Goal: Task Accomplishment & Management: Manage account settings

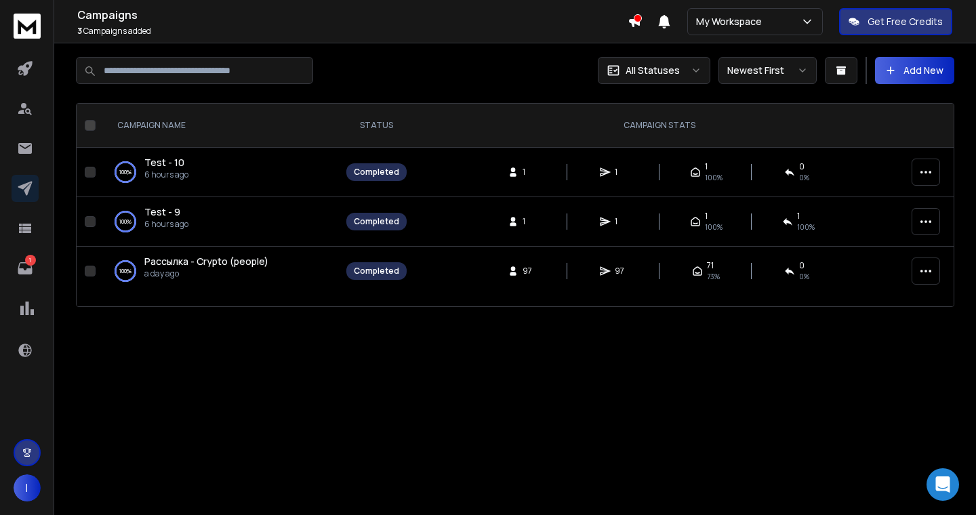
click at [216, 265] on span "Рассылка - Crypto (people)" at bounding box center [206, 261] width 124 height 13
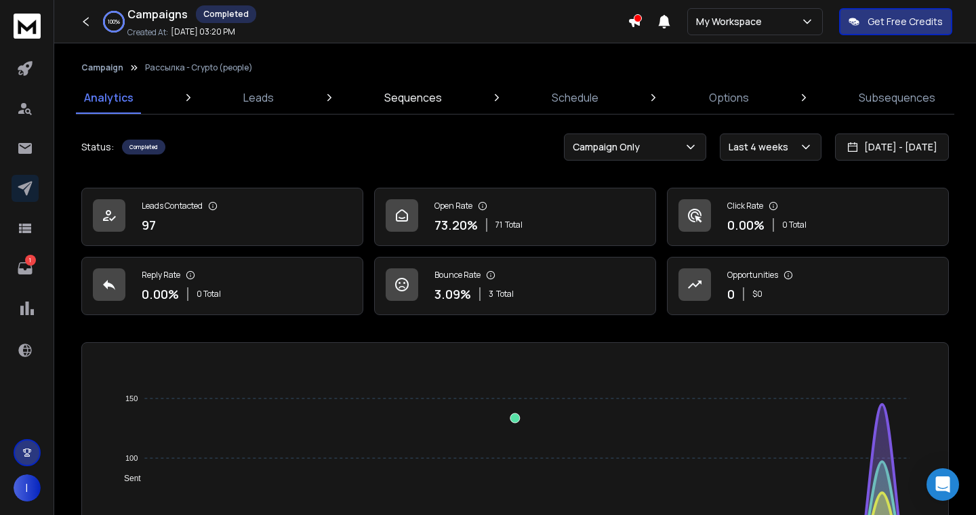
click at [429, 104] on p "Sequences" at bounding box center [413, 97] width 58 height 16
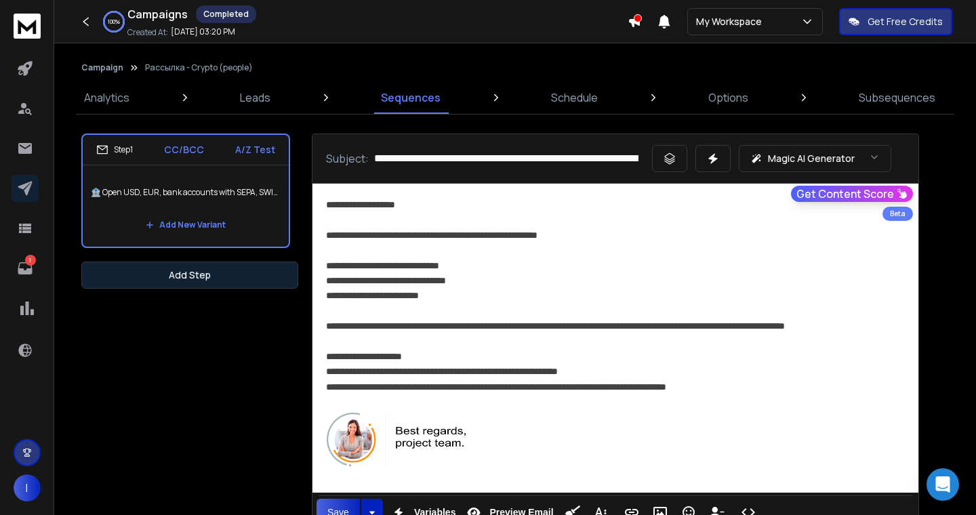
click at [205, 281] on button "Add Step" at bounding box center [189, 275] width 217 height 27
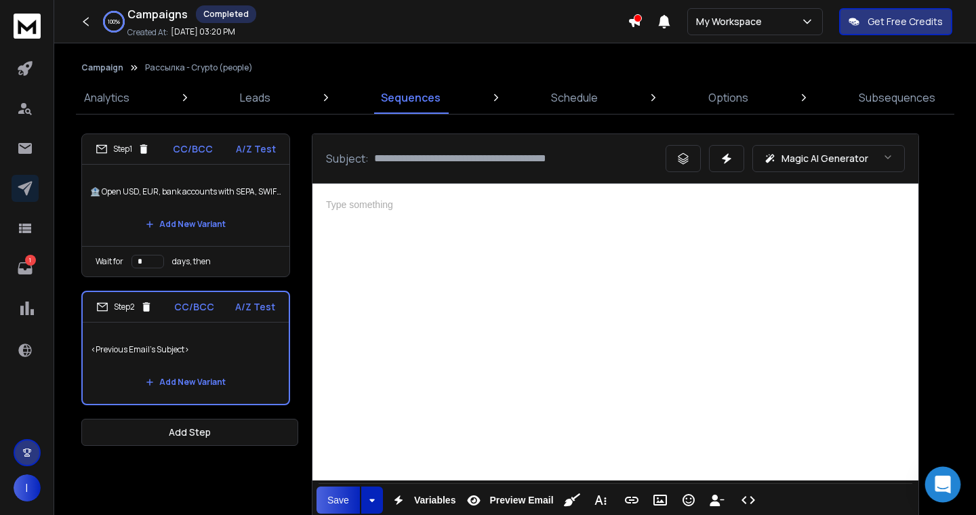
click at [944, 480] on icon "Open Intercom Messenger" at bounding box center [942, 485] width 16 height 18
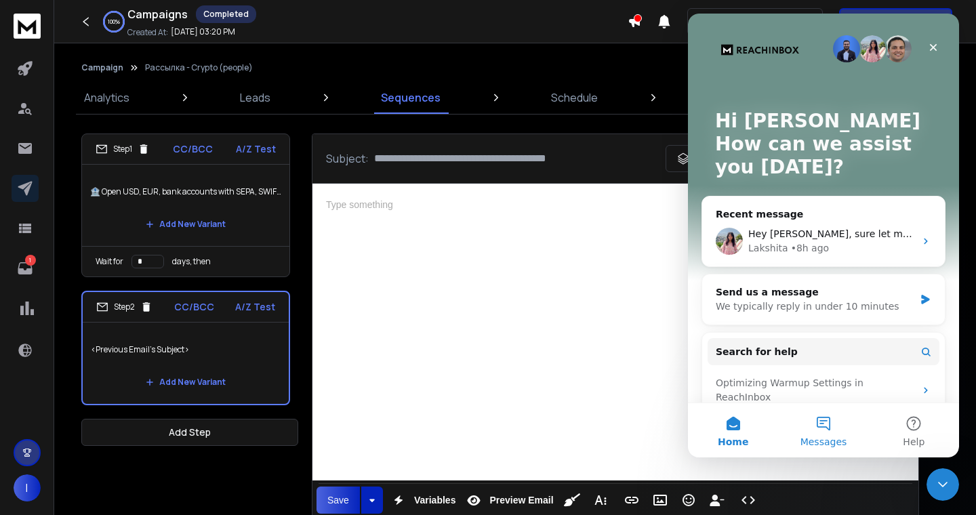
click at [827, 426] on button "Messages" at bounding box center [823, 430] width 90 height 54
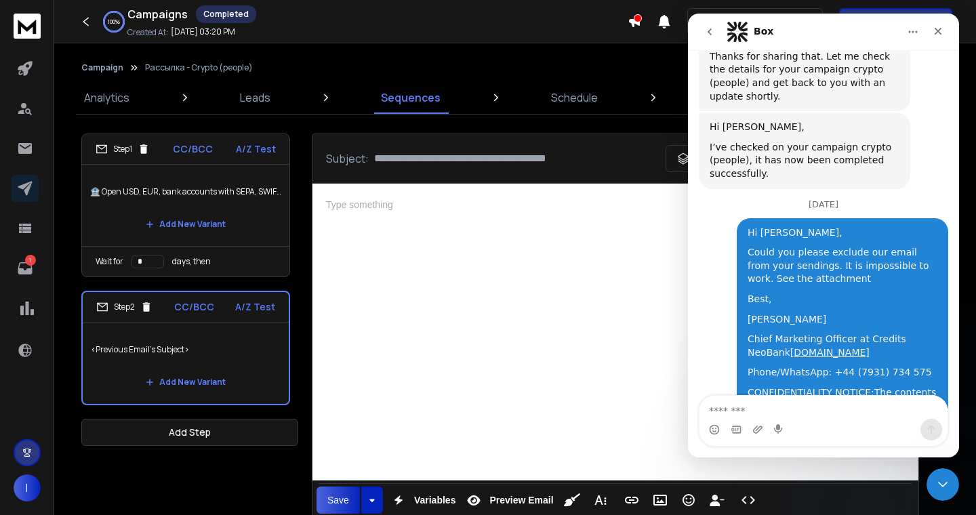
scroll to position [12889, 0]
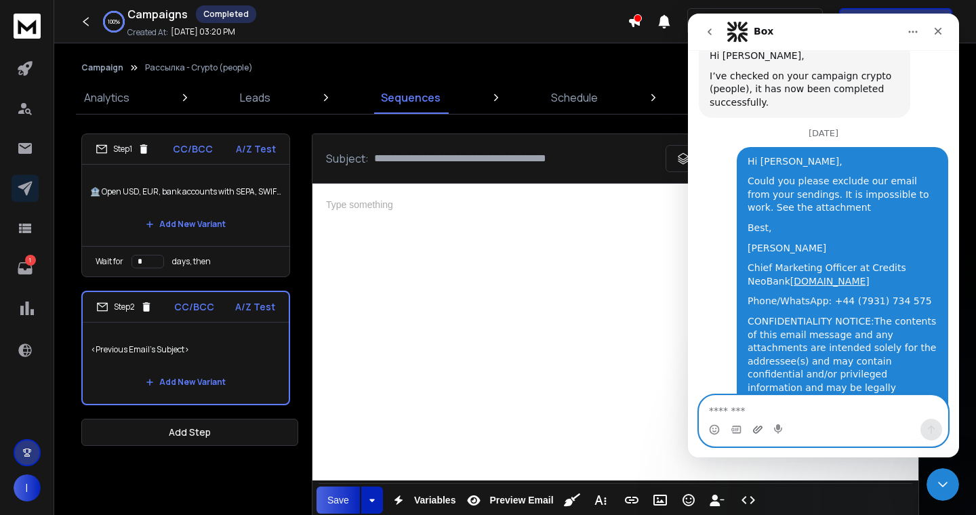
click at [754, 432] on icon "Upload attachment" at bounding box center [757, 429] width 9 height 7
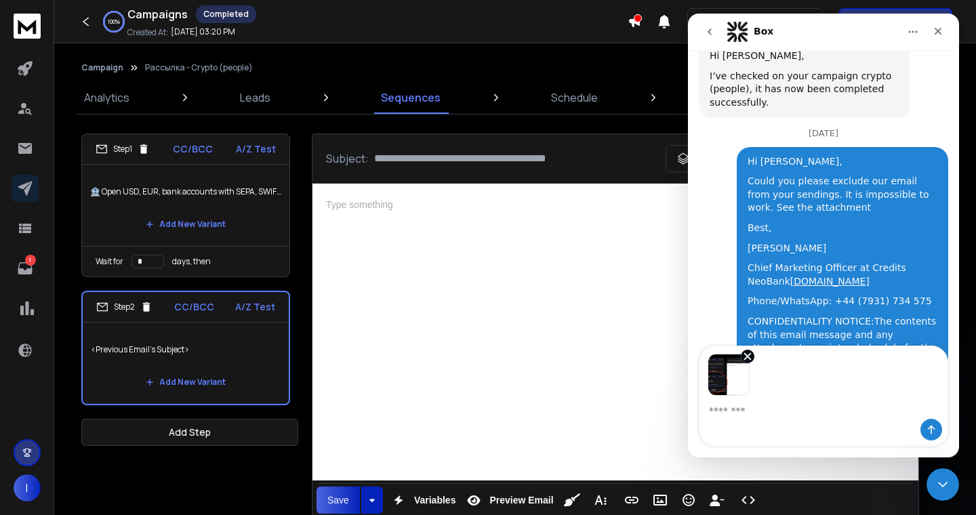
scroll to position [12938, 0]
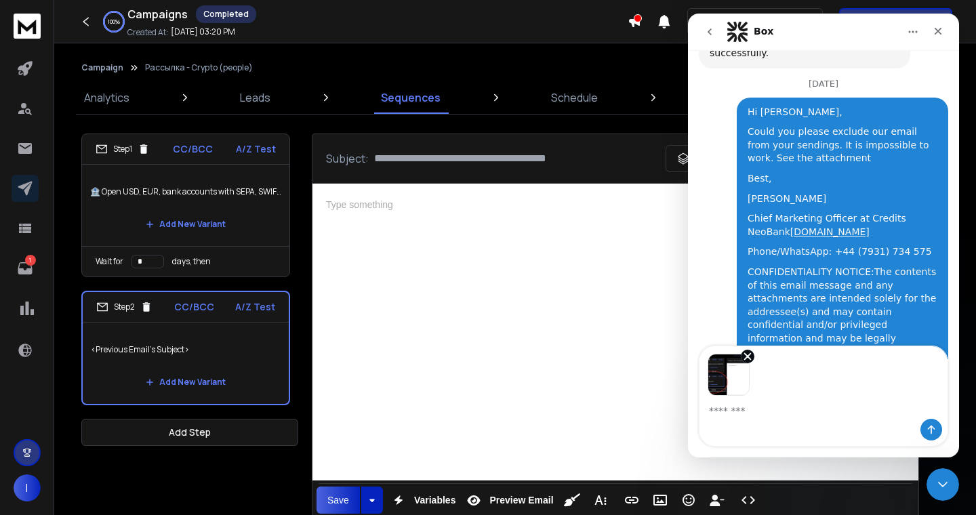
type textarea "**********"
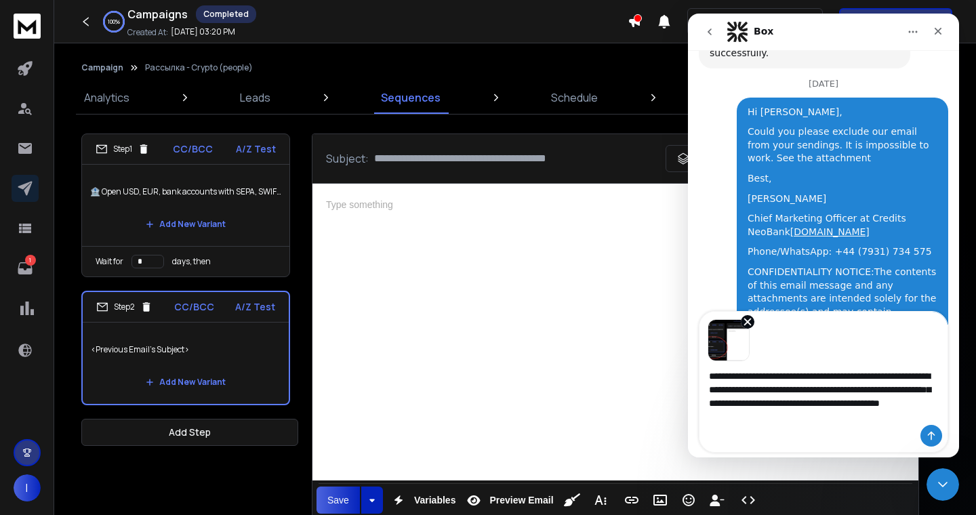
scroll to position [12973, 0]
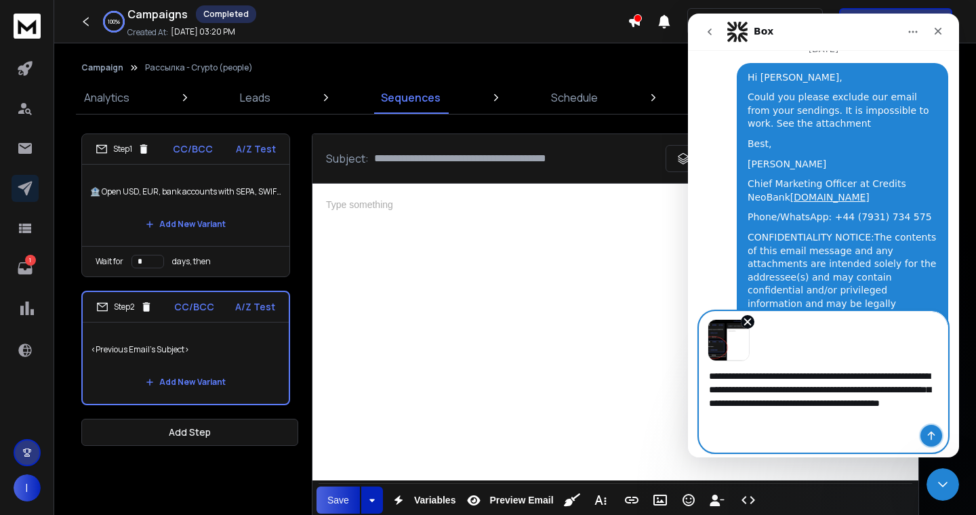
click at [936, 439] on icon "Send a message…" at bounding box center [931, 435] width 11 height 11
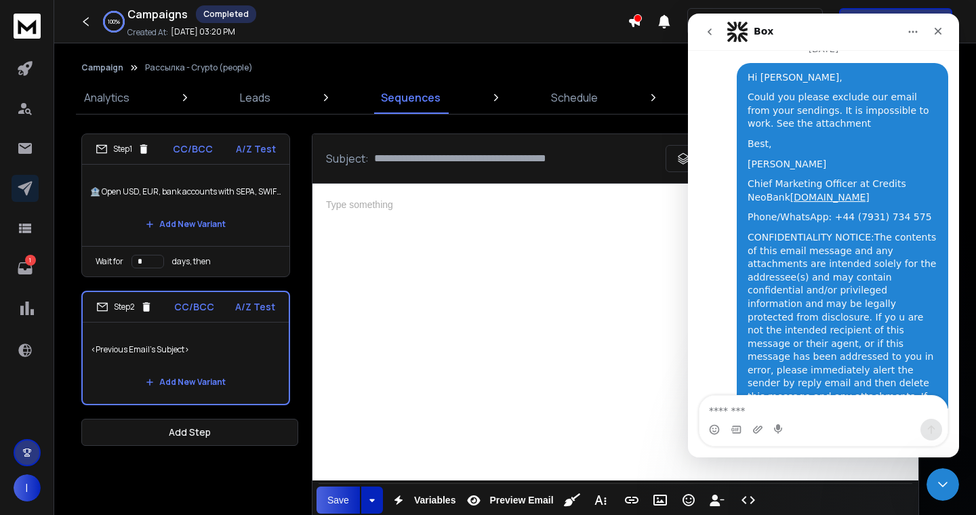
scroll to position [13094, 0]
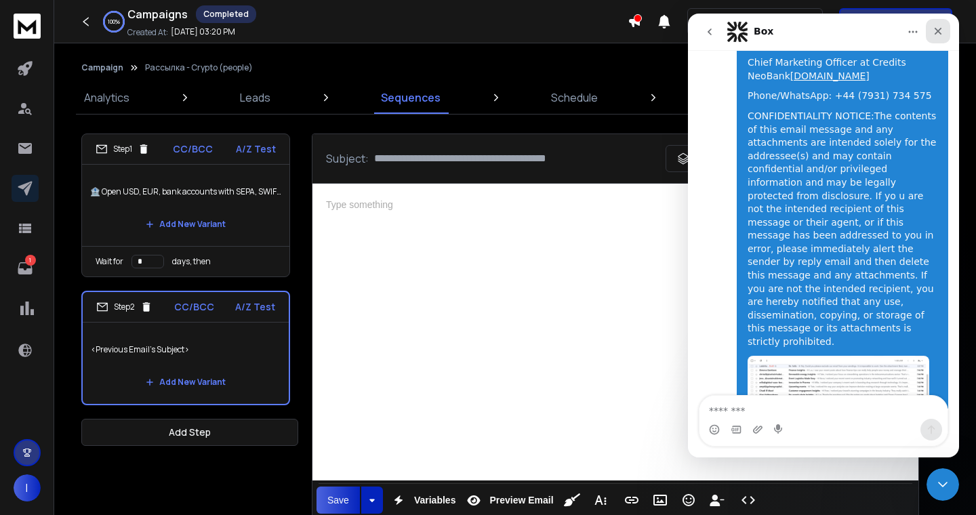
click at [936, 24] on div "Close" at bounding box center [938, 31] width 24 height 24
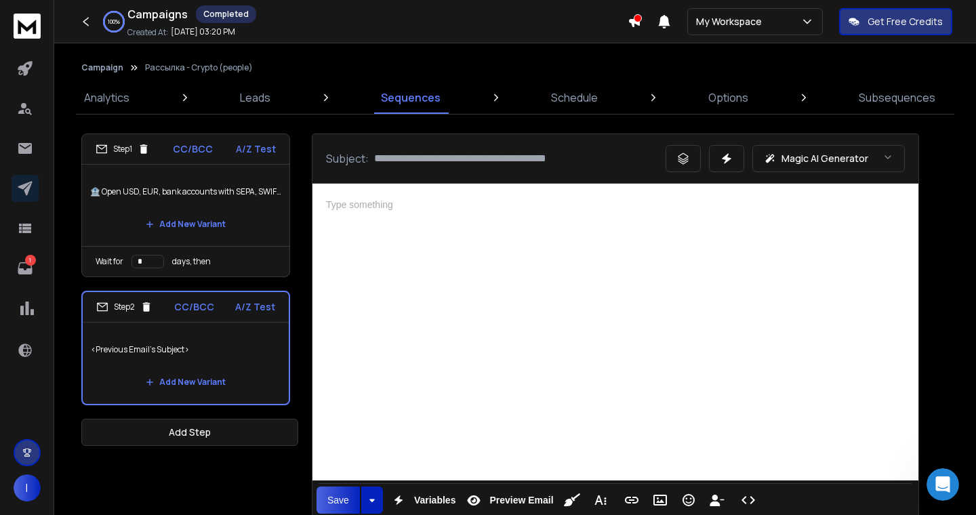
click at [148, 307] on icon at bounding box center [146, 306] width 7 height 9
type input "**********"
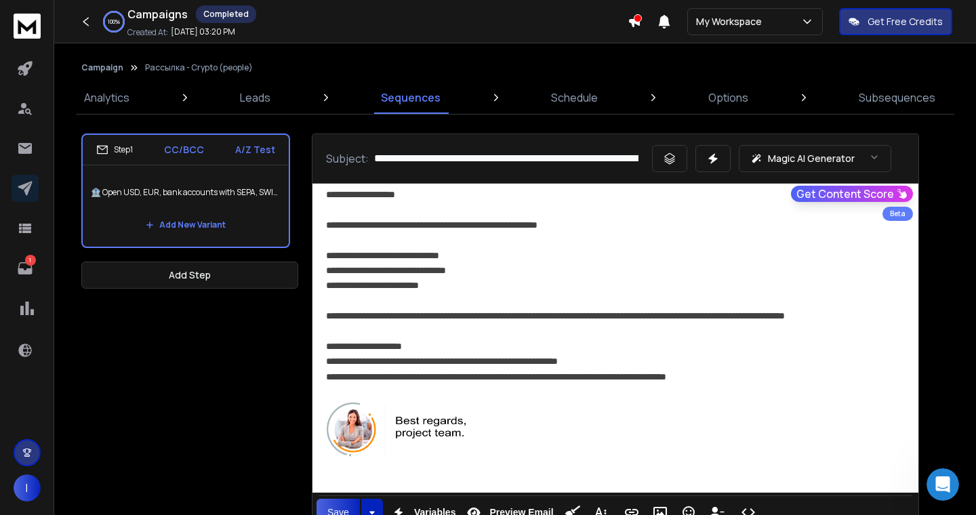
scroll to position [7, 0]
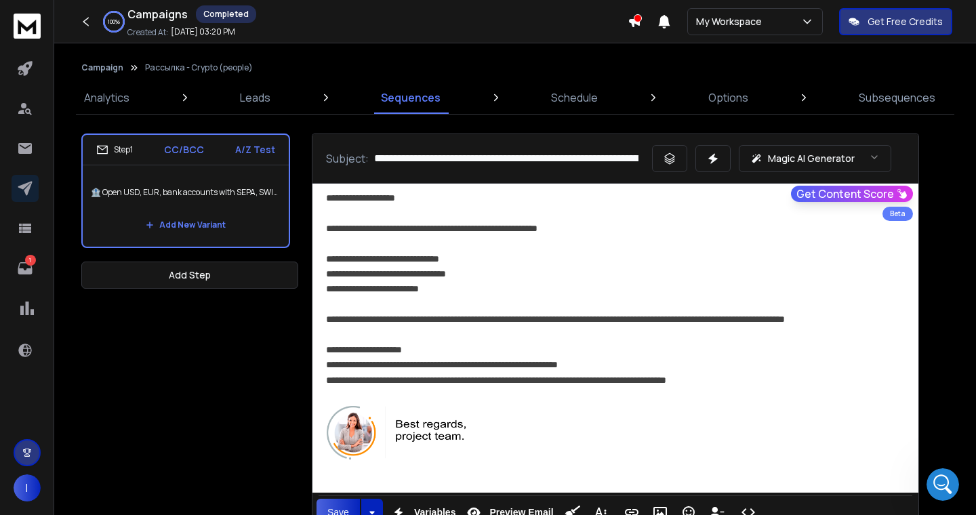
click at [416, 201] on div "**********" at bounding box center [615, 197] width 579 height 15
click at [23, 185] on icon at bounding box center [25, 188] width 14 height 14
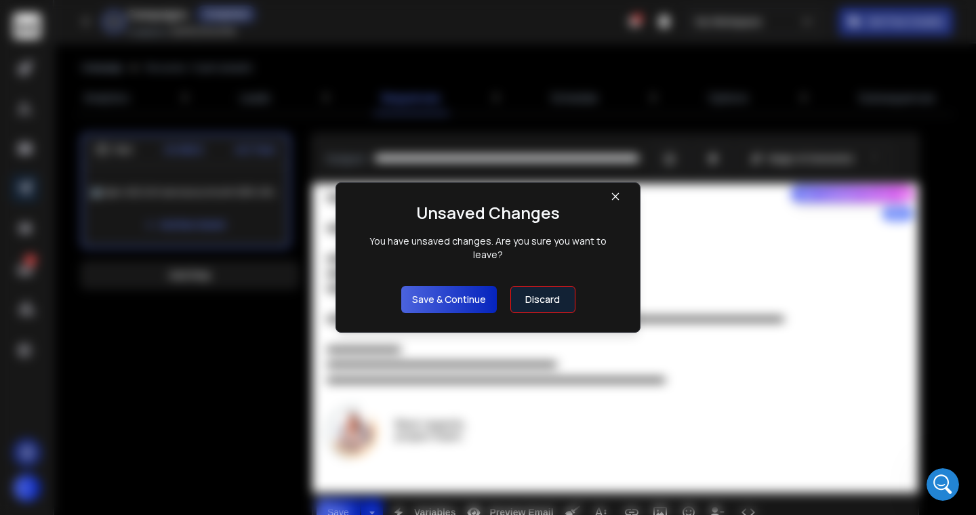
click at [472, 291] on button "Save & Continue" at bounding box center [449, 299] width 96 height 27
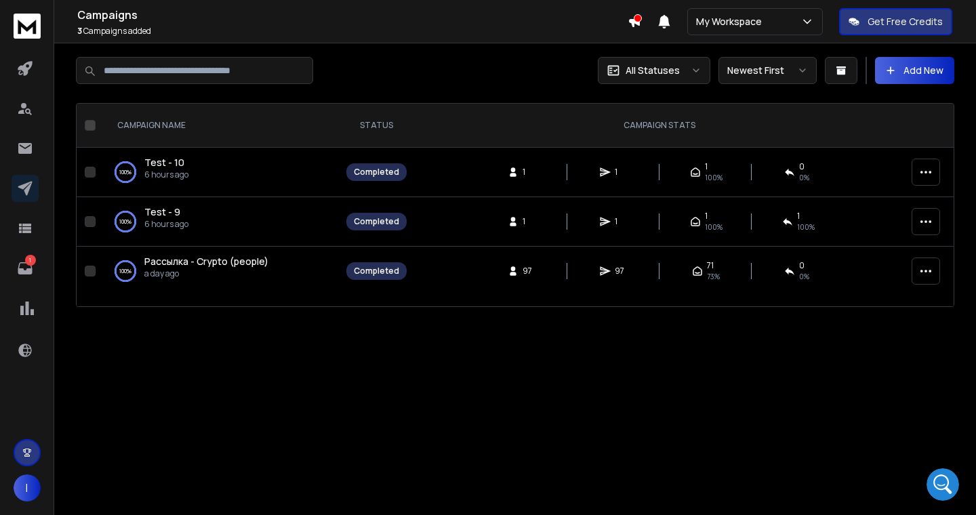
click at [929, 274] on icon "button" at bounding box center [926, 271] width 14 height 14
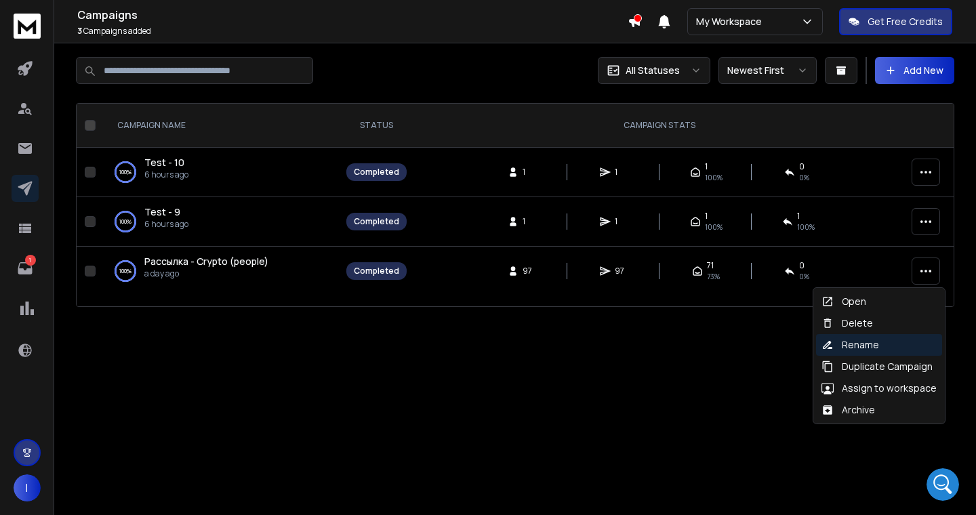
click at [871, 344] on div "Rename" at bounding box center [850, 345] width 58 height 14
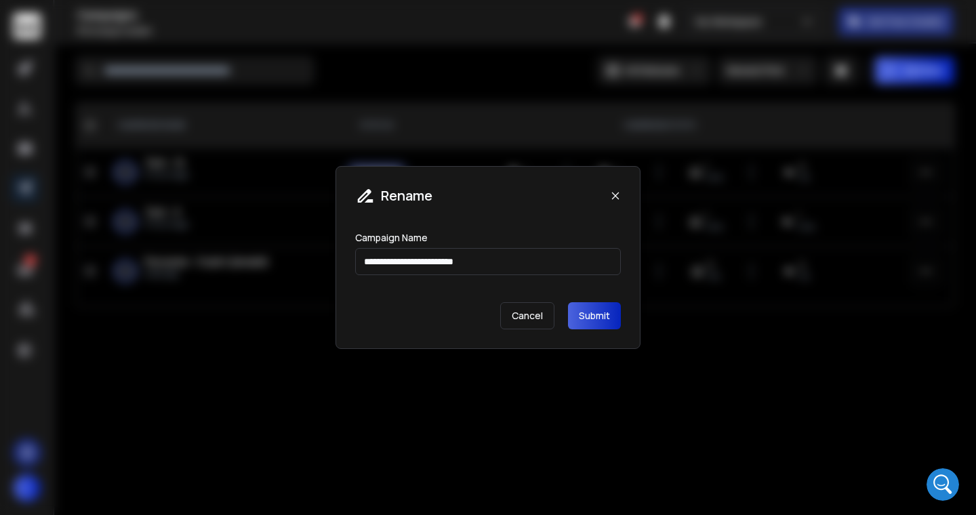
click at [363, 260] on input "**********" at bounding box center [488, 261] width 266 height 27
click at [405, 262] on input "**********" at bounding box center [488, 261] width 266 height 27
type input "**********"
click at [595, 320] on button "Submit" at bounding box center [594, 315] width 53 height 27
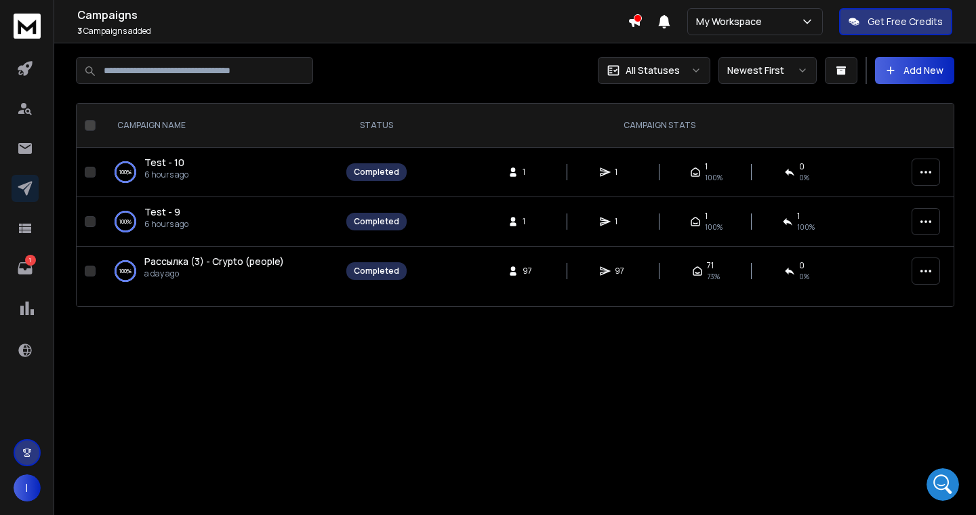
click at [913, 63] on button "Add New" at bounding box center [914, 70] width 79 height 27
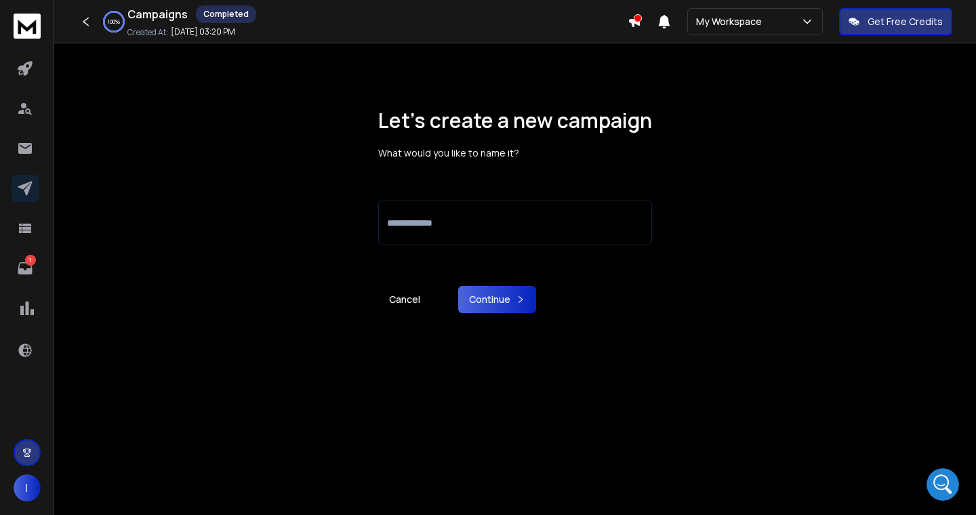
click at [543, 220] on input at bounding box center [515, 223] width 274 height 45
type input "**********"
click at [508, 304] on button "Continue" at bounding box center [497, 299] width 78 height 27
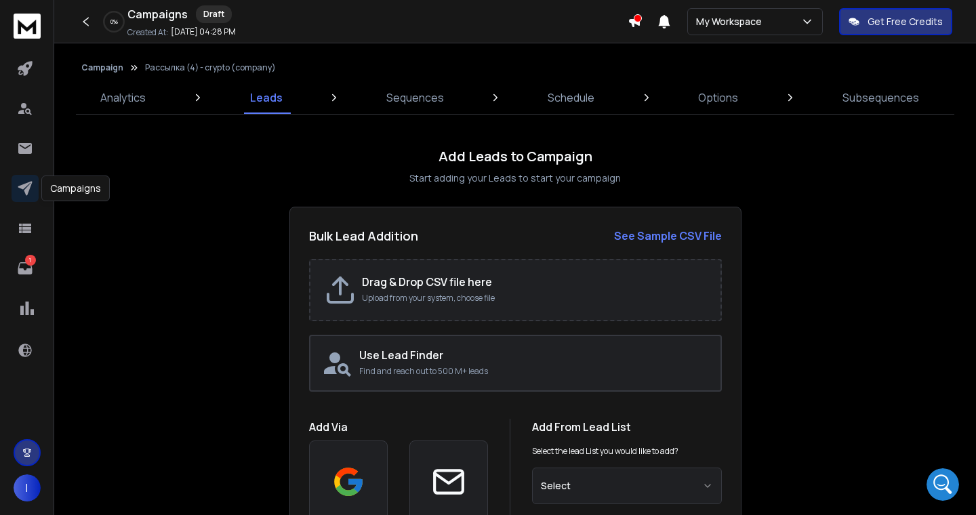
click at [25, 188] on icon at bounding box center [25, 188] width 14 height 14
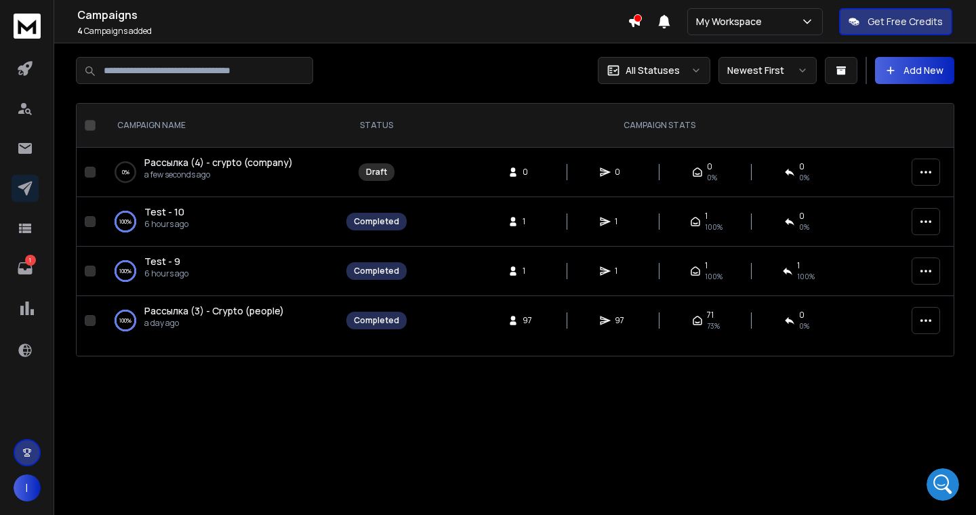
click at [930, 177] on icon "button" at bounding box center [926, 172] width 14 height 14
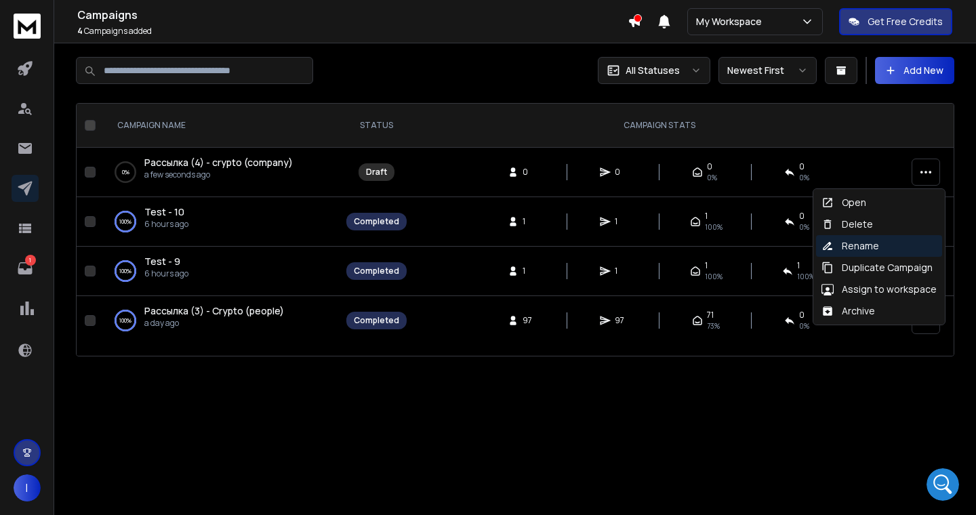
click at [865, 245] on div "Rename" at bounding box center [850, 246] width 58 height 14
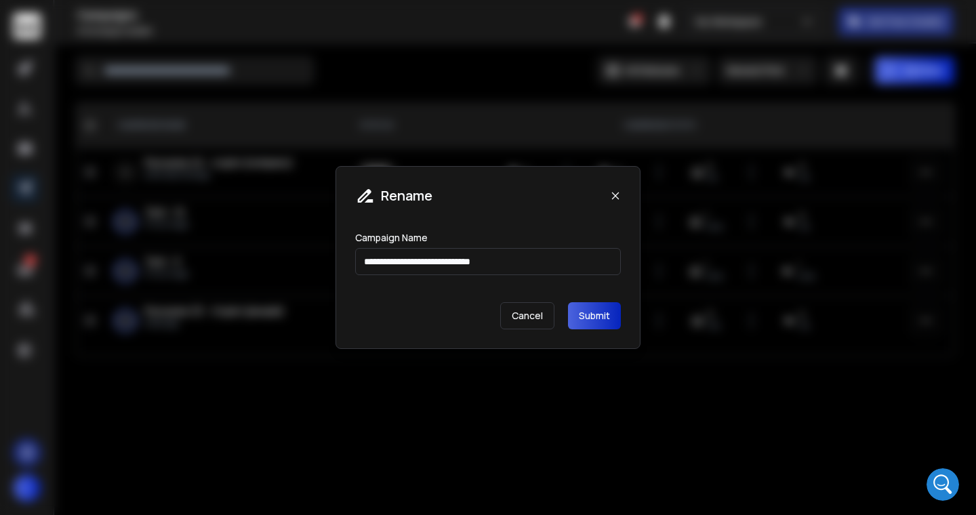
click at [434, 260] on input "**********" at bounding box center [488, 261] width 266 height 27
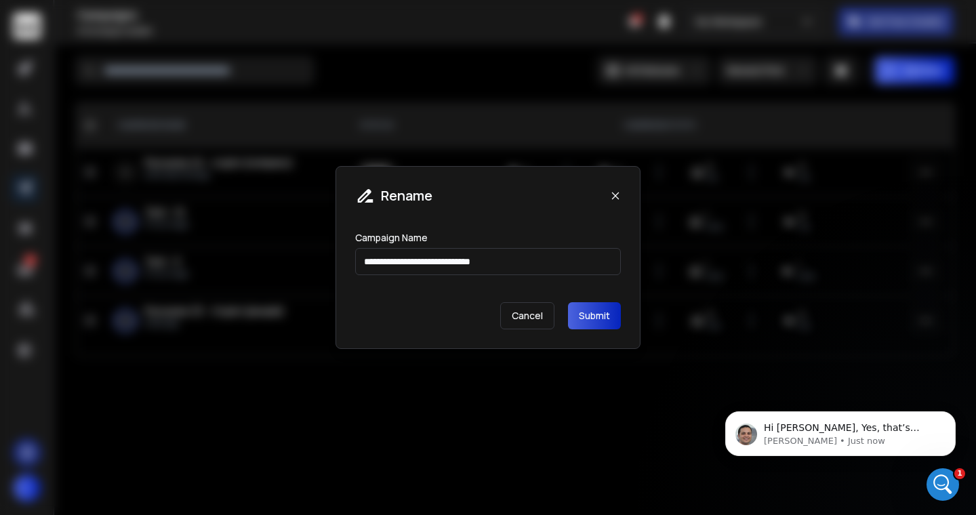
scroll to position [13247, 0]
type input "**********"
click at [581, 316] on button "Submit" at bounding box center [594, 315] width 53 height 27
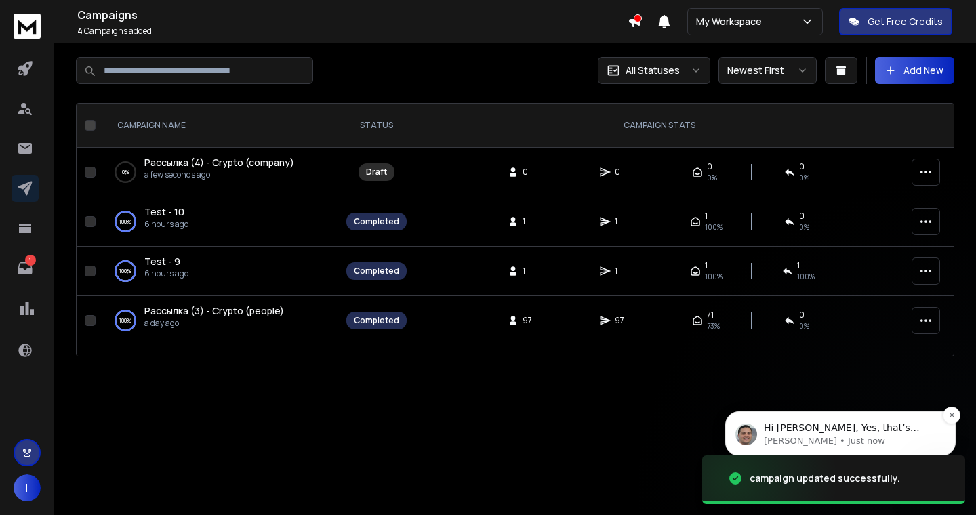
click at [808, 432] on p "Hi Igor, Yes, that’s correct—if you create a second step and restart the mailin…" at bounding box center [851, 428] width 175 height 14
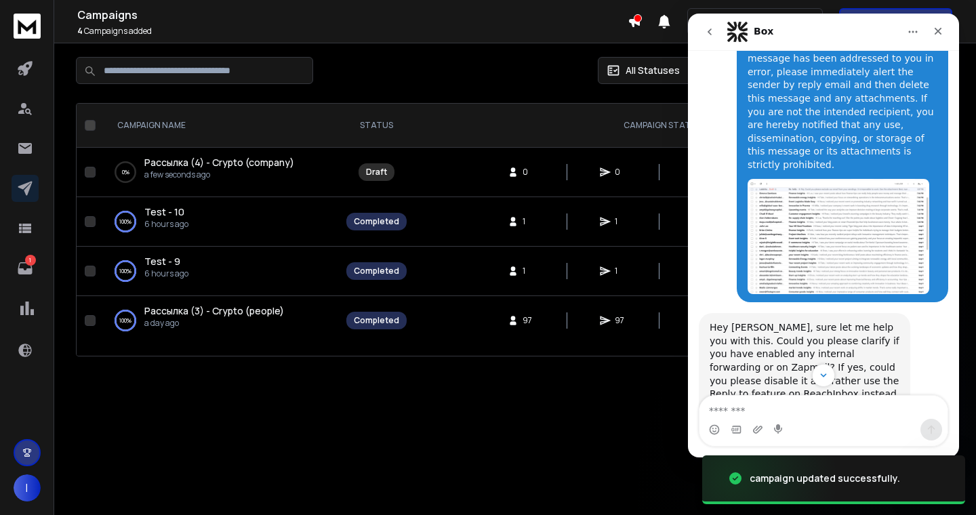
scroll to position [13217, 0]
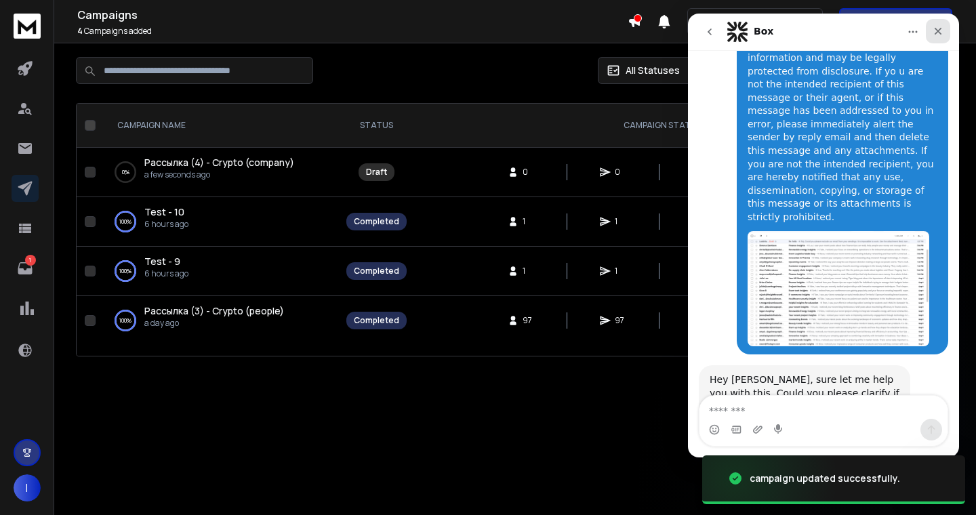
click at [939, 26] on icon "Close" at bounding box center [937, 31] width 11 height 11
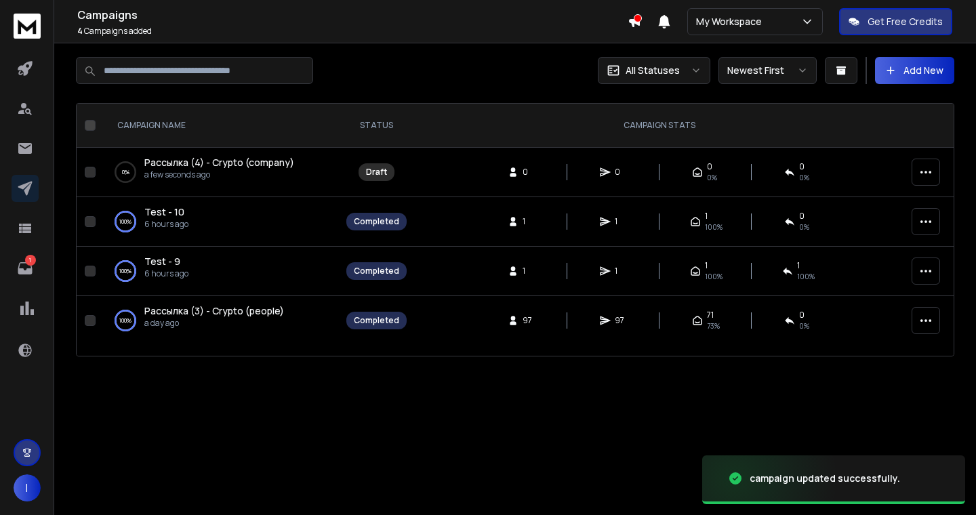
click at [230, 162] on span "Рассылка (4) - Crypto (company)" at bounding box center [219, 162] width 150 height 13
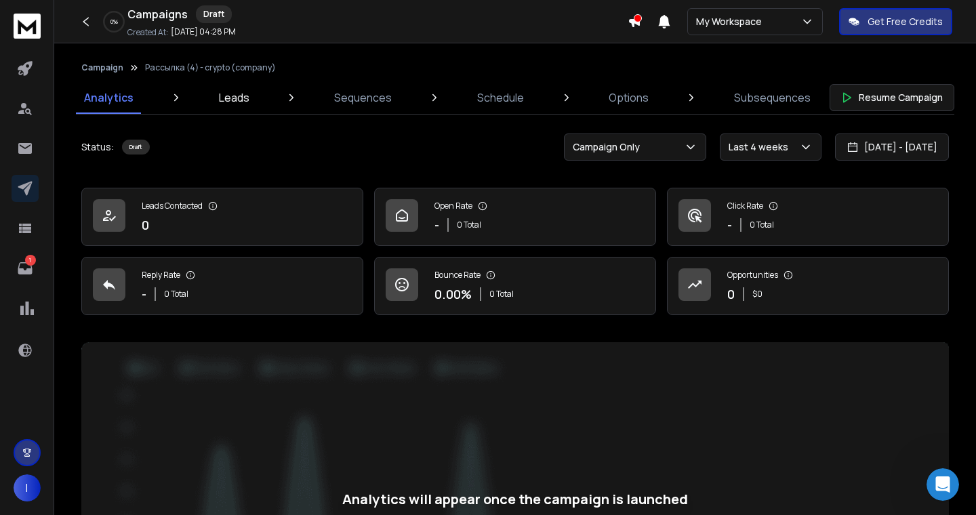
click at [233, 94] on p "Leads" at bounding box center [234, 97] width 30 height 16
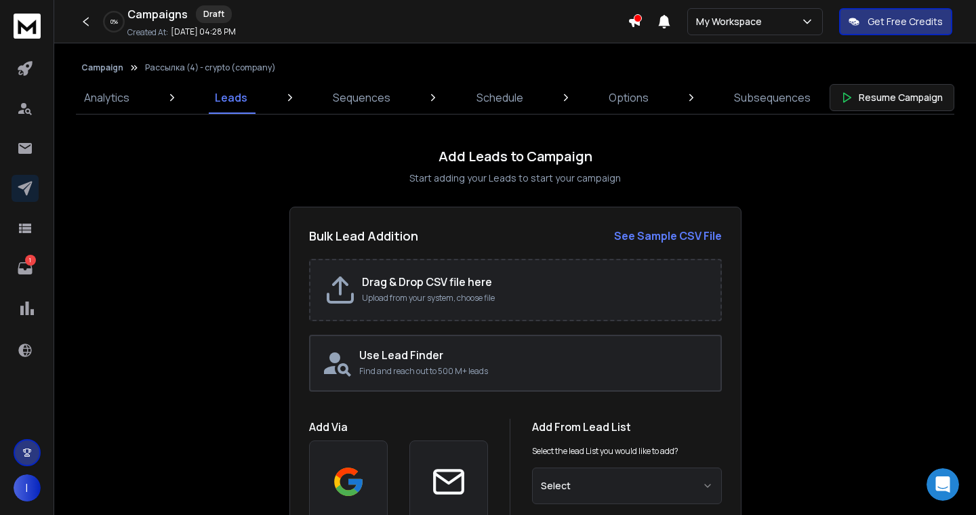
click at [475, 303] on p "Upload from your system, choose file" at bounding box center [534, 298] width 345 height 11
type input "**********"
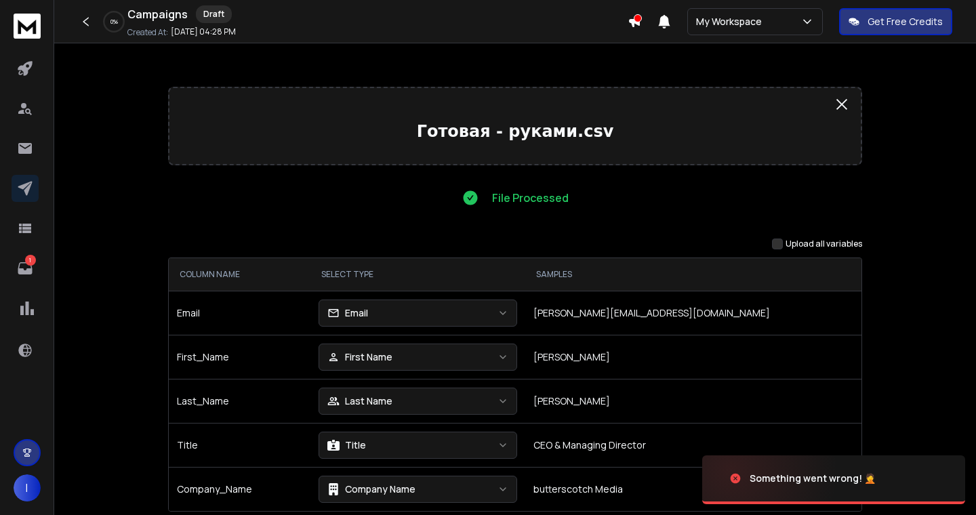
click at [841, 103] on icon at bounding box center [841, 104] width 11 height 11
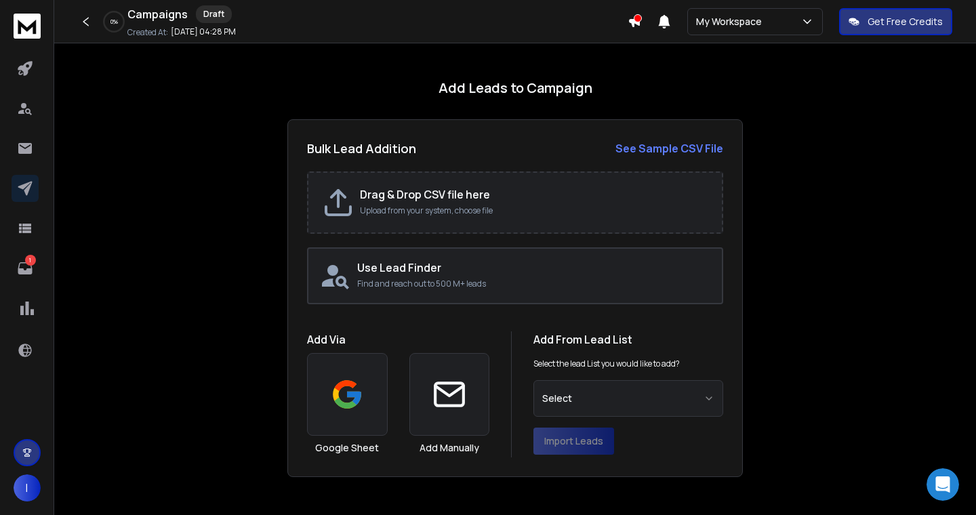
click at [466, 210] on p "Upload from your system, choose file" at bounding box center [534, 210] width 348 height 11
click at [380, 203] on div "Drag & Drop CSV file here Upload from your system, choose file" at bounding box center [534, 202] width 348 height 33
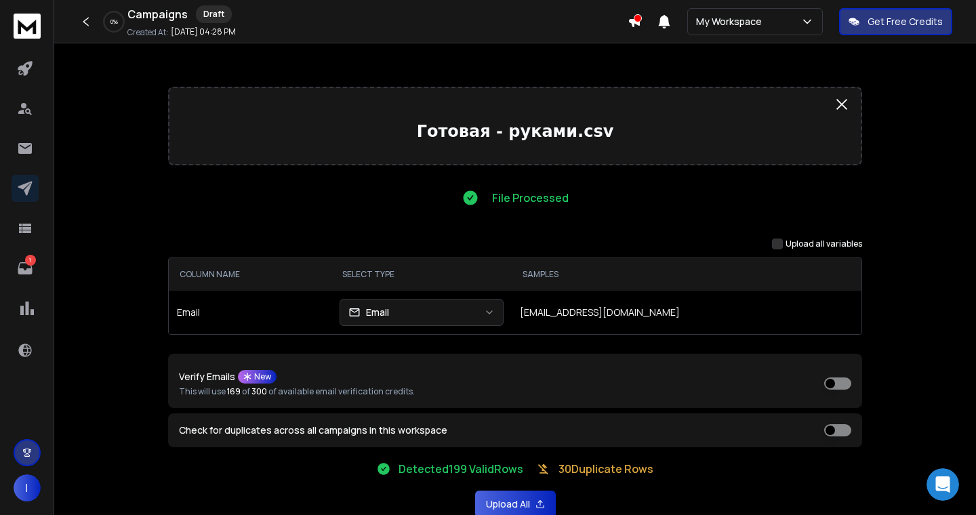
scroll to position [24, 0]
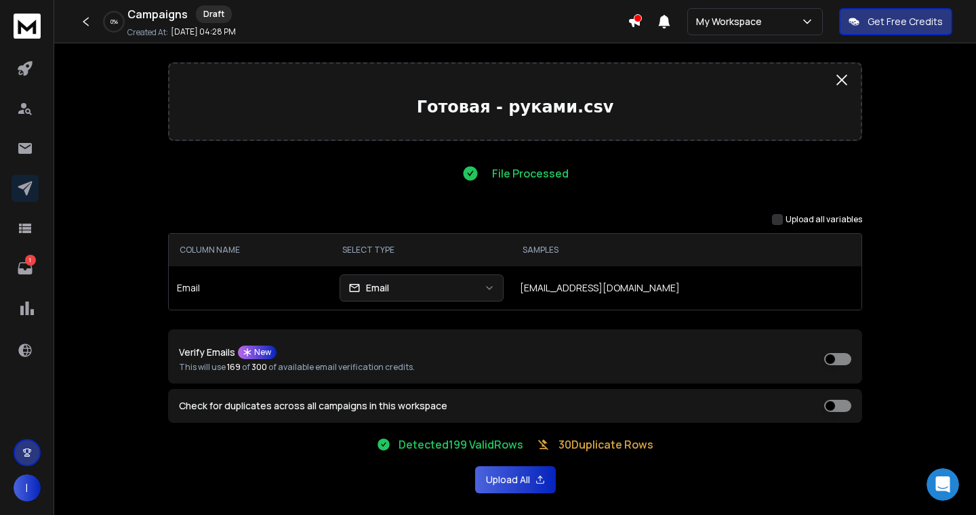
click at [520, 480] on button "Upload All" at bounding box center [515, 479] width 81 height 27
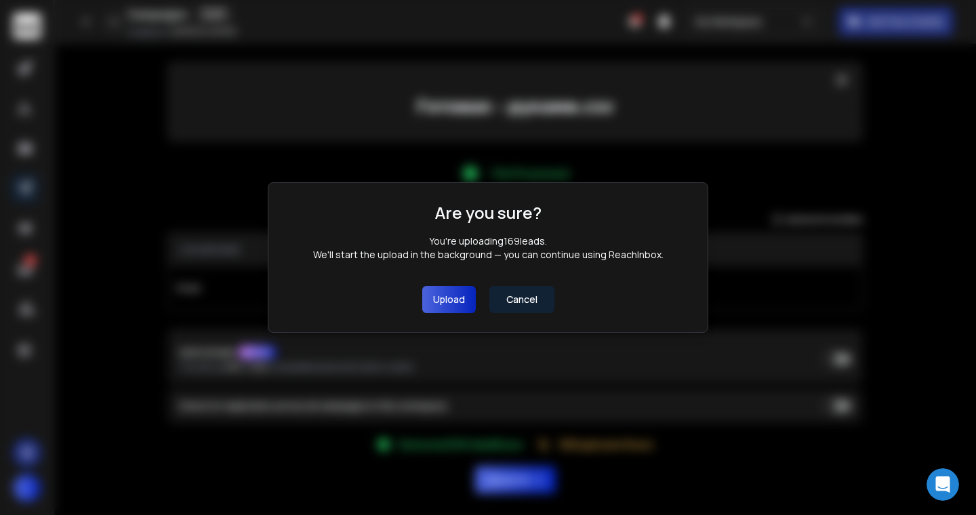
click at [457, 302] on button "Upload" at bounding box center [449, 299] width 54 height 27
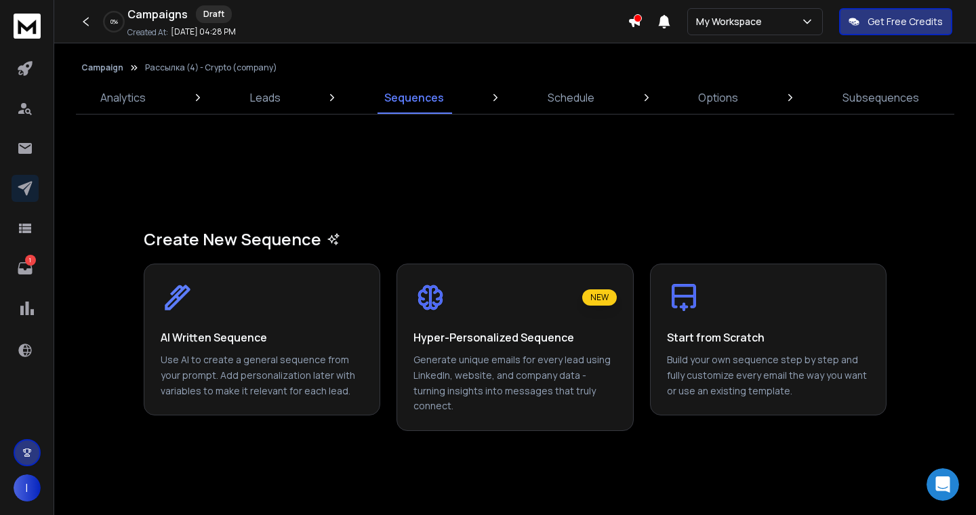
click at [724, 323] on div "Start from Scratch Build your own sequence step by step and fully customize eve…" at bounding box center [768, 339] width 235 height 150
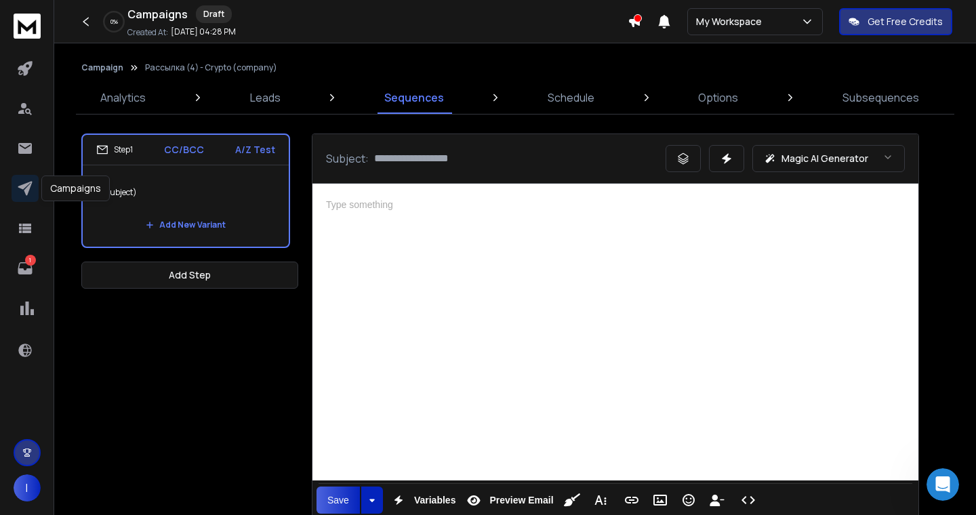
click at [22, 181] on icon at bounding box center [25, 188] width 16 height 16
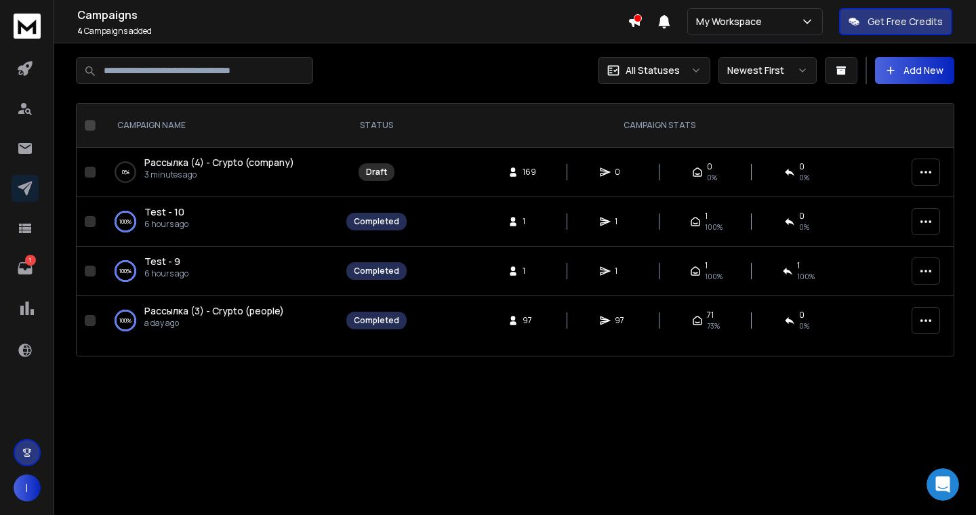
click at [190, 317] on link "Рассылка (3) - Crypto (people)" at bounding box center [214, 311] width 140 height 14
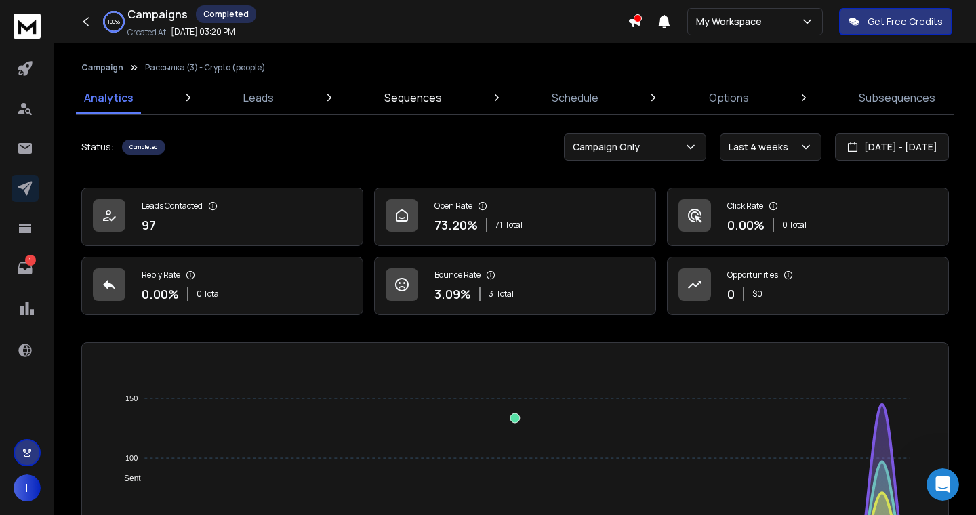
click at [416, 101] on p "Sequences" at bounding box center [413, 97] width 58 height 16
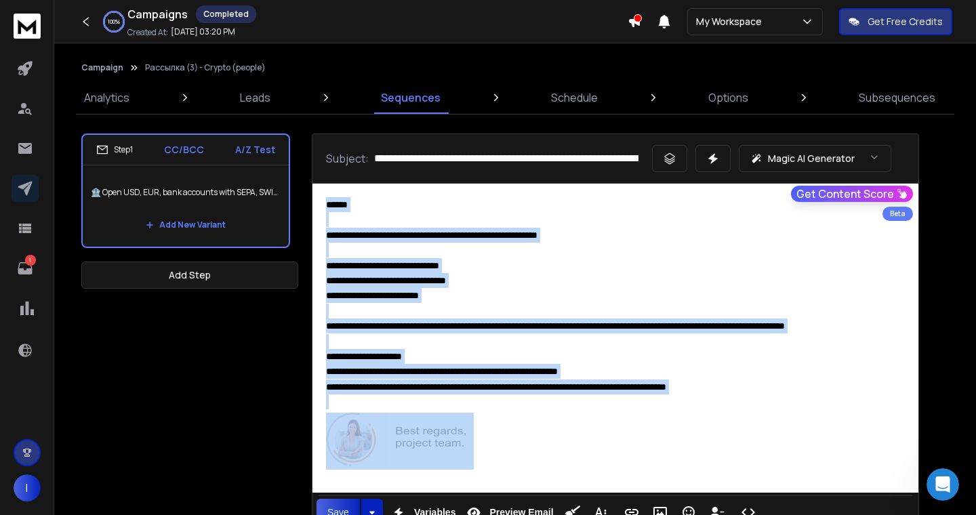
drag, startPoint x: 523, startPoint y: 463, endPoint x: 321, endPoint y: 200, distance: 332.5
click at [321, 200] on div "**********" at bounding box center [615, 338] width 606 height 309
copy div "**********"
click at [428, 327] on span "**********" at bounding box center [555, 325] width 459 height 9
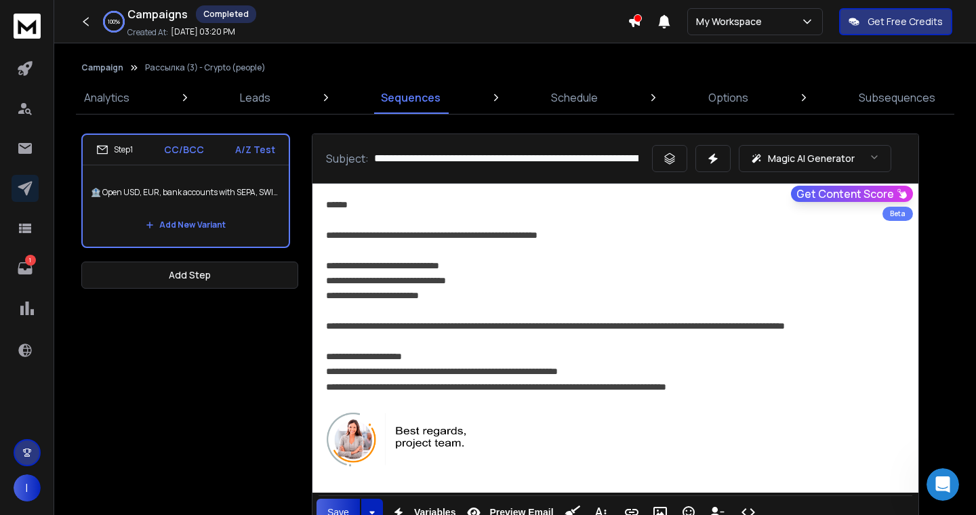
click at [379, 204] on div "******" at bounding box center [615, 204] width 579 height 15
click at [669, 160] on icon at bounding box center [669, 158] width 12 height 12
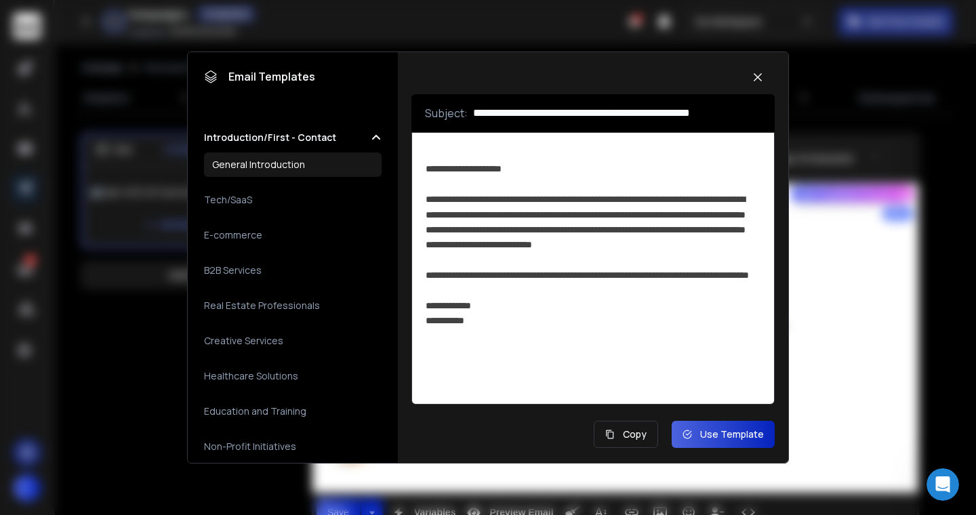
click at [759, 83] on icon at bounding box center [757, 77] width 12 height 12
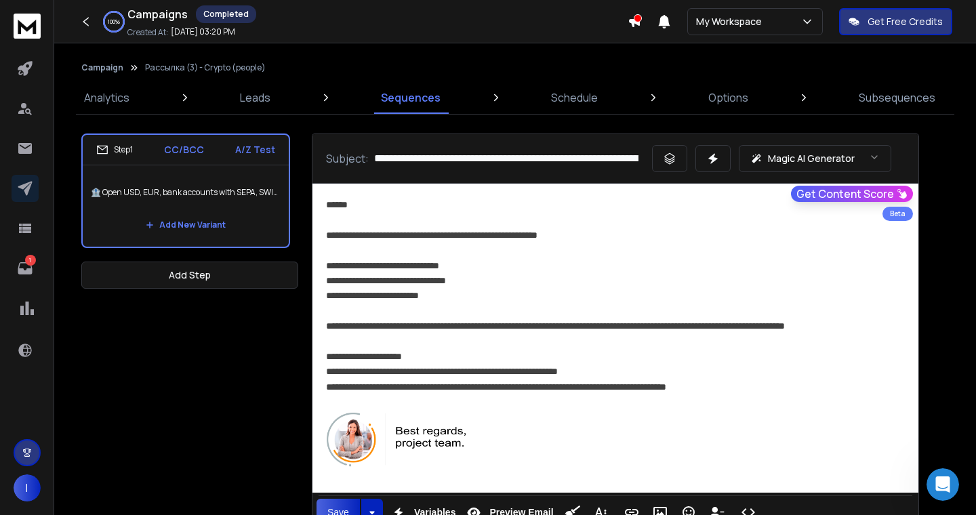
click at [410, 206] on div "******" at bounding box center [615, 204] width 579 height 15
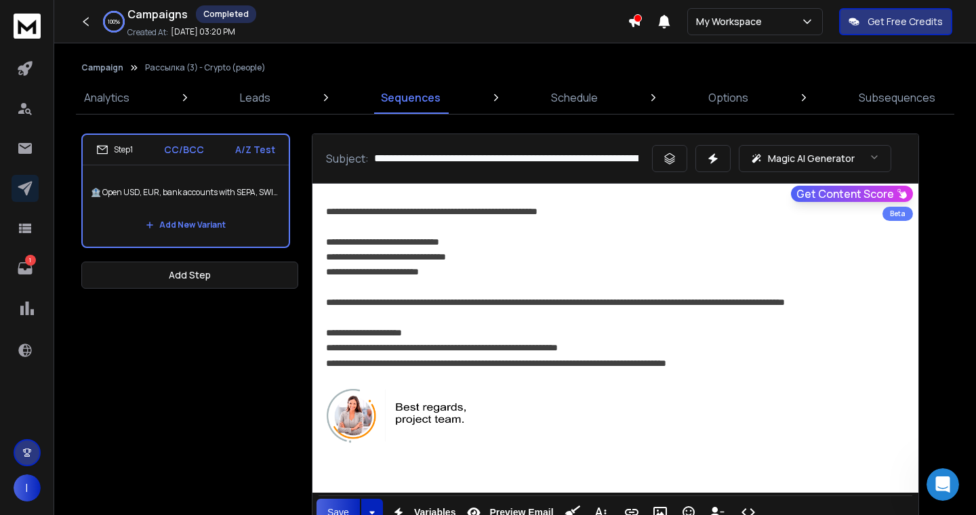
scroll to position [36, 0]
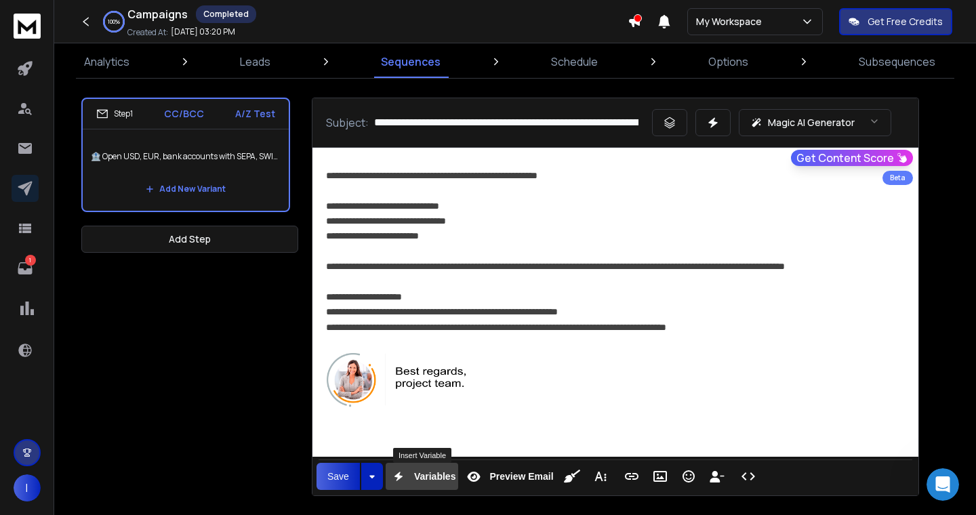
click at [419, 475] on span "Variables" at bounding box center [434, 477] width 47 height 12
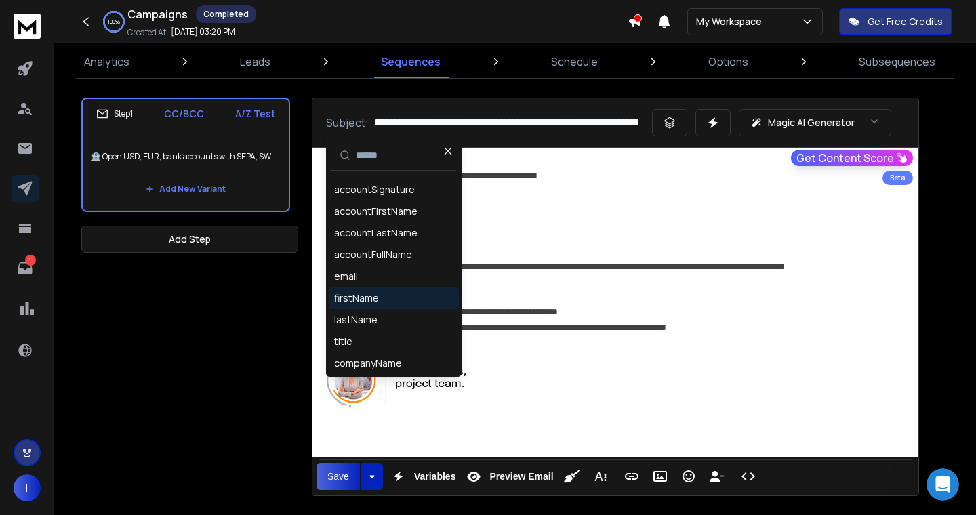
click at [377, 297] on div "firstName" at bounding box center [394, 298] width 130 height 22
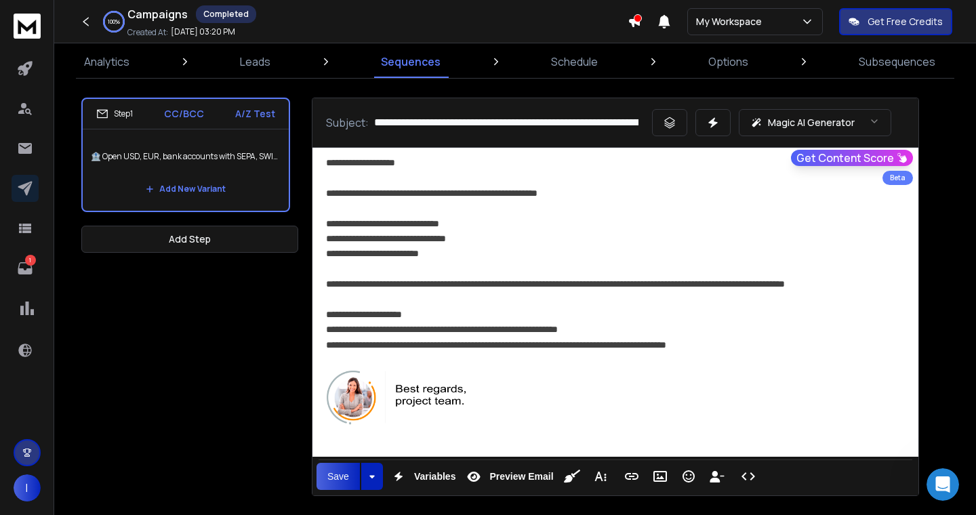
scroll to position [0, 0]
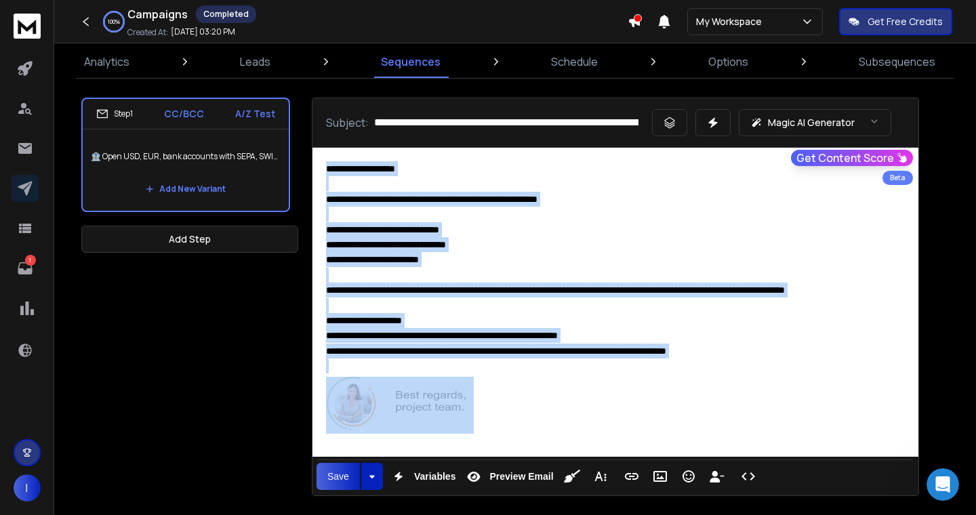
drag, startPoint x: 543, startPoint y: 423, endPoint x: 306, endPoint y: 157, distance: 356.1
click at [306, 157] on div "**********" at bounding box center [514, 297] width 867 height 398
copy div "**********"
click at [28, 181] on icon at bounding box center [25, 188] width 16 height 16
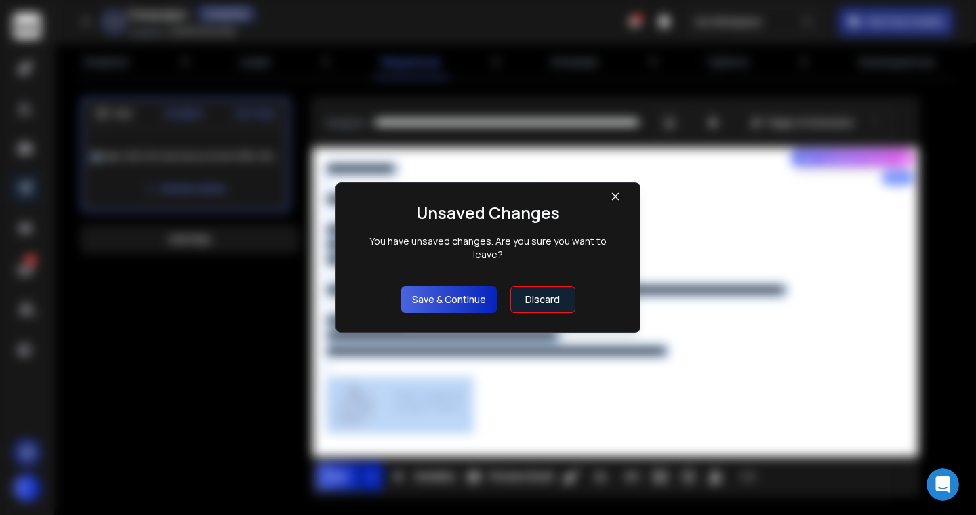
click at [440, 286] on button "Save & Continue" at bounding box center [449, 299] width 96 height 27
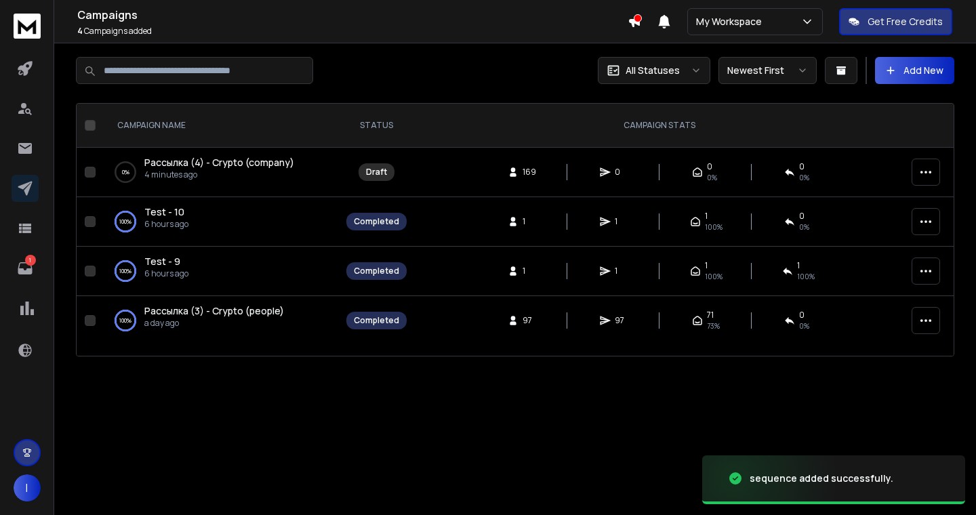
click at [225, 169] on p "4 minutes ago" at bounding box center [219, 174] width 150 height 11
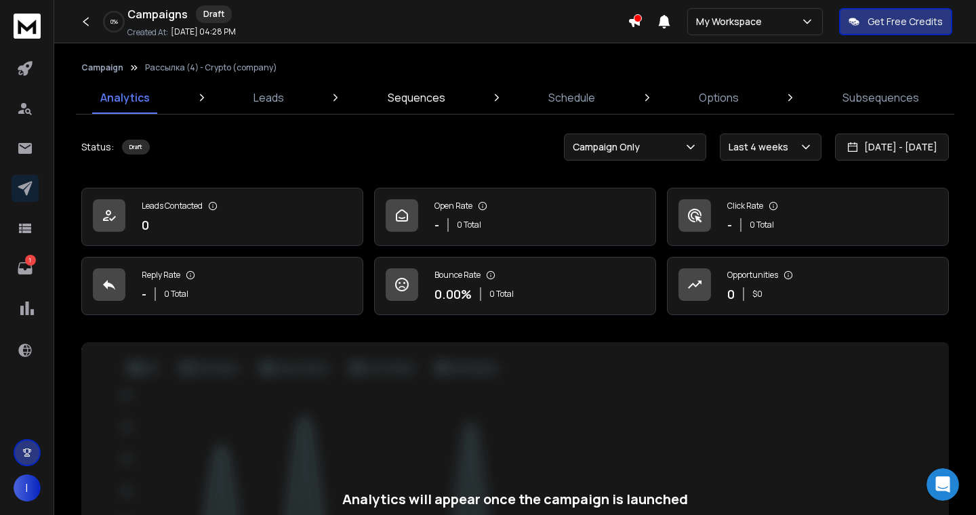
click at [406, 100] on p "Sequences" at bounding box center [417, 97] width 58 height 16
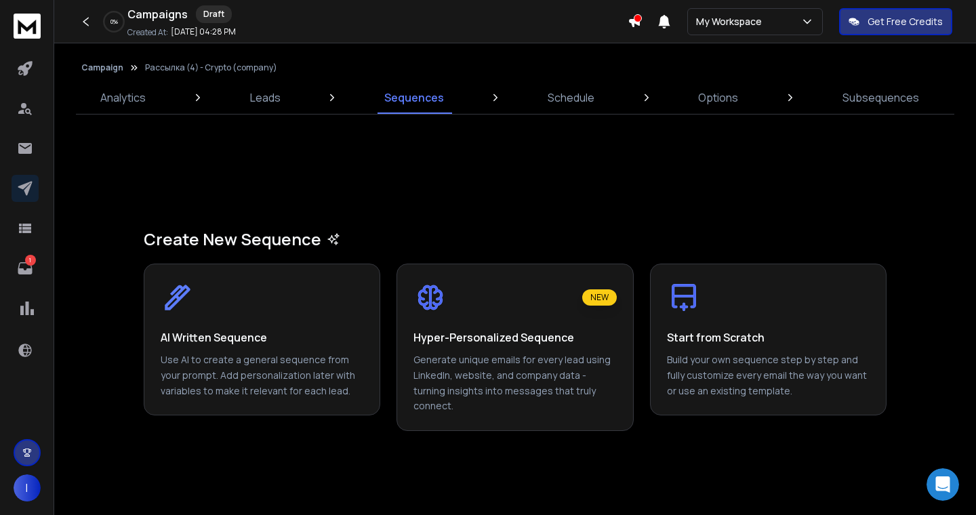
click at [758, 331] on h3 "Start from Scratch" at bounding box center [716, 338] width 98 height 14
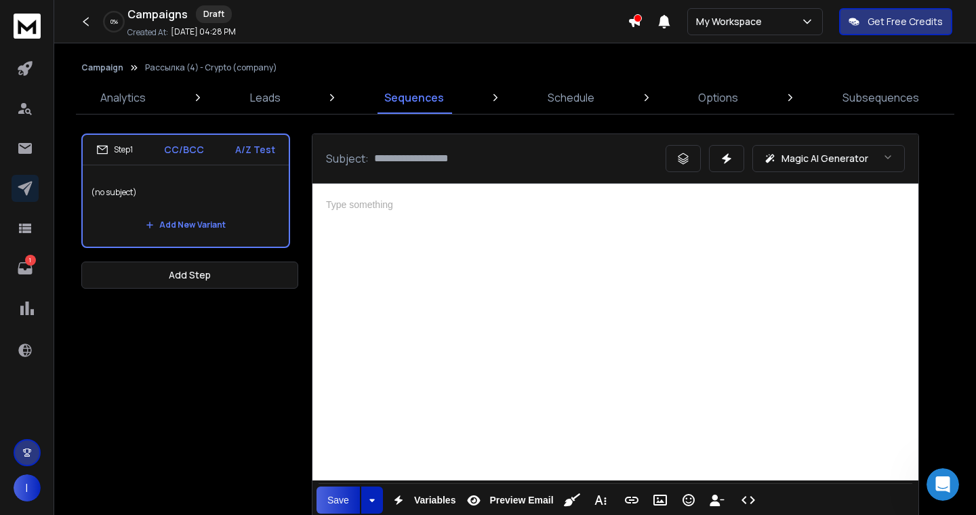
click at [351, 203] on div at bounding box center [615, 204] width 579 height 15
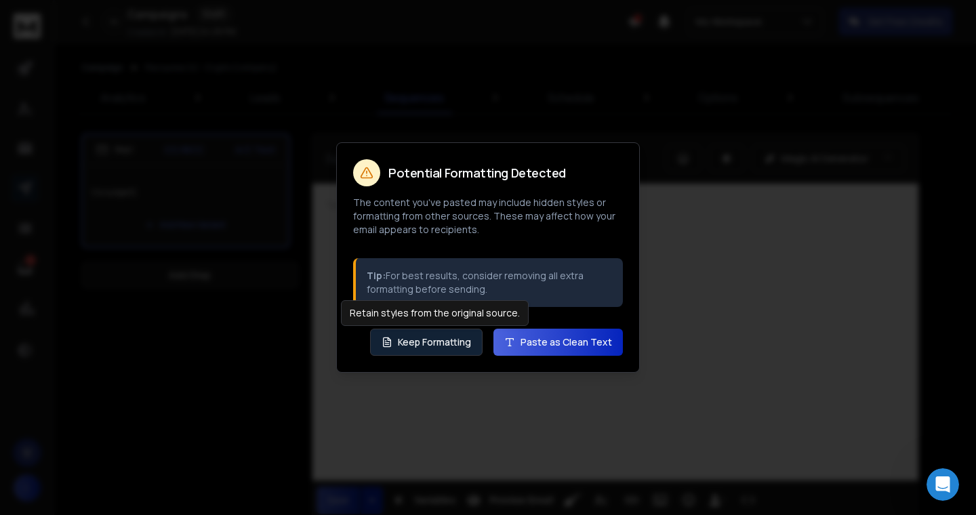
click at [409, 339] on button "Keep Formatting" at bounding box center [426, 342] width 112 height 27
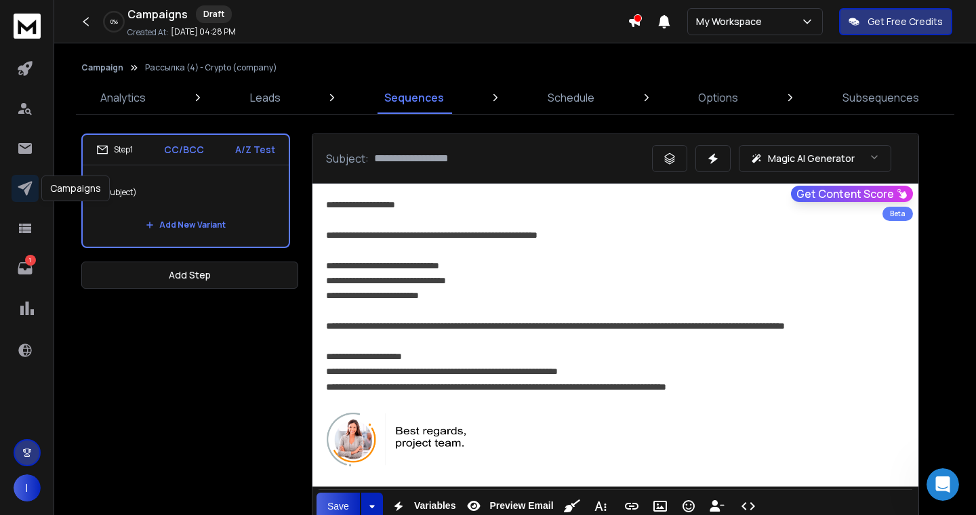
click at [21, 187] on icon at bounding box center [25, 188] width 14 height 14
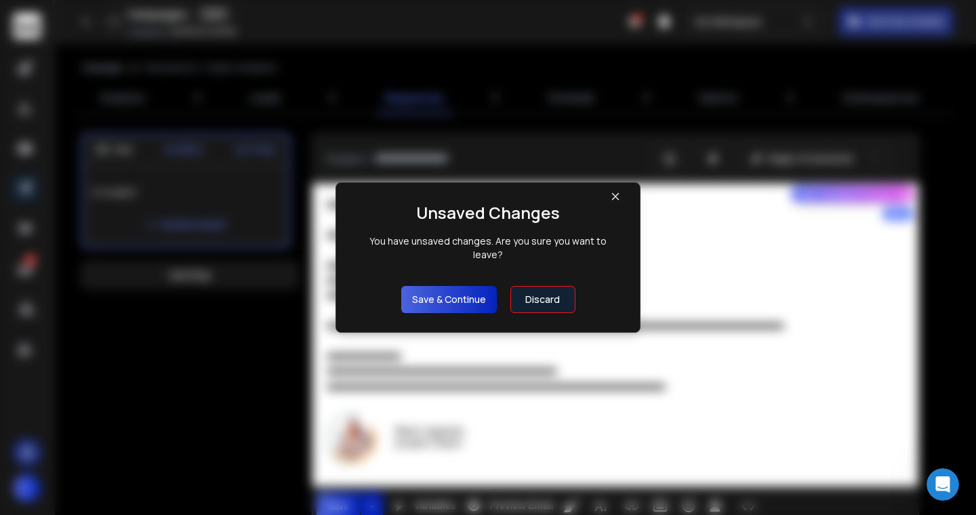
click at [469, 291] on button "Save & Continue" at bounding box center [449, 299] width 96 height 27
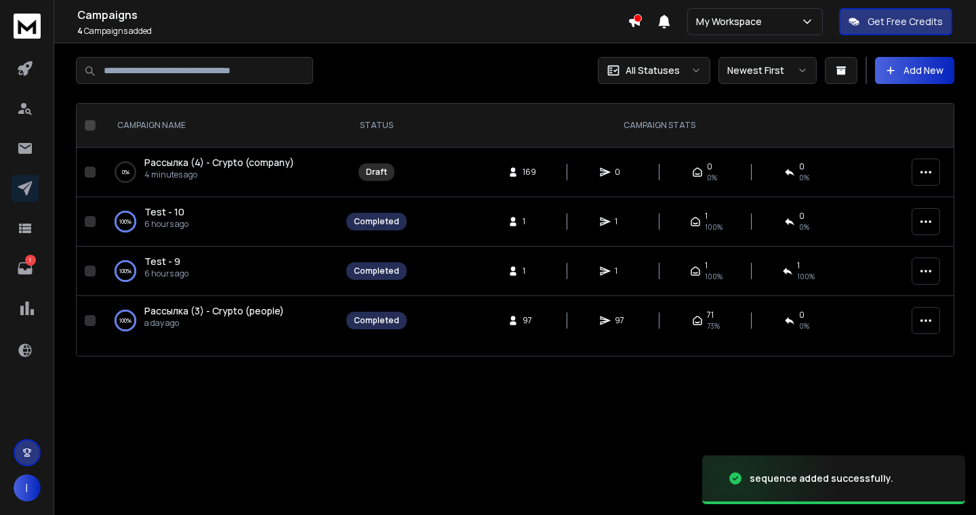
click at [222, 314] on span "Рассылка (3) - Crypto (people)" at bounding box center [214, 310] width 140 height 13
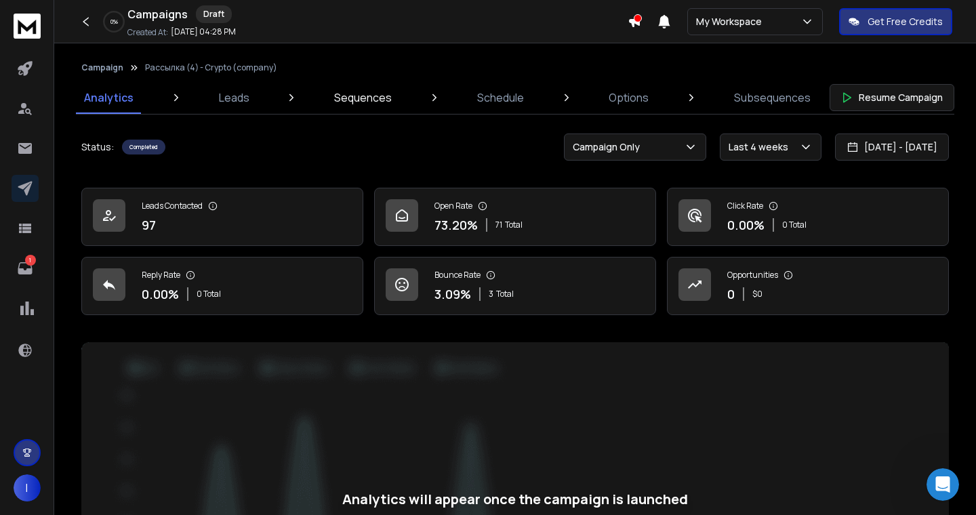
click at [381, 96] on link "Sequences" at bounding box center [363, 97] width 74 height 33
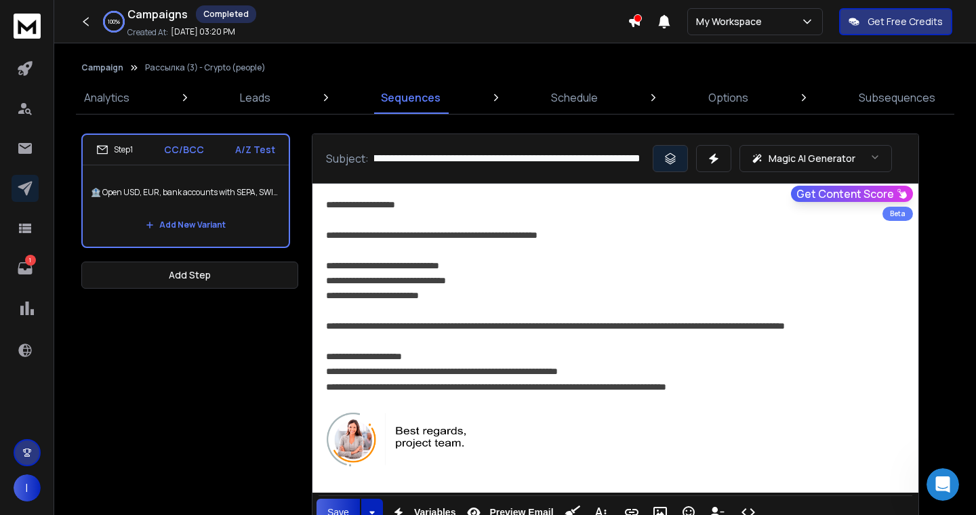
scroll to position [0, 150]
drag, startPoint x: 374, startPoint y: 158, endPoint x: 640, endPoint y: 164, distance: 265.7
click at [640, 164] on div "**********" at bounding box center [615, 158] width 606 height 49
click at [24, 193] on icon at bounding box center [25, 188] width 16 height 16
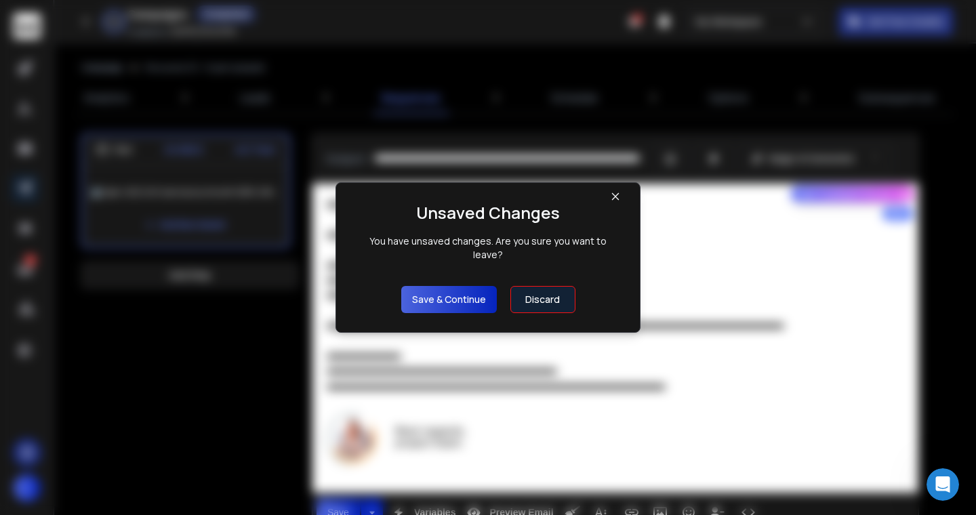
click at [426, 286] on button "Save & Continue" at bounding box center [449, 299] width 96 height 27
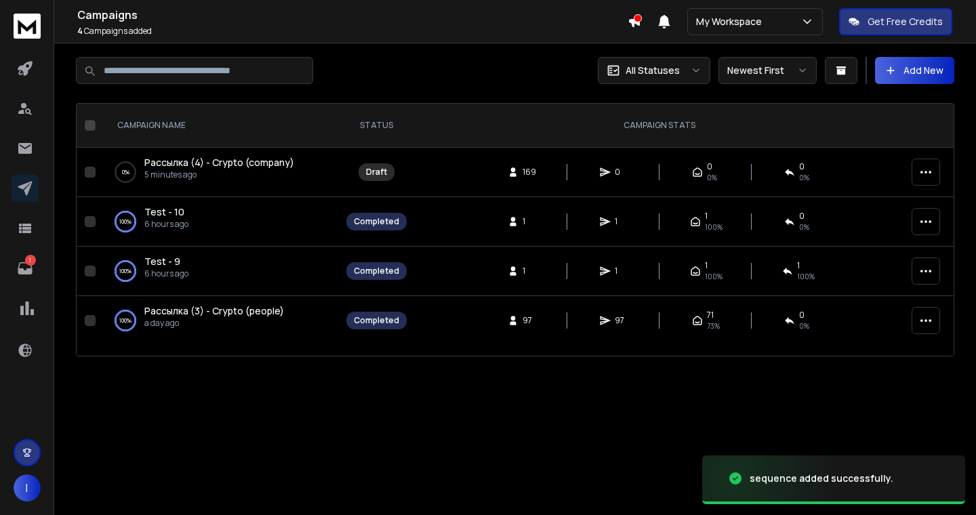
click at [169, 163] on span "Рассылка (4) - Crypto (company)" at bounding box center [219, 162] width 150 height 13
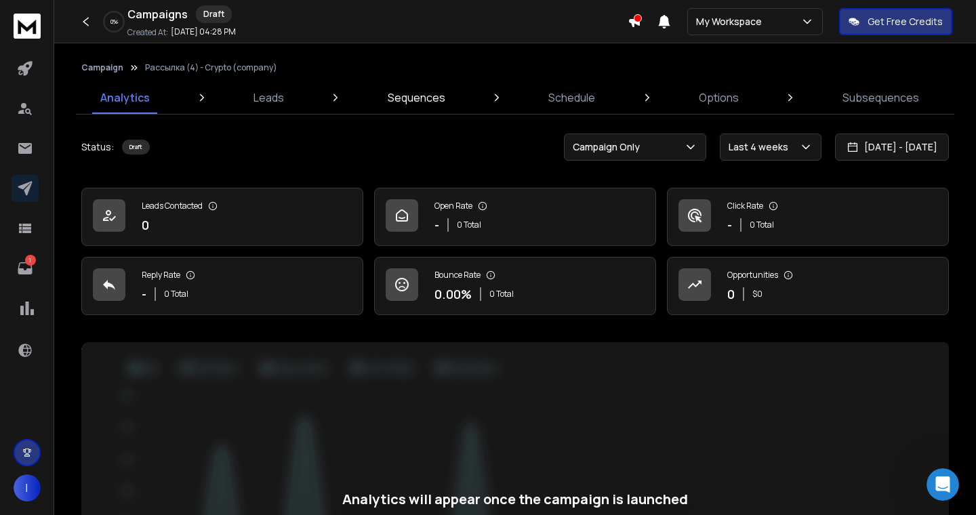
click at [413, 106] on link "Sequences" at bounding box center [416, 97] width 74 height 33
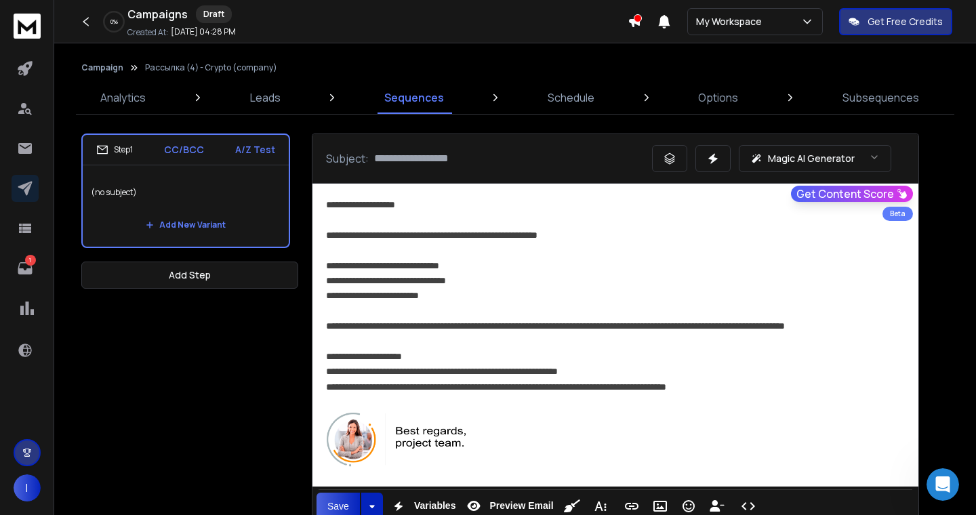
click at [401, 161] on input at bounding box center [506, 158] width 264 height 16
paste input "**********"
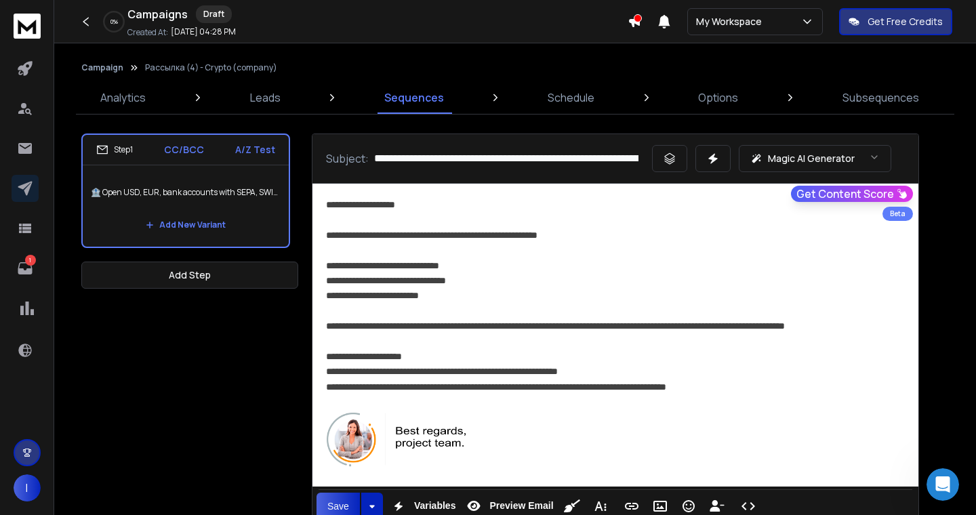
scroll to position [0, 150]
type input "**********"
click at [323, 375] on div "**********" at bounding box center [615, 335] width 606 height 303
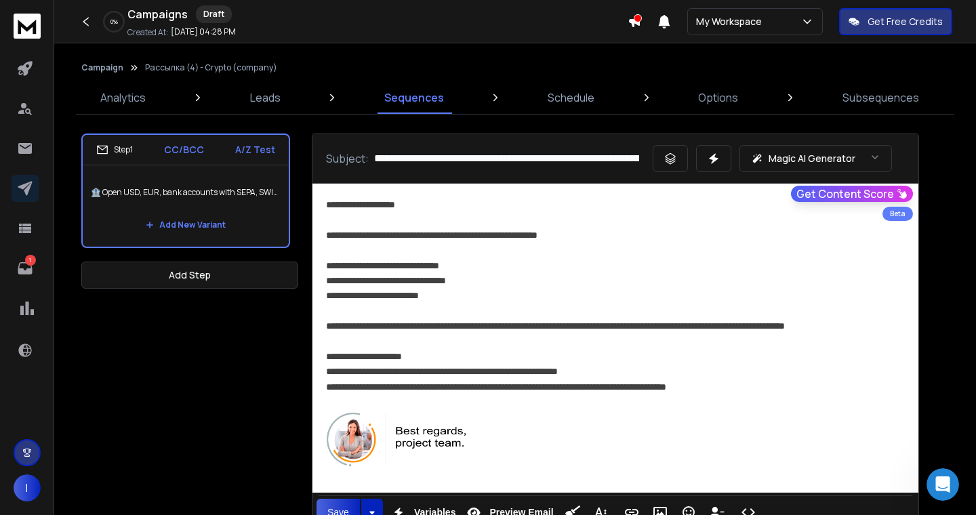
click at [326, 361] on span "**********" at bounding box center [364, 356] width 76 height 9
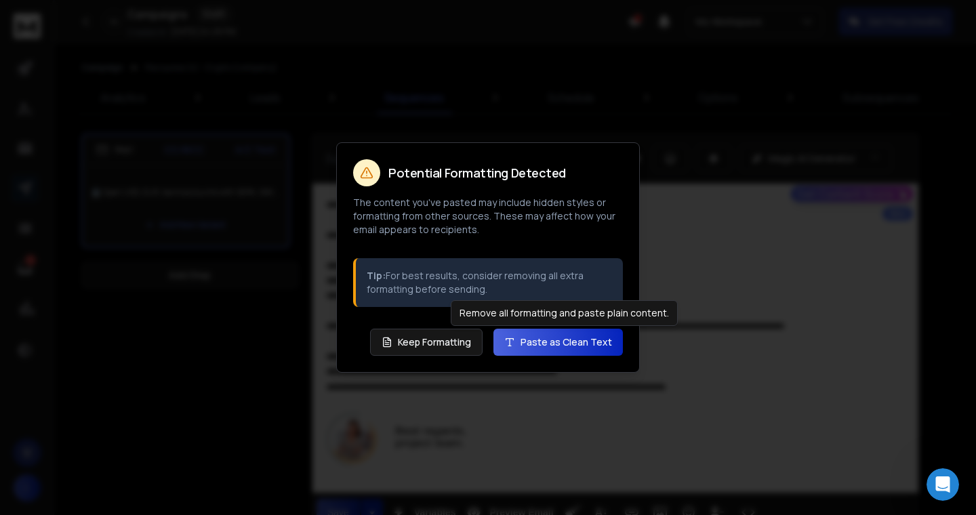
click at [537, 338] on button "Paste as Clean Text" at bounding box center [557, 342] width 129 height 27
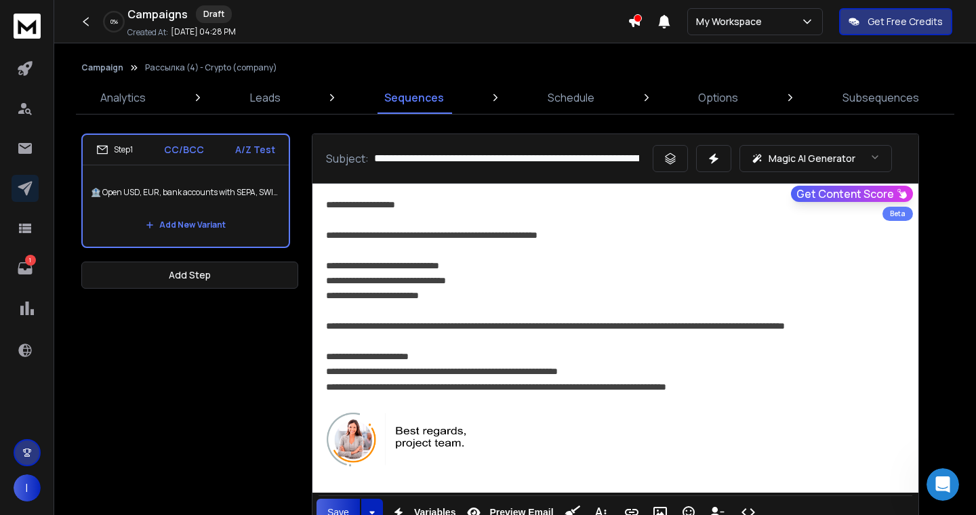
click at [737, 394] on div "**********" at bounding box center [615, 386] width 579 height 15
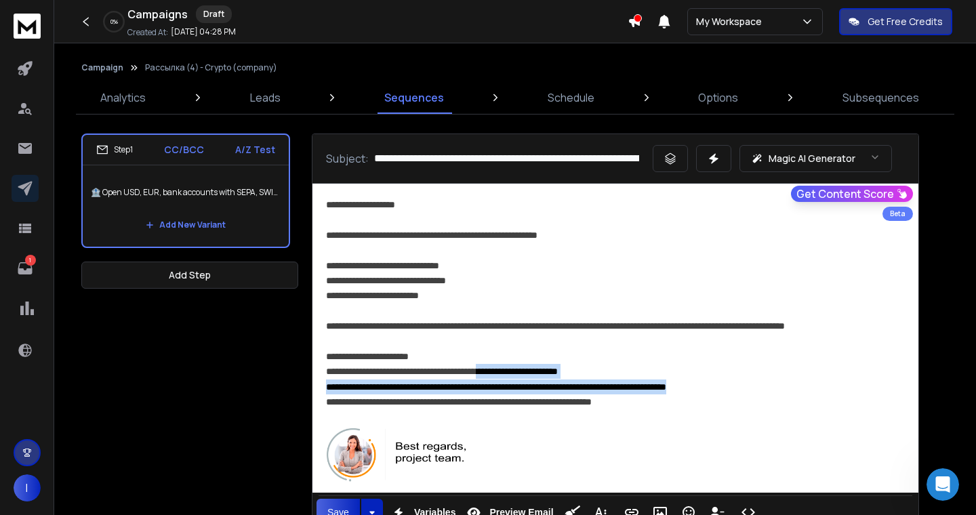
drag, startPoint x: 733, startPoint y: 403, endPoint x: 519, endPoint y: 393, distance: 213.7
click at [519, 393] on div "**********" at bounding box center [615, 338] width 606 height 309
click at [450, 392] on span "**********" at bounding box center [496, 386] width 340 height 9
drag, startPoint x: 321, startPoint y: 400, endPoint x: 742, endPoint y: 404, distance: 421.5
click at [742, 404] on div "**********" at bounding box center [615, 338] width 606 height 309
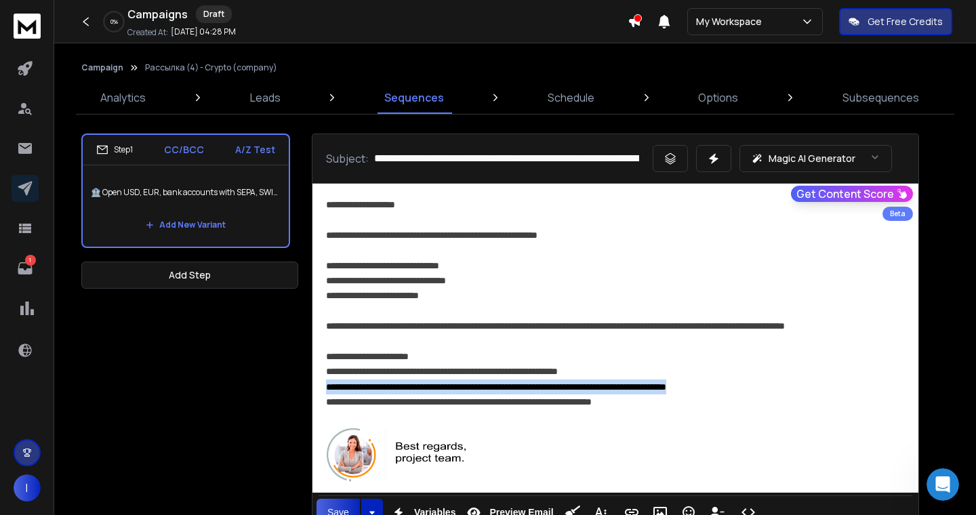
copy span "**********"
click at [740, 407] on div "**********" at bounding box center [615, 394] width 579 height 30
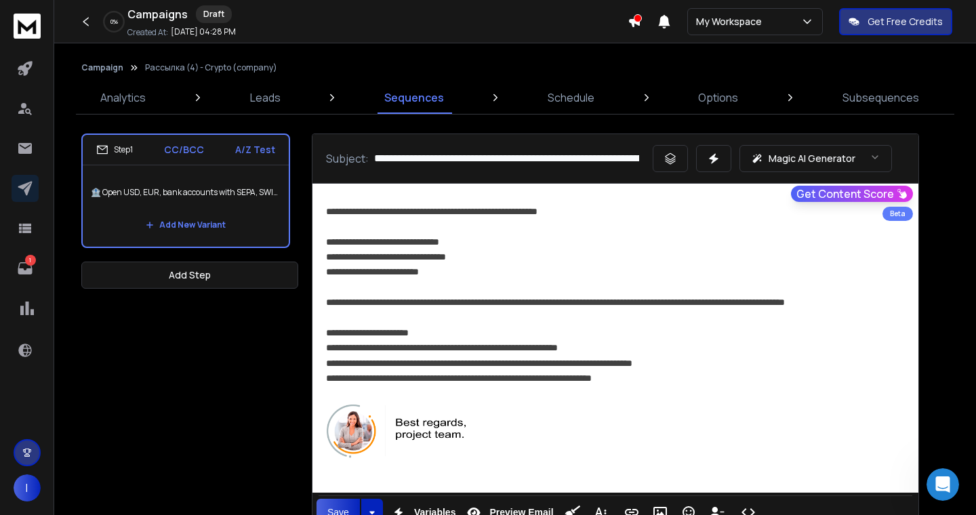
scroll to position [39, 0]
drag, startPoint x: 441, startPoint y: 378, endPoint x: 506, endPoint y: 382, distance: 65.2
click at [506, 382] on span "**********" at bounding box center [459, 377] width 266 height 9
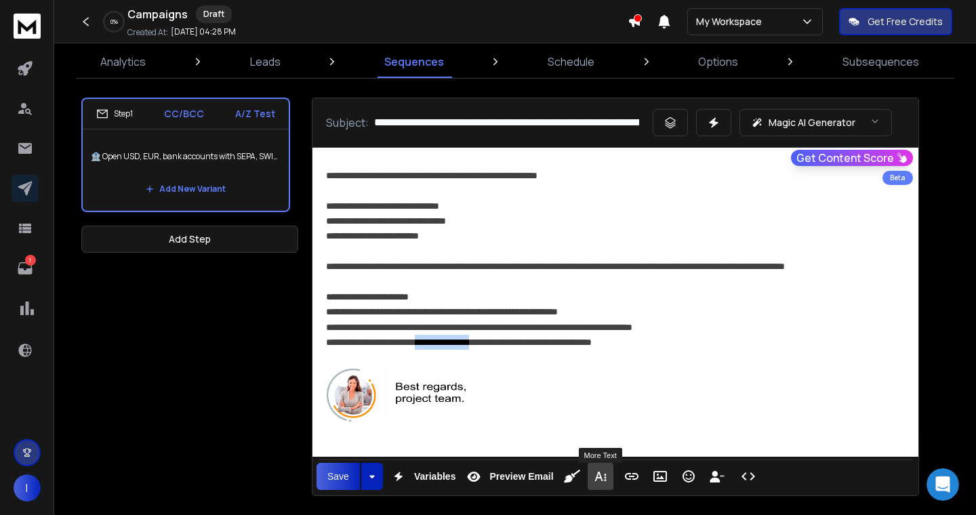
click at [599, 474] on icon "button" at bounding box center [600, 476] width 12 height 9
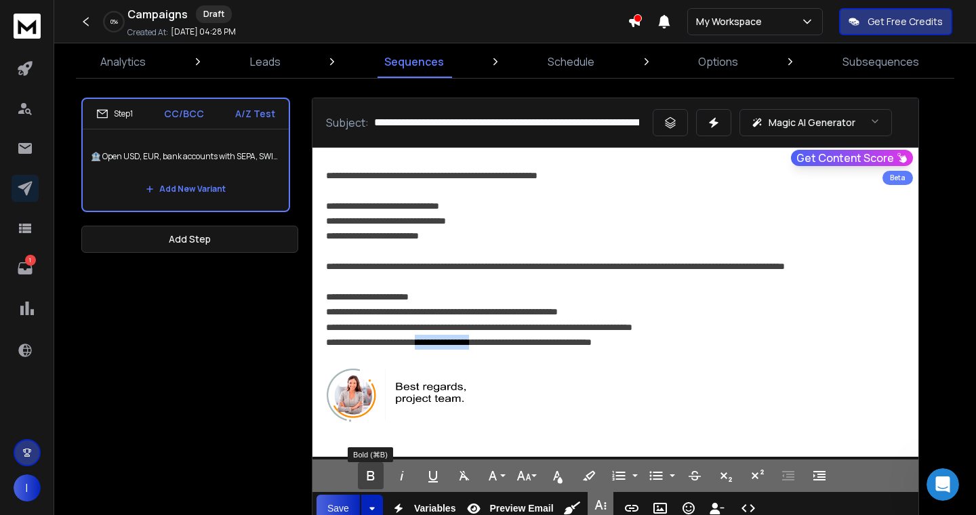
click at [369, 478] on icon "button" at bounding box center [371, 476] width 16 height 16
click at [594, 388] on div at bounding box center [615, 397] width 579 height 56
drag, startPoint x: 325, startPoint y: 340, endPoint x: 666, endPoint y: 347, distance: 340.9
click at [666, 347] on div "**********" at bounding box center [615, 335] width 579 height 30
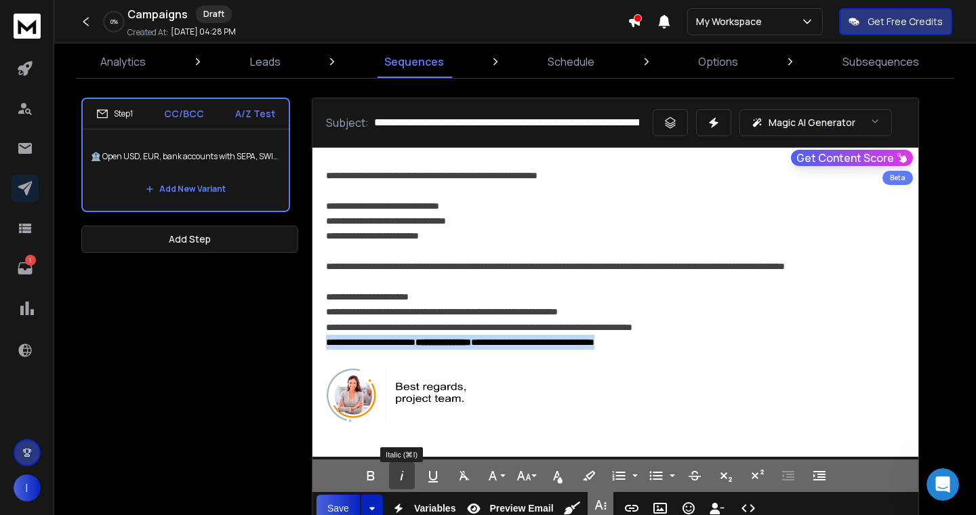
click at [406, 477] on icon "button" at bounding box center [402, 476] width 16 height 16
click at [554, 369] on div at bounding box center [615, 397] width 579 height 56
click at [324, 342] on div "**********" at bounding box center [615, 302] width 606 height 309
click at [323, 344] on div "**********" at bounding box center [615, 302] width 606 height 309
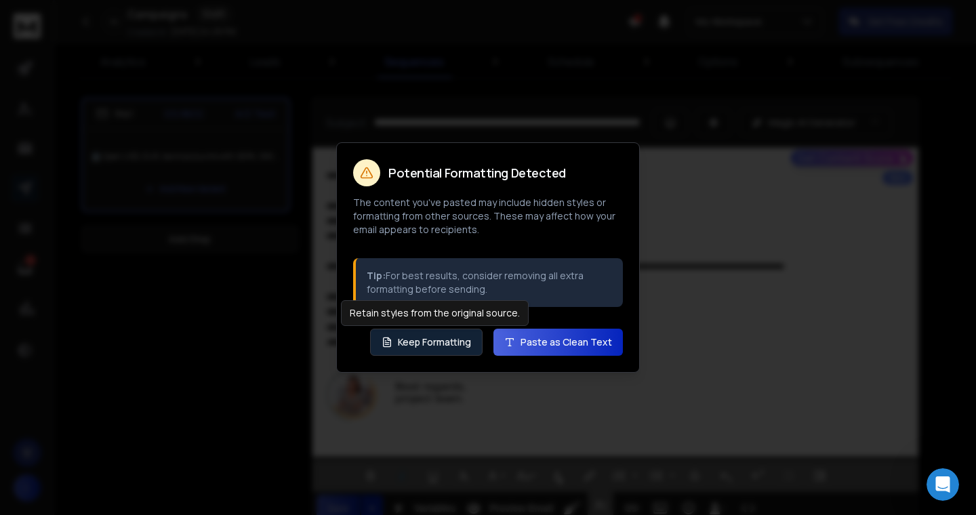
click at [461, 345] on button "Keep Formatting" at bounding box center [426, 342] width 112 height 27
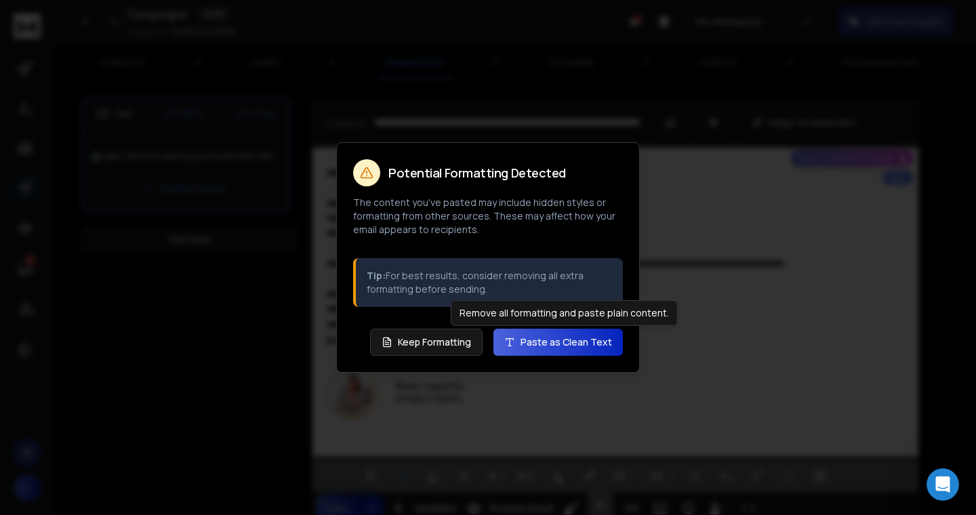
click at [549, 344] on button "Paste as Clean Text" at bounding box center [557, 342] width 129 height 27
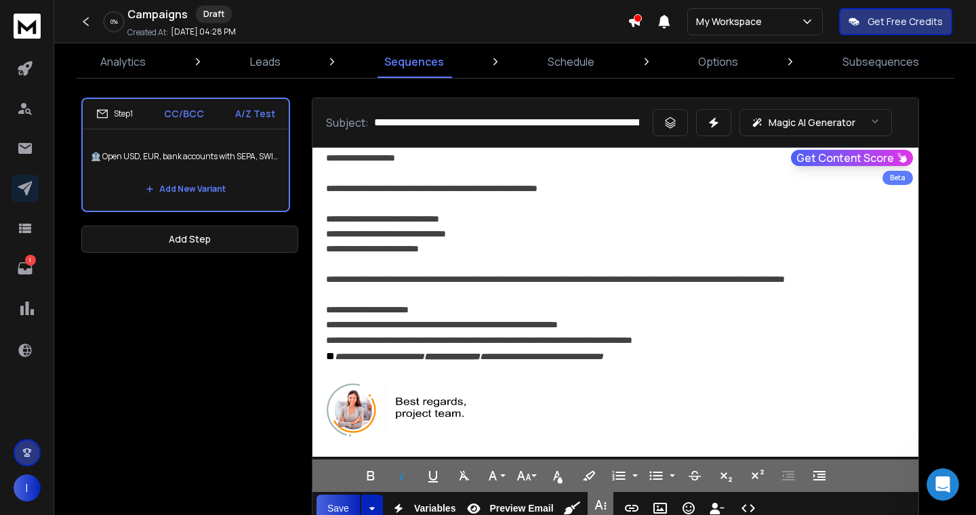
scroll to position [15, 0]
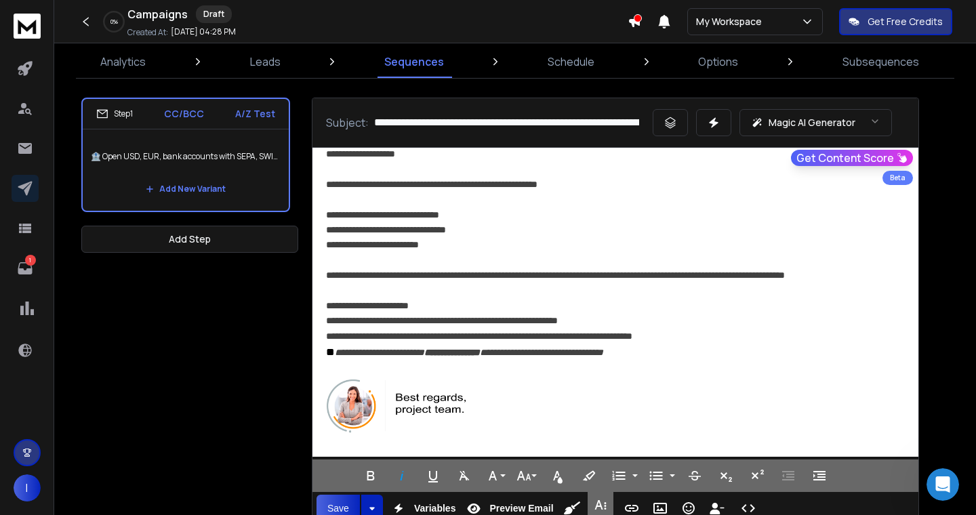
click at [344, 310] on span "**********" at bounding box center [367, 305] width 83 height 9
click at [343, 357] on em "**********" at bounding box center [464, 352] width 277 height 9
click at [400, 484] on button "Italic" at bounding box center [402, 475] width 26 height 27
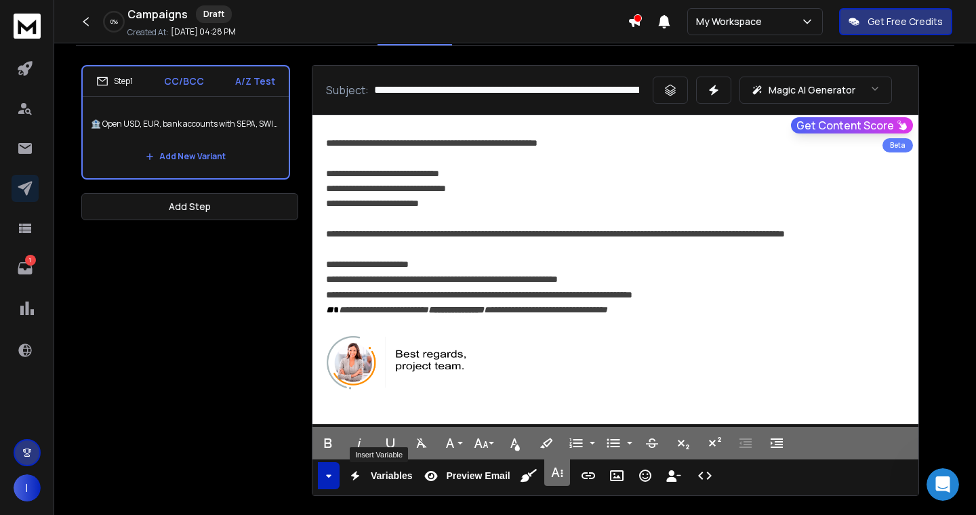
scroll to position [39, 0]
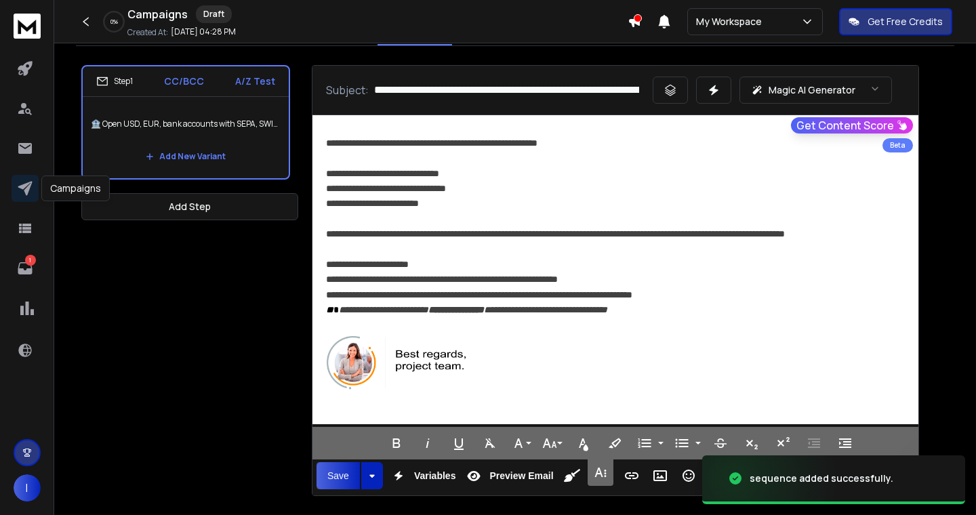
click at [22, 185] on icon at bounding box center [25, 188] width 14 height 14
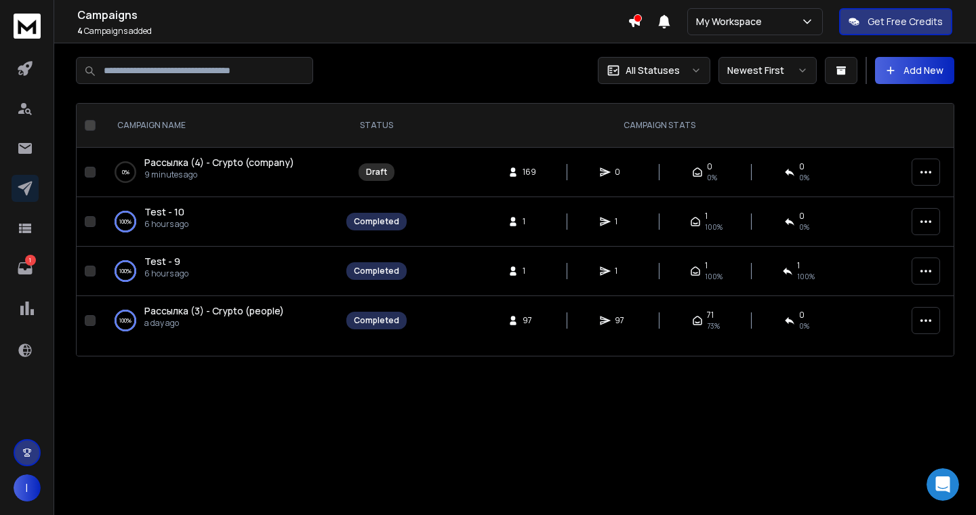
click at [251, 165] on span "Рассылка (4) - Crypto (company)" at bounding box center [219, 162] width 150 height 13
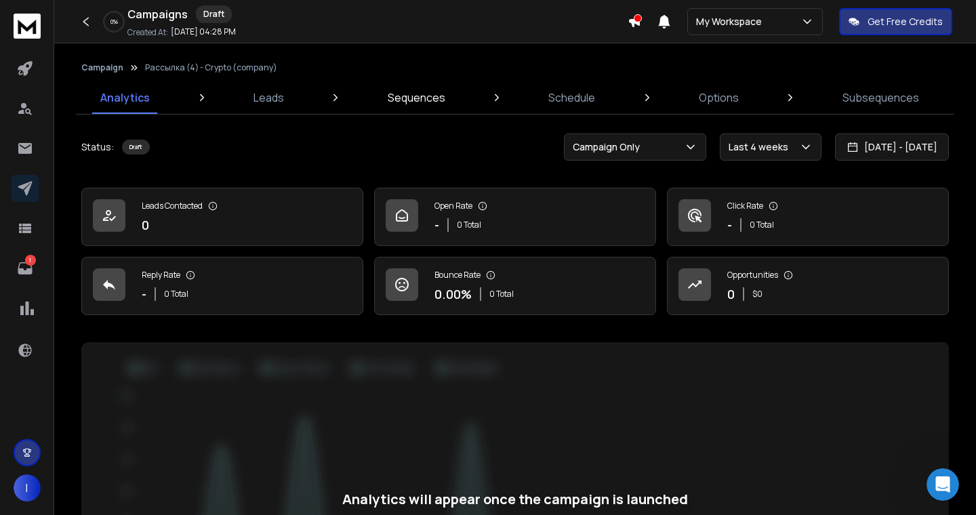
click at [359, 94] on div "Analytics Leads Sequences Schedule Options Subsequences" at bounding box center [509, 97] width 867 height 33
click at [394, 95] on p "Sequences" at bounding box center [417, 97] width 58 height 16
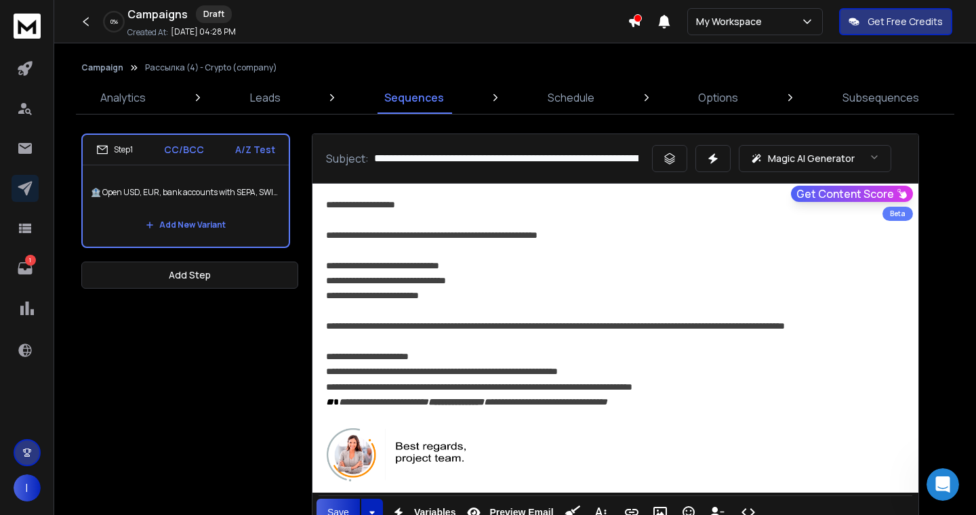
click at [419, 207] on div "**********" at bounding box center [615, 204] width 579 height 15
drag, startPoint x: 358, startPoint y: 205, endPoint x: 321, endPoint y: 207, distance: 38.0
click at [321, 207] on div "**********" at bounding box center [615, 338] width 606 height 309
copy span "*****"
click at [380, 202] on div "*****" at bounding box center [615, 204] width 579 height 15
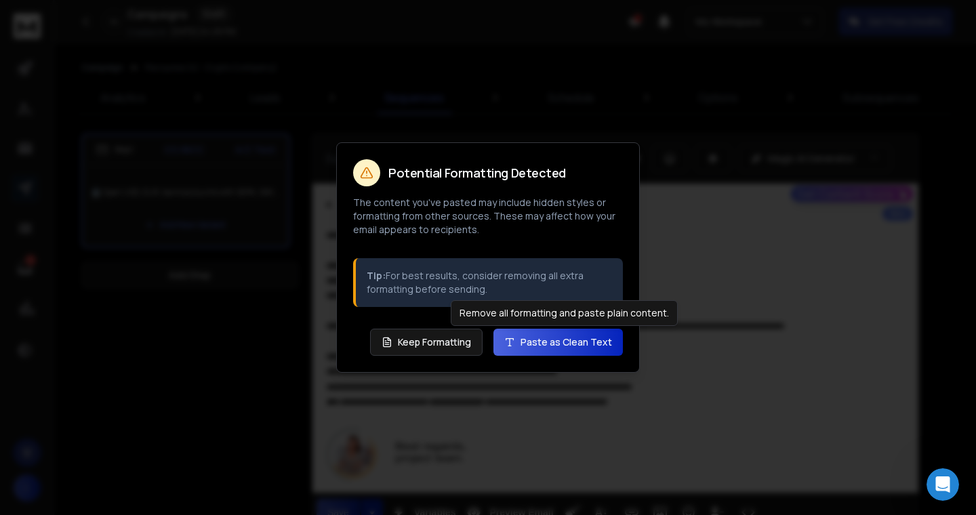
click at [516, 335] on button "Paste as Clean Text" at bounding box center [557, 342] width 129 height 27
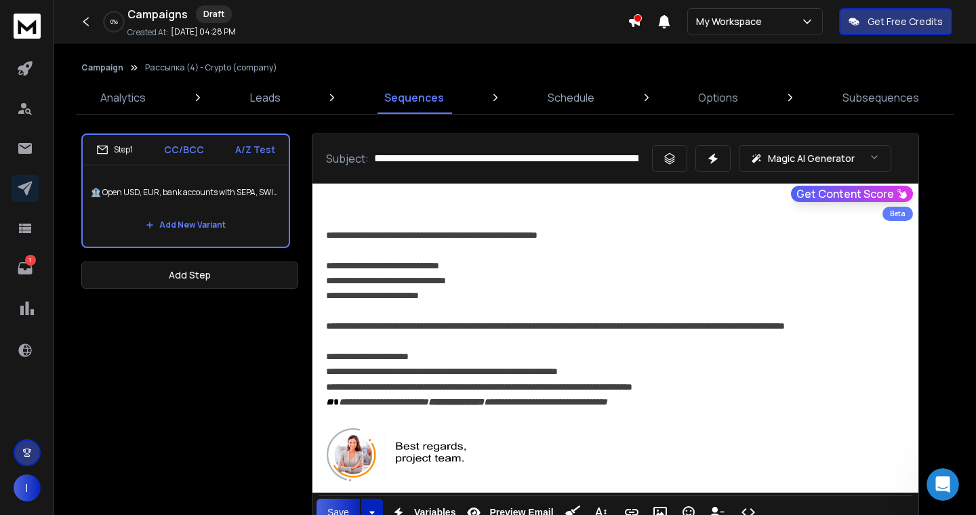
click at [409, 204] on div at bounding box center [615, 204] width 579 height 15
paste div
drag, startPoint x: 632, startPoint y: 386, endPoint x: 324, endPoint y: 387, distance: 308.3
click at [324, 387] on div "**********" at bounding box center [615, 338] width 606 height 309
copy div "**********"
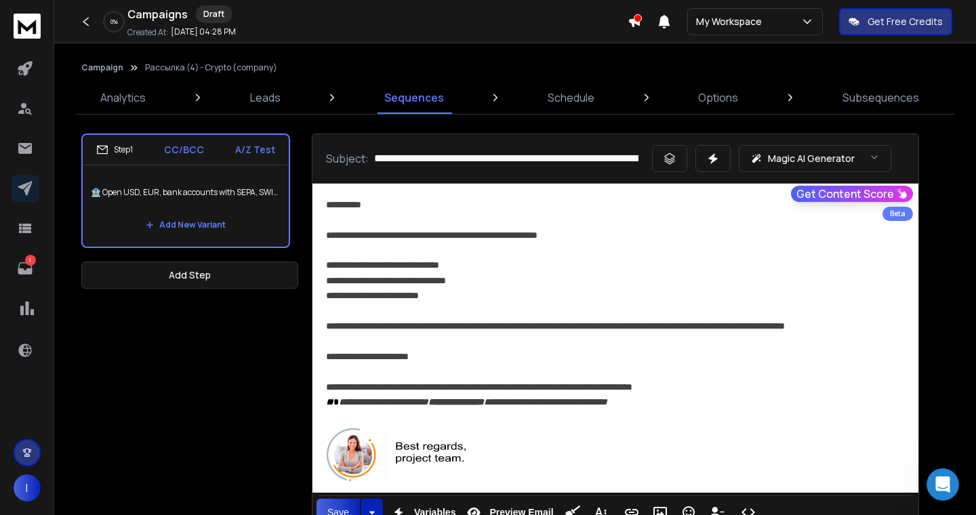
click at [377, 223] on div at bounding box center [615, 219] width 579 height 15
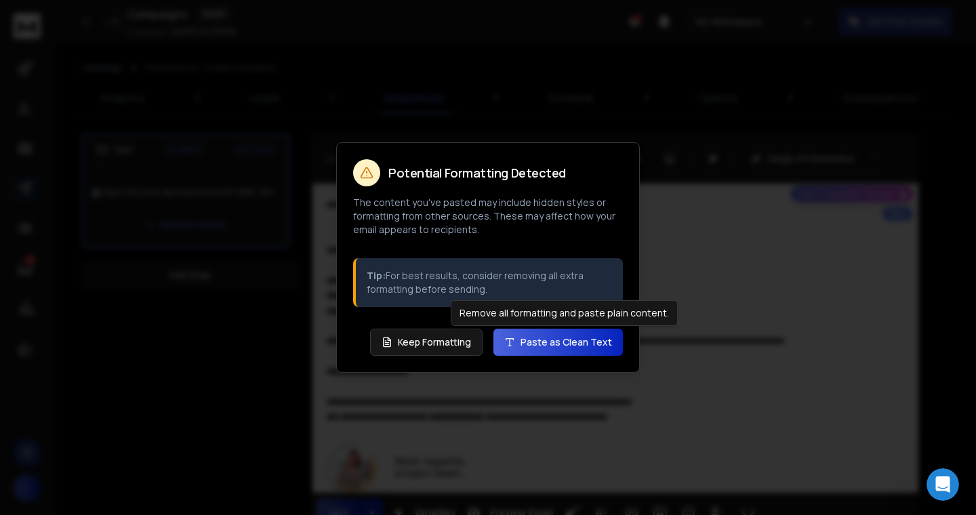
click at [564, 348] on button "Paste as Clean Text" at bounding box center [557, 342] width 129 height 27
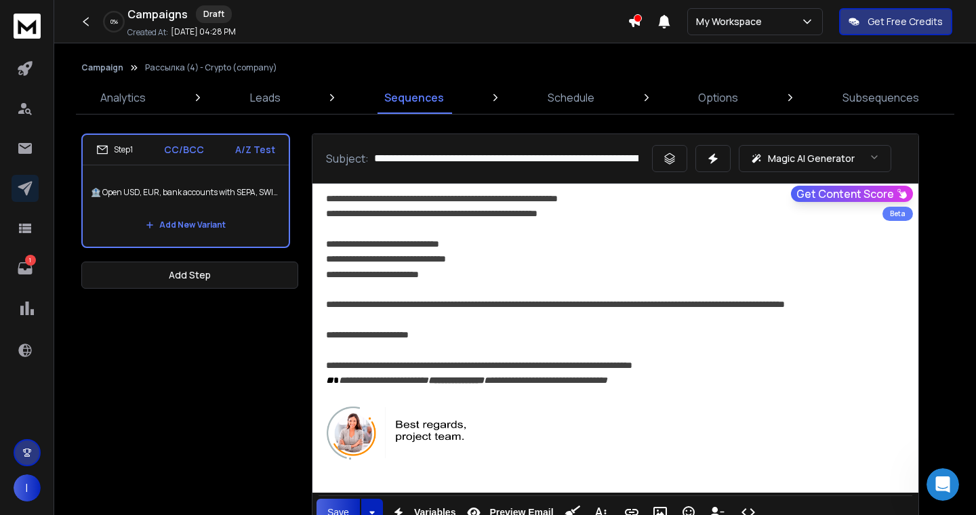
scroll to position [54, 0]
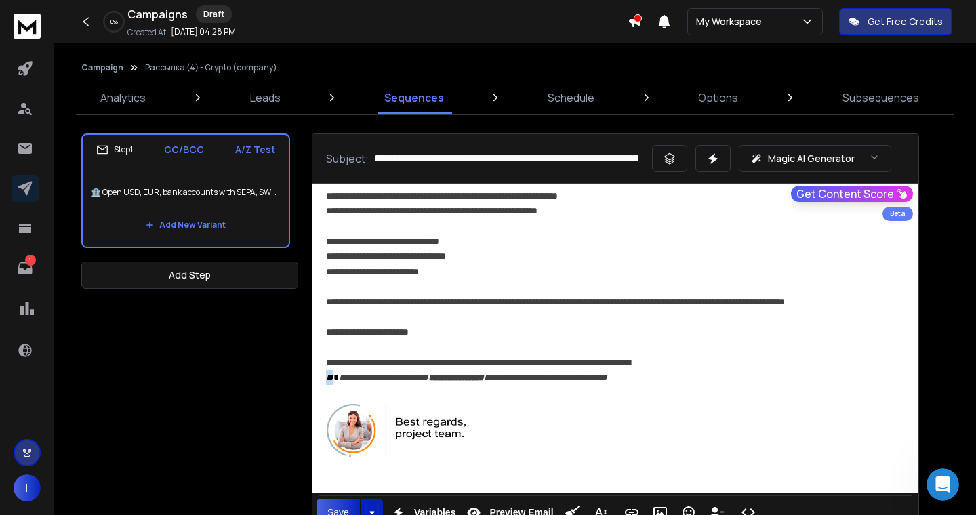
drag, startPoint x: 339, startPoint y: 376, endPoint x: 327, endPoint y: 377, distance: 11.6
click at [327, 377] on span "**********" at bounding box center [466, 377] width 281 height 9
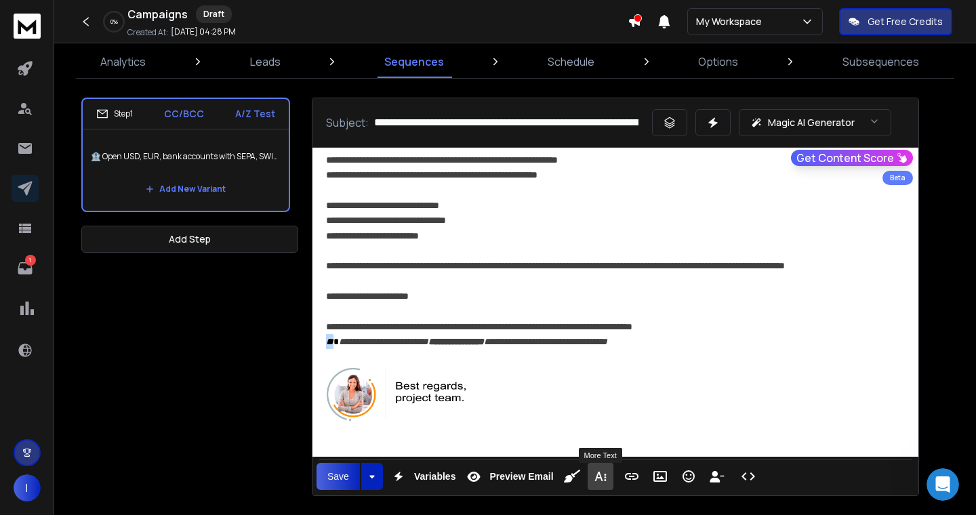
click at [610, 480] on button "More Text" at bounding box center [600, 476] width 26 height 27
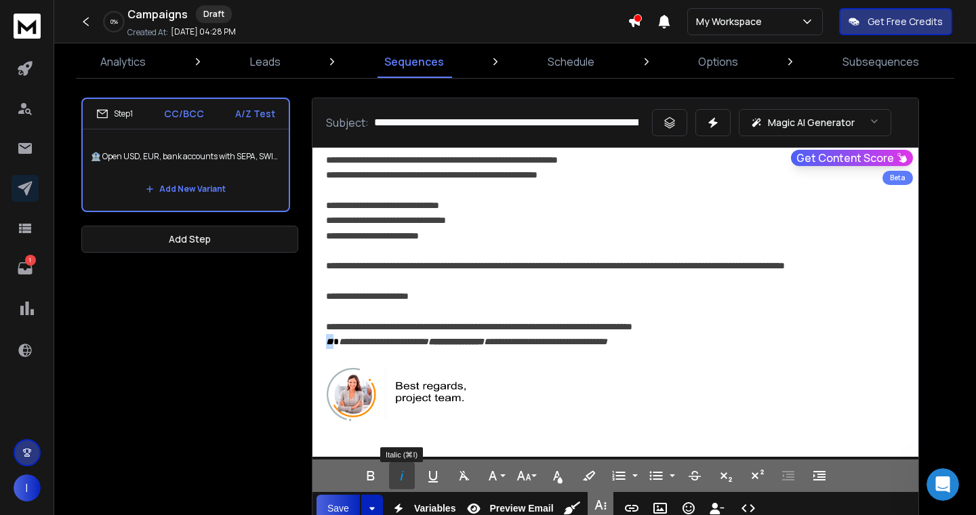
click at [404, 475] on icon "button" at bounding box center [402, 476] width 16 height 16
click at [580, 394] on div at bounding box center [615, 396] width 579 height 56
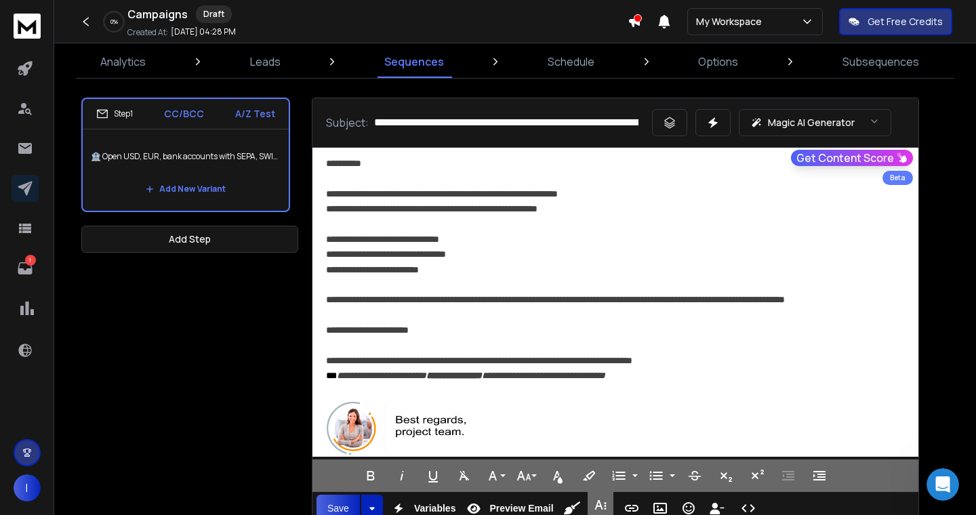
scroll to position [0, 0]
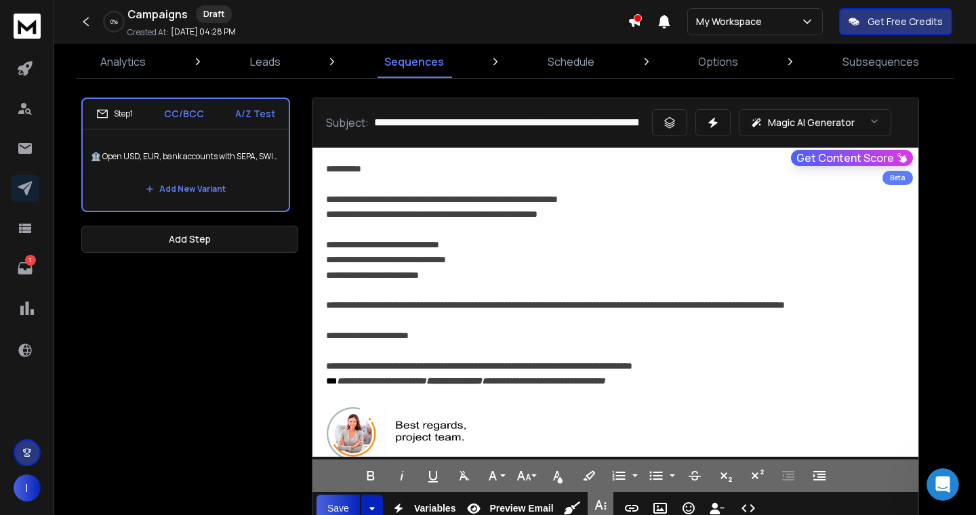
click at [326, 308] on span "**********" at bounding box center [555, 304] width 459 height 9
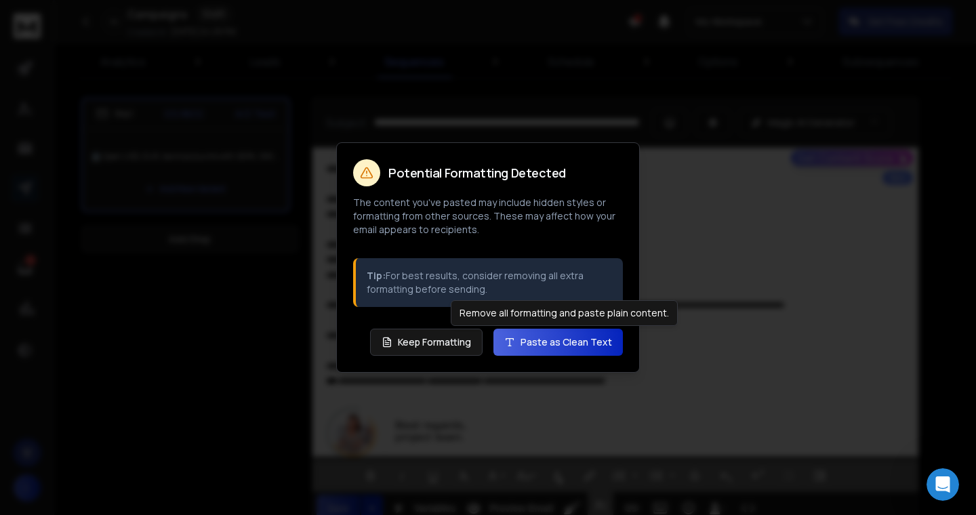
click at [536, 344] on button "Paste as Clean Text" at bounding box center [557, 342] width 129 height 27
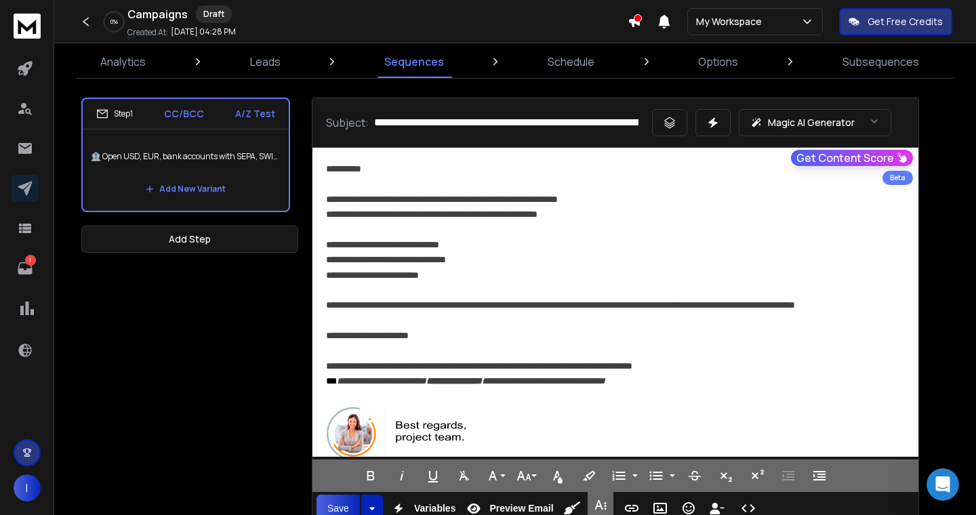
click at [474, 306] on span "**********" at bounding box center [560, 304] width 469 height 9
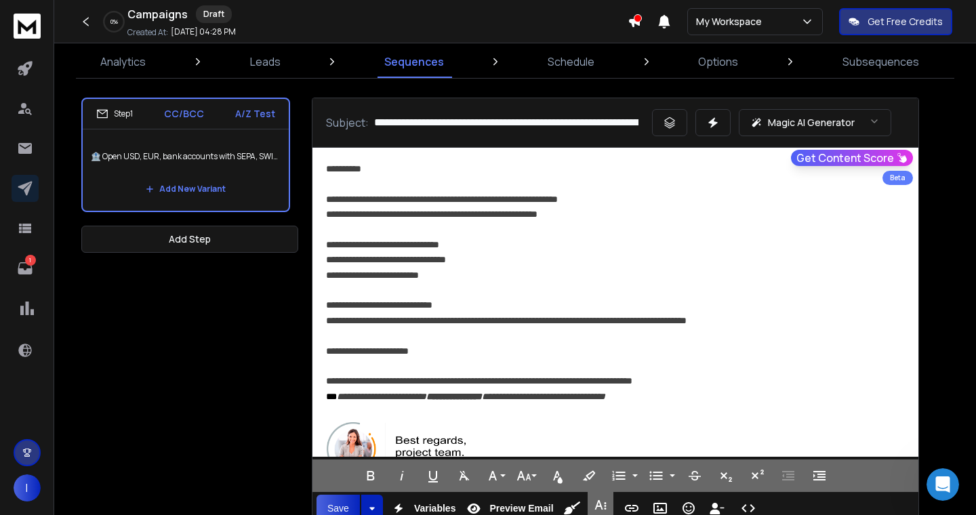
scroll to position [5, 0]
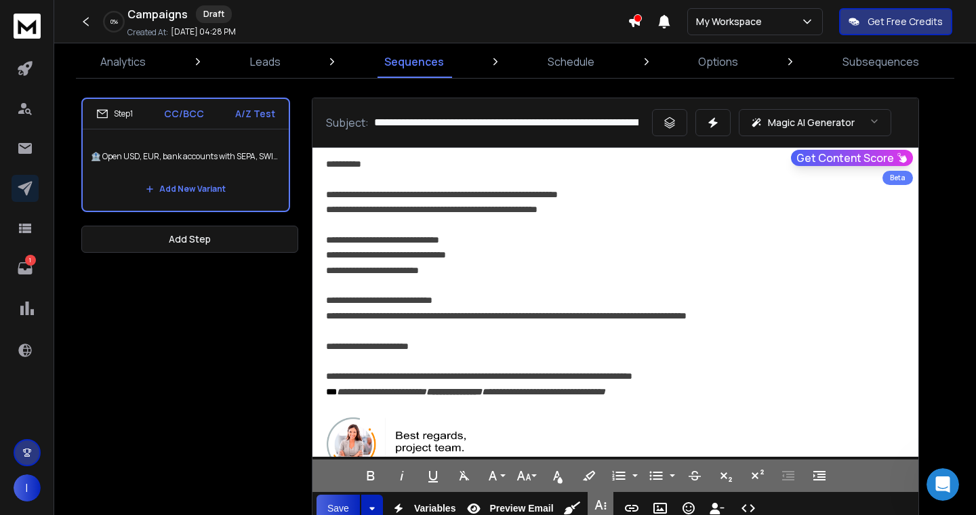
click at [495, 297] on div "**********" at bounding box center [615, 308] width 579 height 30
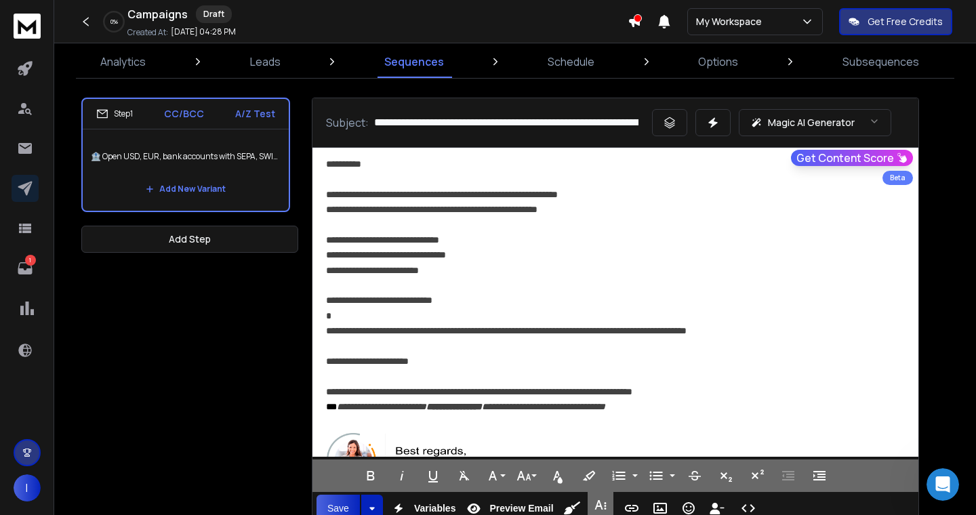
scroll to position [0, 0]
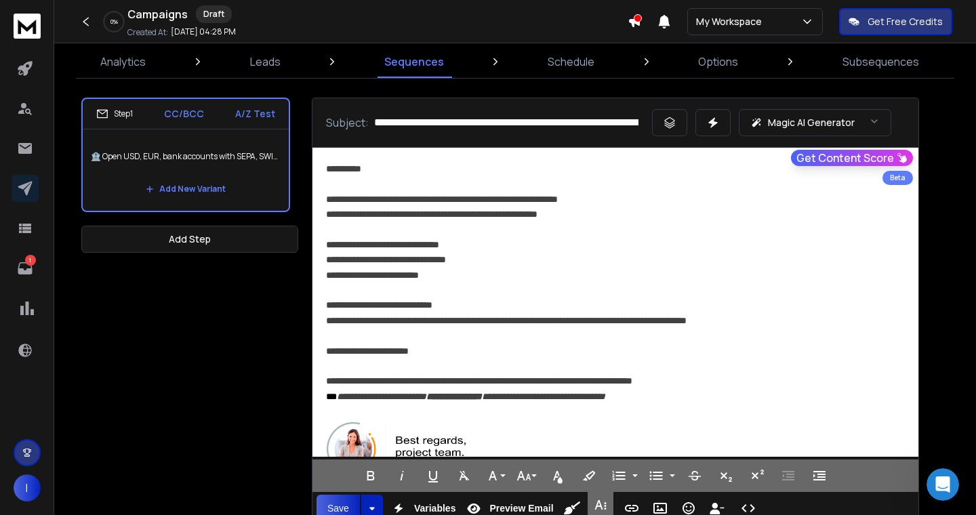
click at [325, 323] on div "**********" at bounding box center [615, 302] width 606 height 309
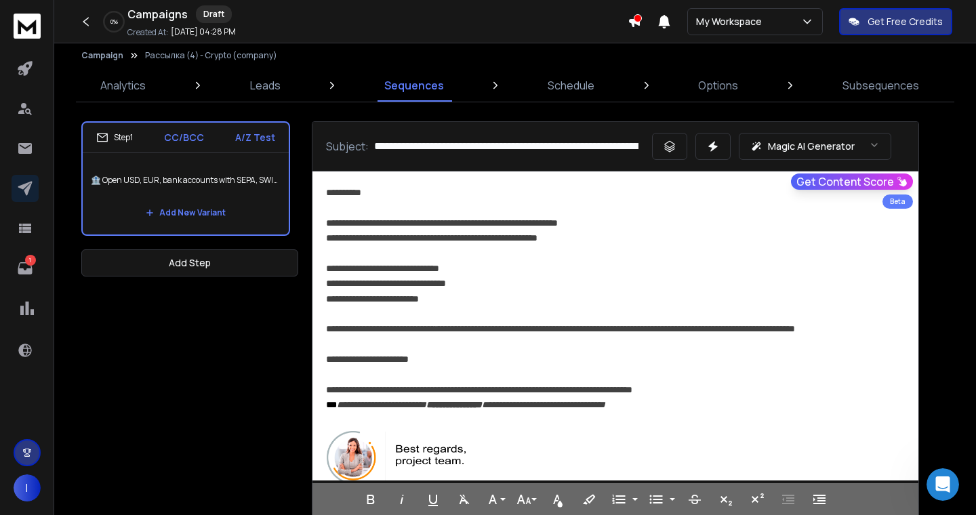
scroll to position [0, 150]
drag, startPoint x: 577, startPoint y: 151, endPoint x: 688, endPoint y: 142, distance: 111.5
click at [688, 142] on div "**********" at bounding box center [615, 146] width 606 height 49
click at [564, 148] on input "**********" at bounding box center [506, 146] width 265 height 16
click at [560, 272] on div "**********" at bounding box center [615, 268] width 579 height 15
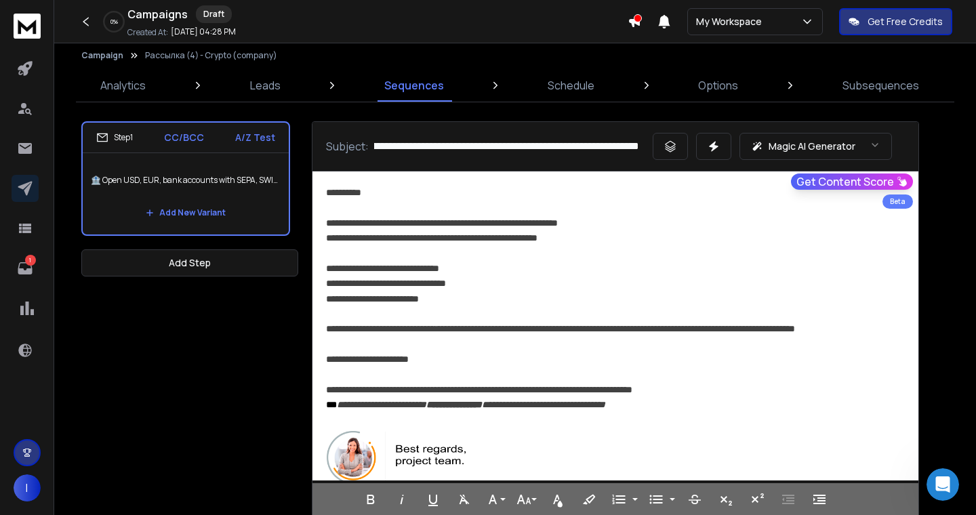
scroll to position [0, 0]
click at [583, 85] on p "Schedule" at bounding box center [571, 85] width 47 height 16
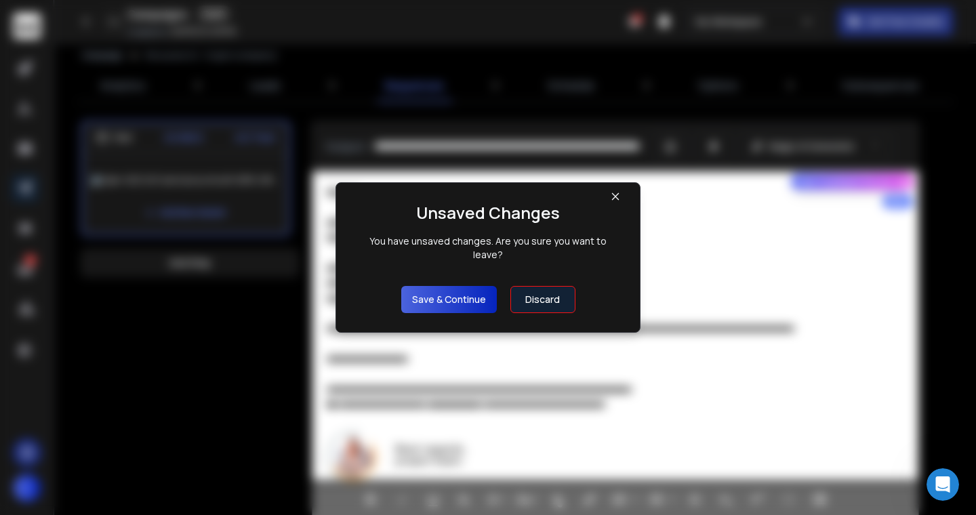
click at [428, 295] on button "Save & Continue" at bounding box center [449, 299] width 96 height 27
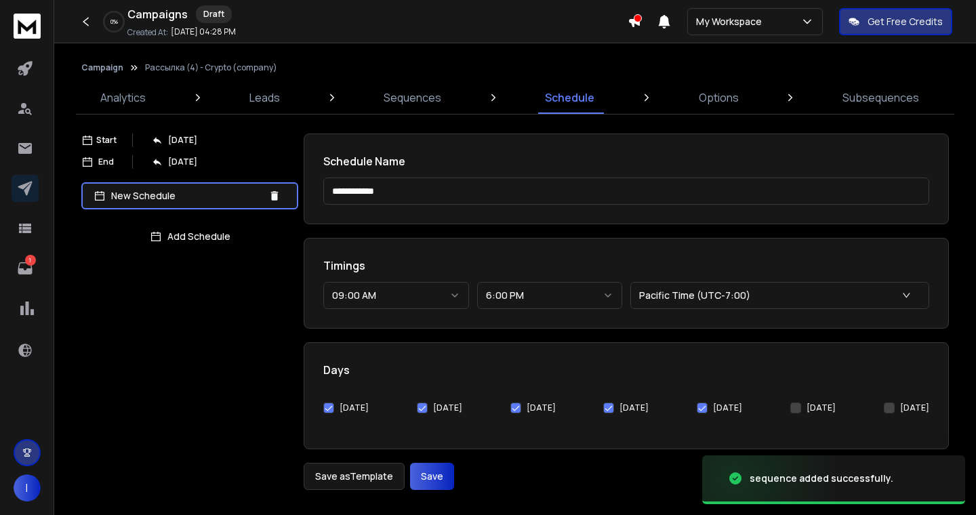
click at [574, 194] on input "**********" at bounding box center [626, 191] width 606 height 27
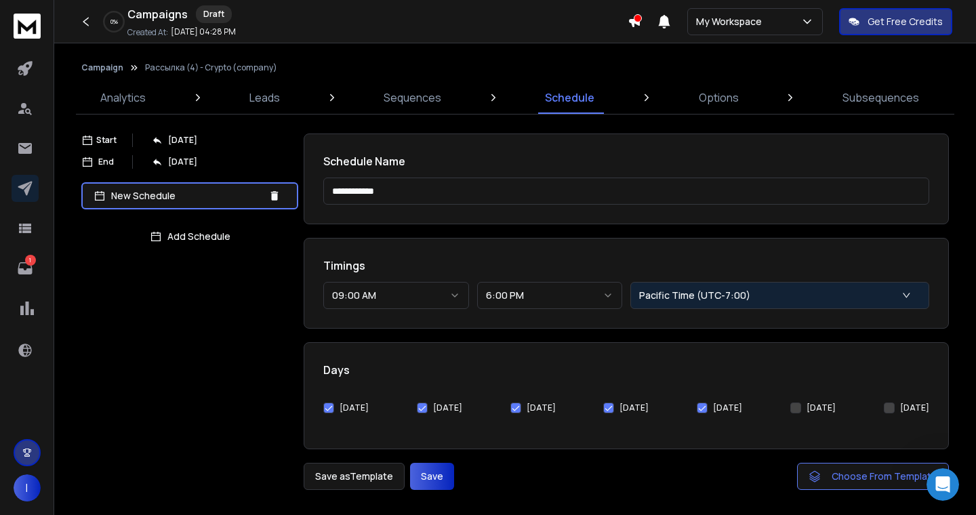
click at [735, 290] on p "Pacific Time (UTC-7:00)" at bounding box center [697, 296] width 117 height 14
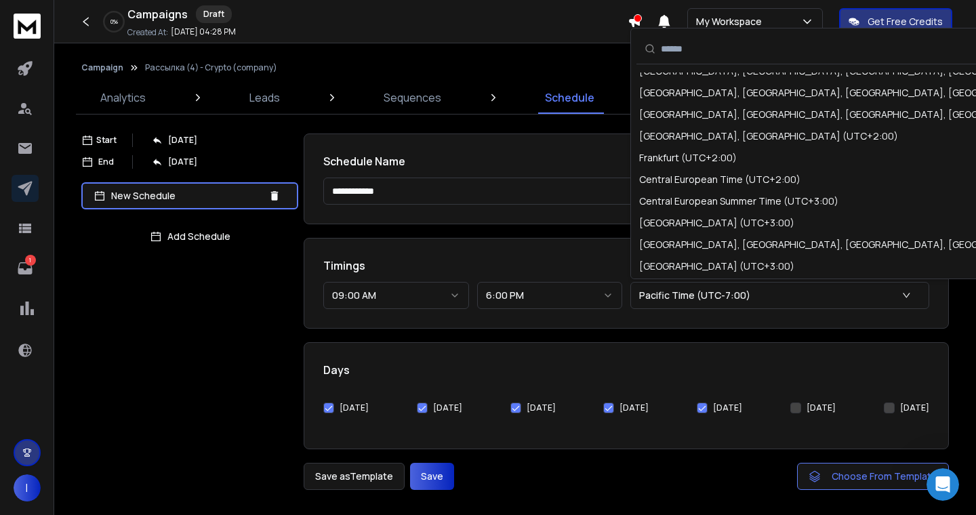
scroll to position [704, 0]
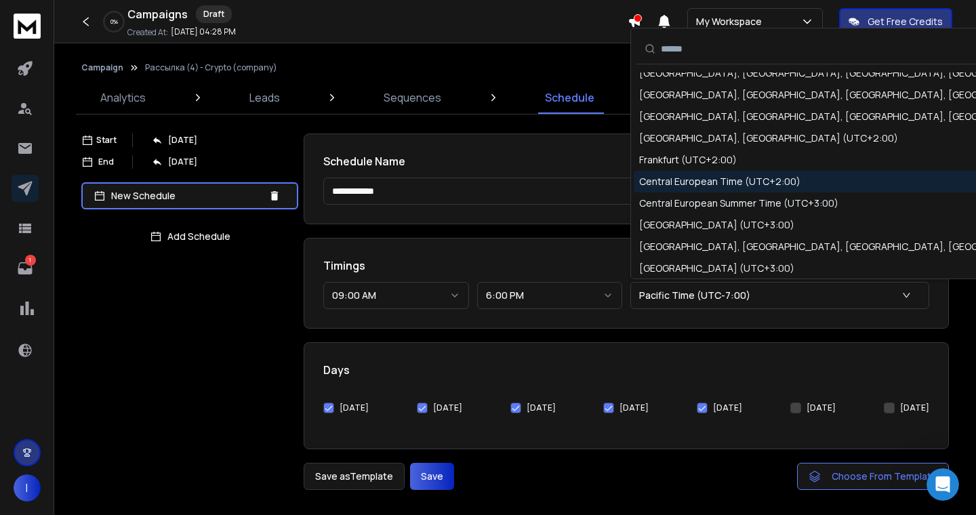
click at [753, 186] on div "Central European Time (UTC+2:00)" at bounding box center [719, 182] width 161 height 14
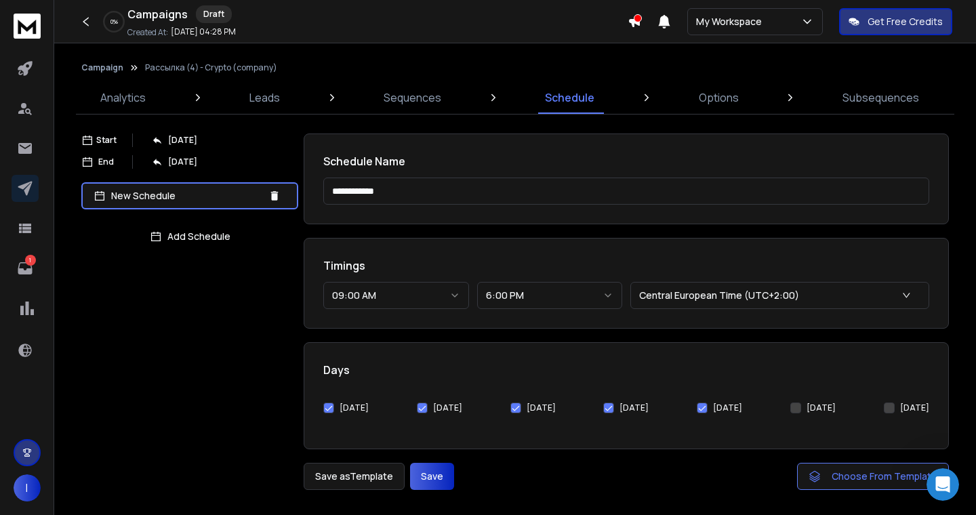
click at [451, 293] on icon "button" at bounding box center [454, 295] width 11 height 11
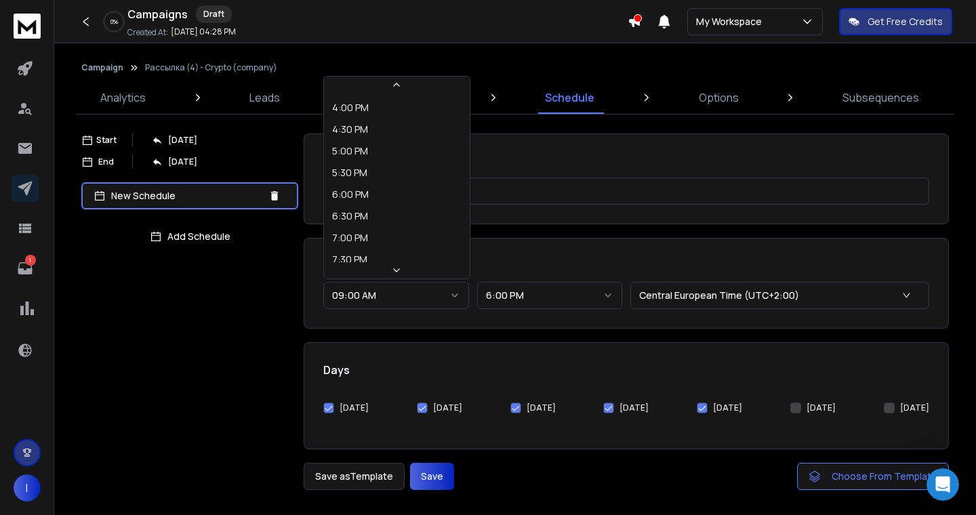
scroll to position [694, 0]
select select "********"
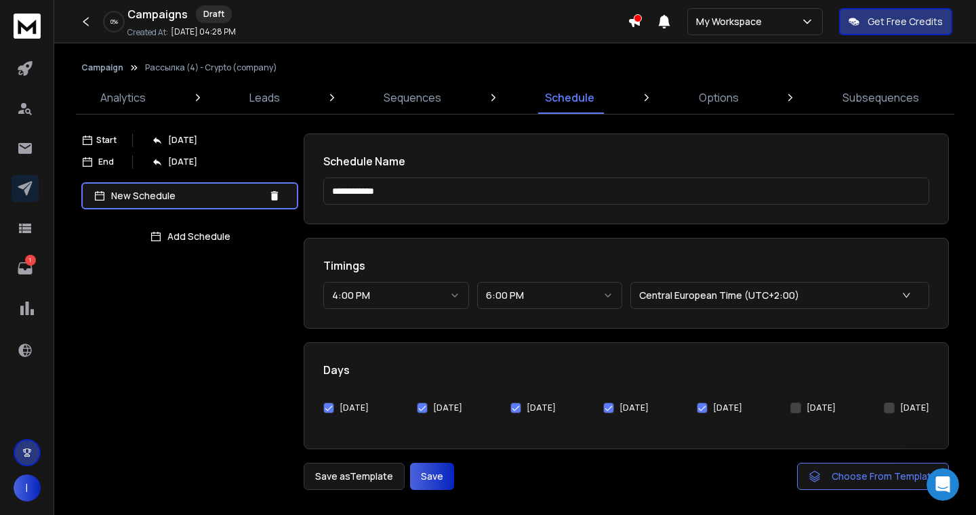
click at [611, 297] on icon "button" at bounding box center [607, 295] width 11 height 11
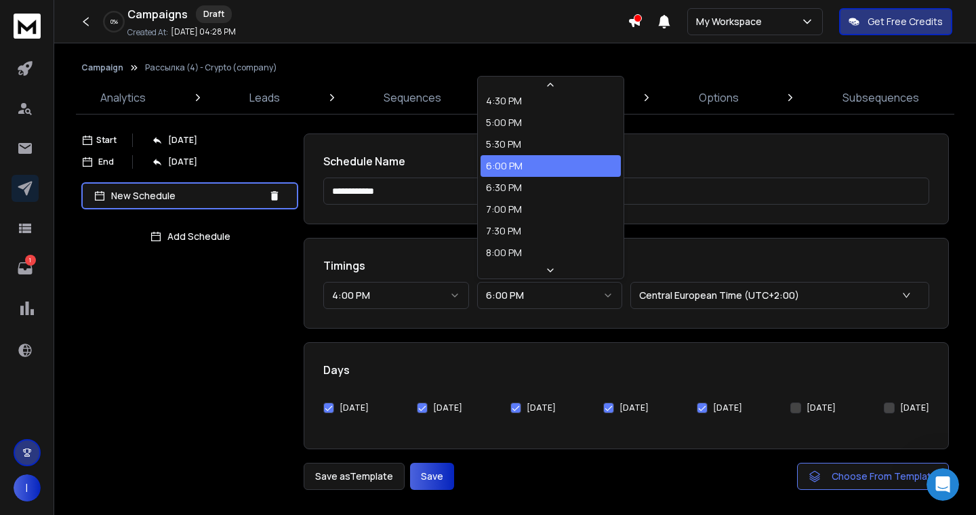
scroll to position [0, 0]
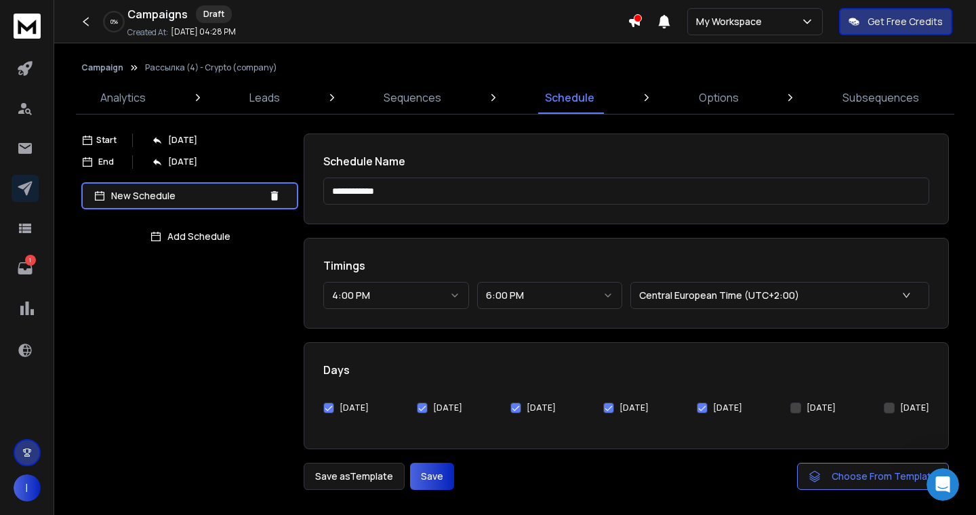
click at [333, 407] on button "Monday" at bounding box center [328, 408] width 11 height 11
click at [417, 409] on button "Tuesday" at bounding box center [422, 408] width 11 height 11
click at [614, 409] on button "Thursday" at bounding box center [608, 408] width 11 height 11
click at [717, 411] on div "Friday" at bounding box center [719, 408] width 45 height 11
click at [707, 411] on button "Friday" at bounding box center [702, 408] width 11 height 11
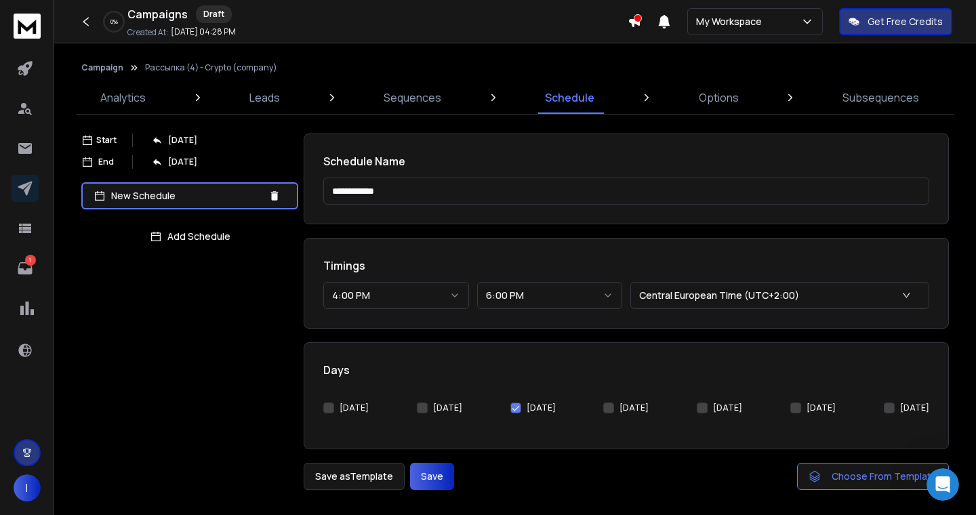
click at [442, 484] on button "Save" at bounding box center [432, 476] width 44 height 27
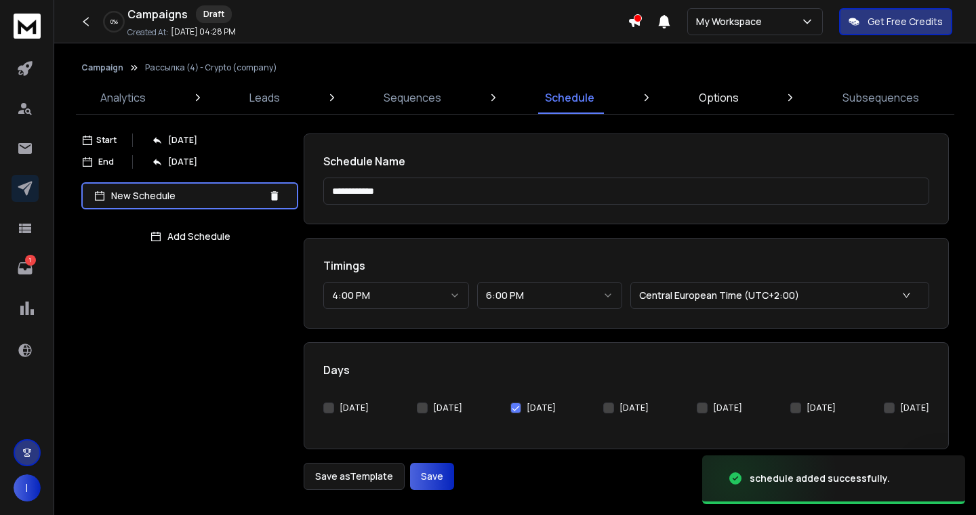
click at [710, 98] on p "Options" at bounding box center [719, 97] width 40 height 16
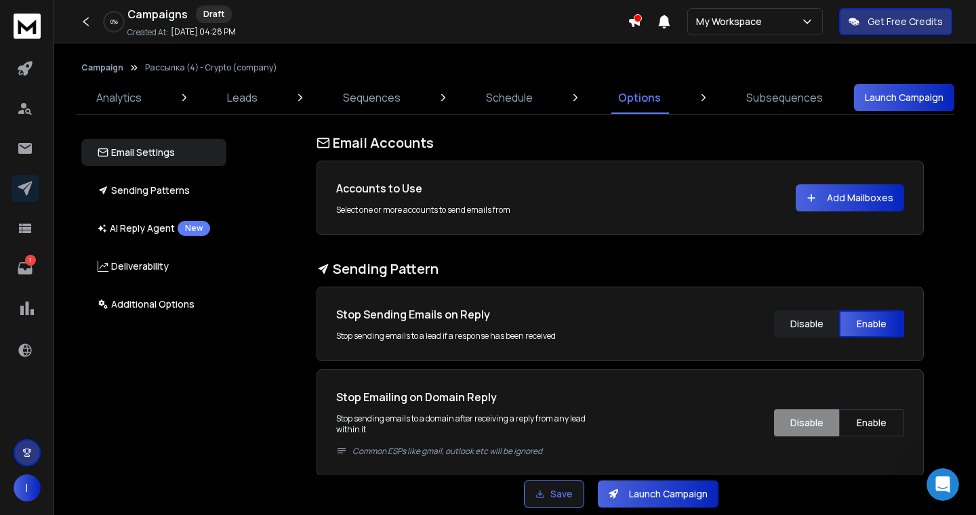
click at [861, 199] on button "Add Mailboxes" at bounding box center [850, 197] width 108 height 27
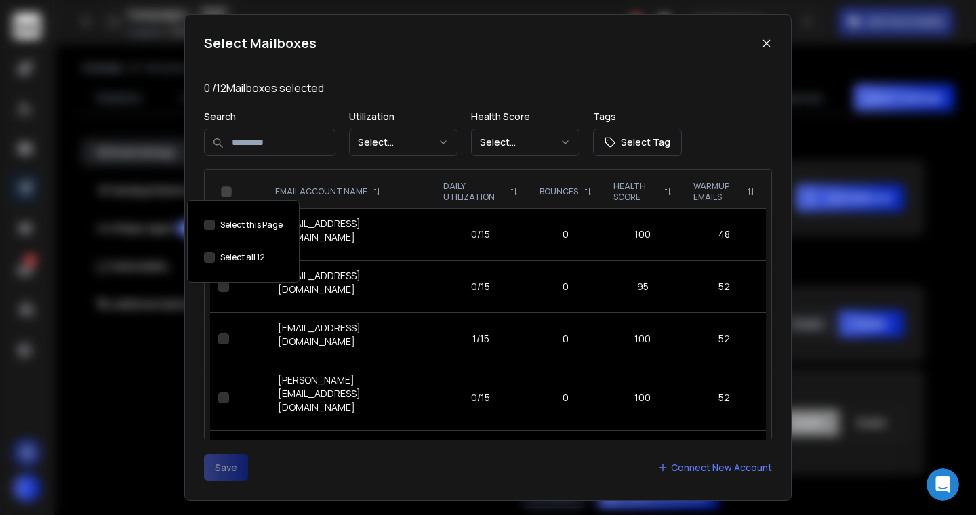
click at [228, 192] on button "Select this Page" at bounding box center [226, 191] width 11 height 11
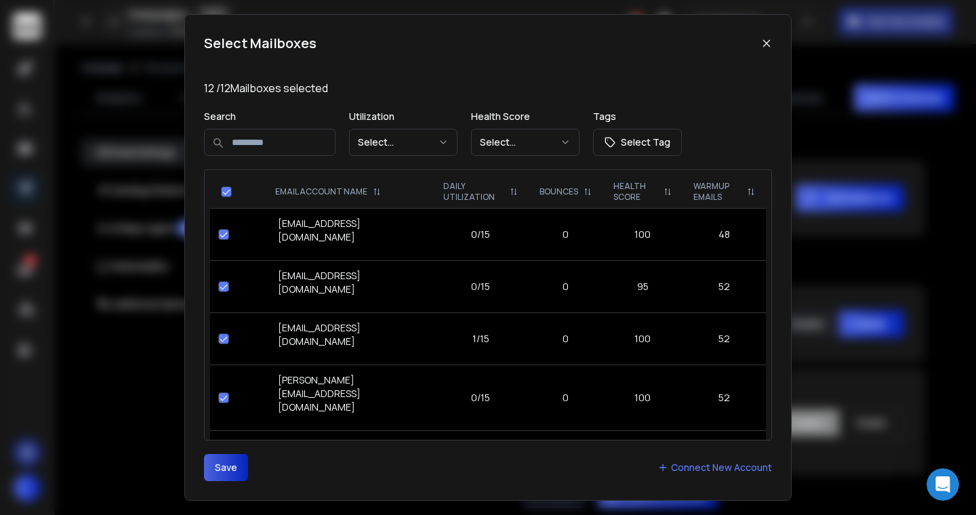
click at [236, 474] on button "Save" at bounding box center [226, 467] width 44 height 27
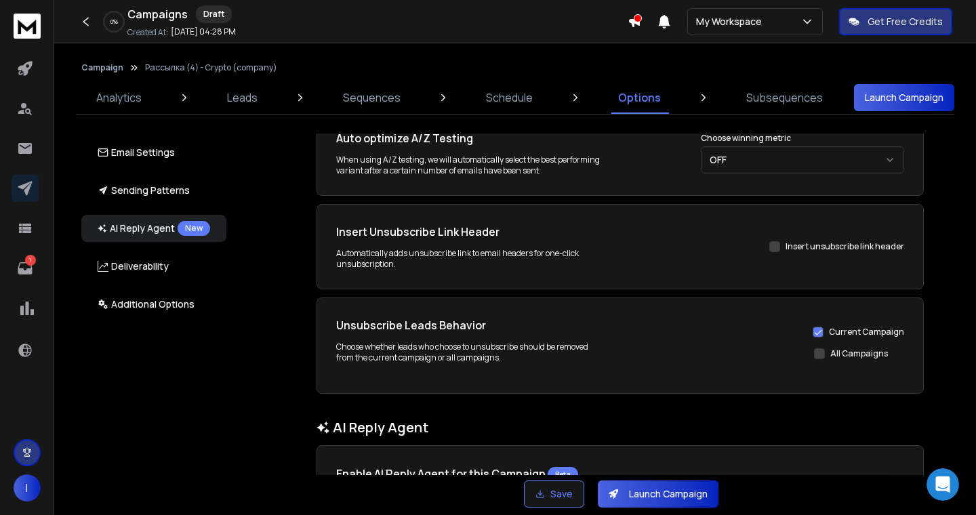
scroll to position [1061, 0]
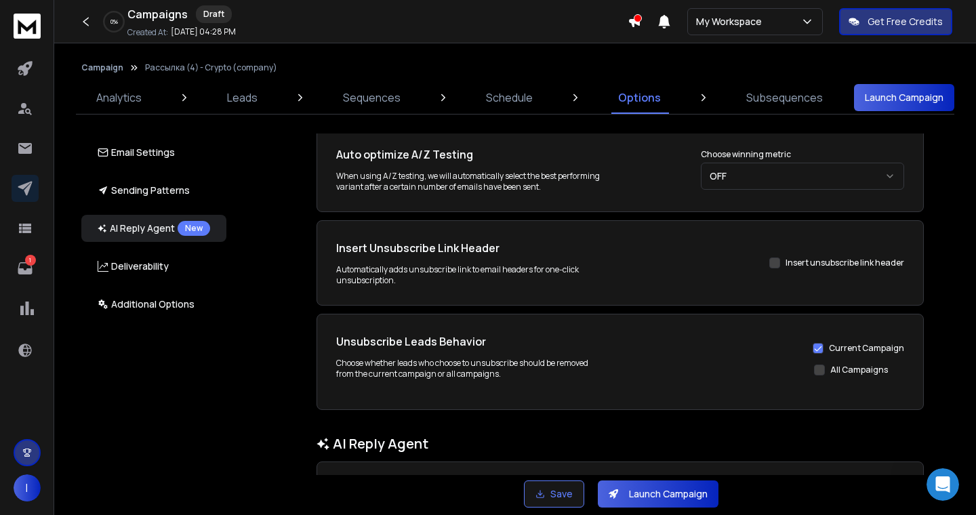
click at [780, 264] on button "Insert unsubscribe link header" at bounding box center [774, 262] width 11 height 11
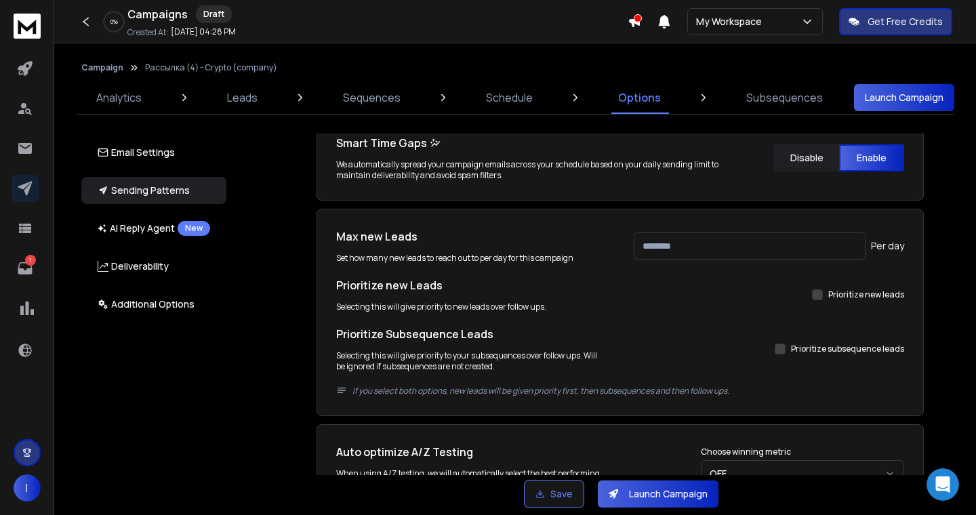
scroll to position [777, 0]
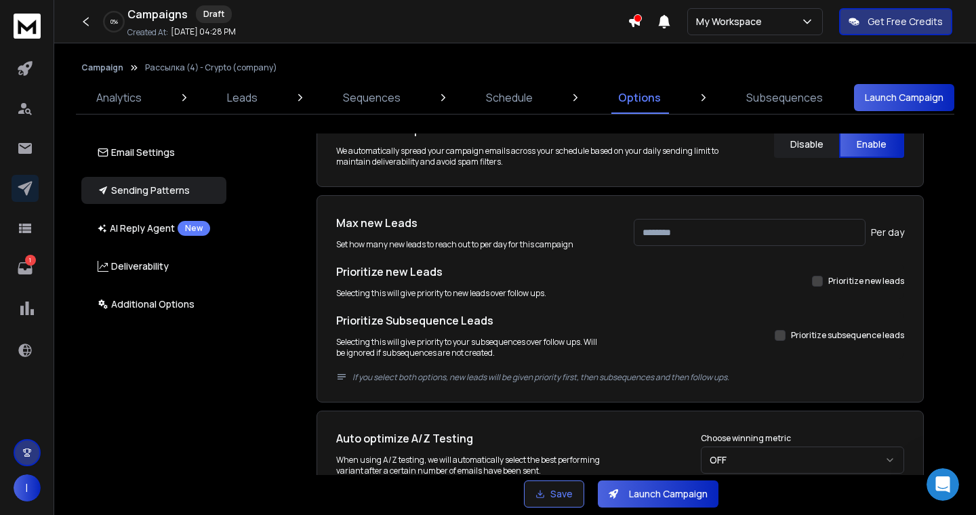
click at [821, 283] on button "Prioritize new leads" at bounding box center [817, 281] width 11 height 11
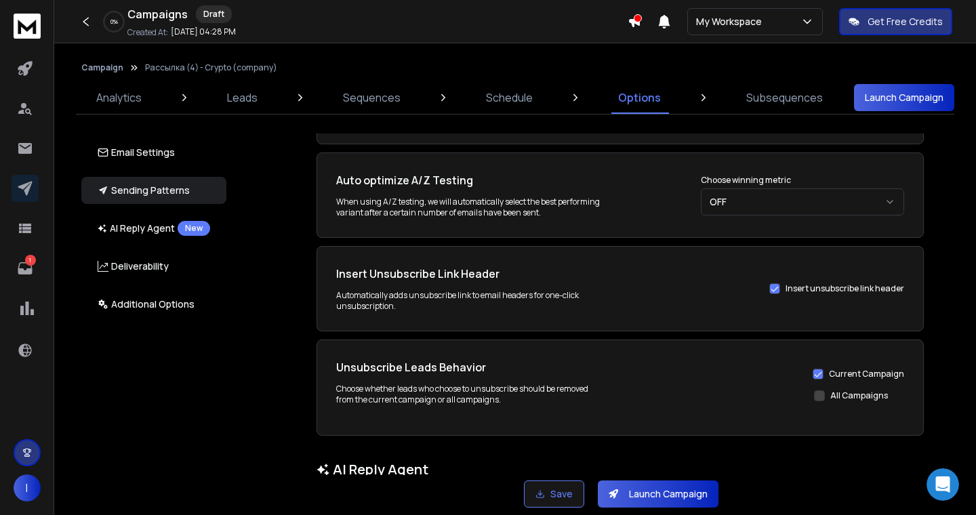
scroll to position [1040, 0]
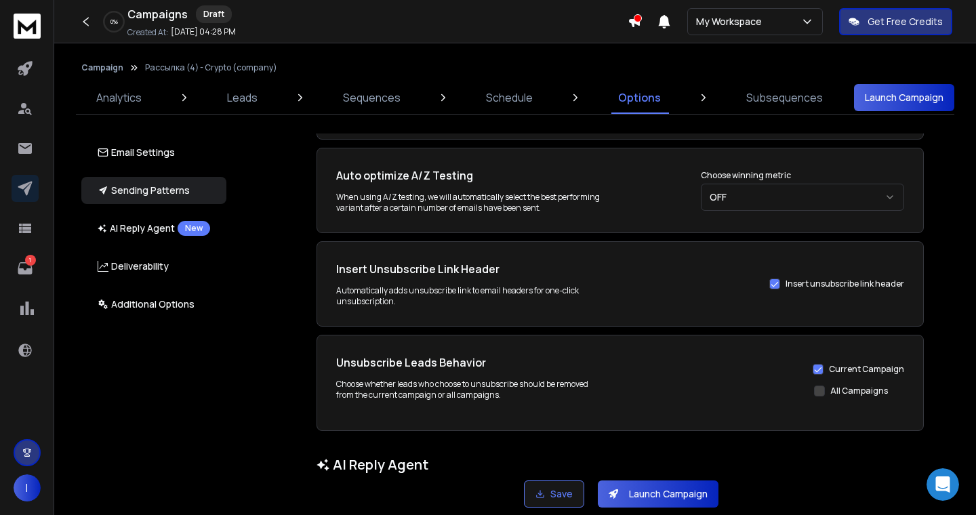
click at [891, 196] on icon "button" at bounding box center [889, 197] width 5 height 3
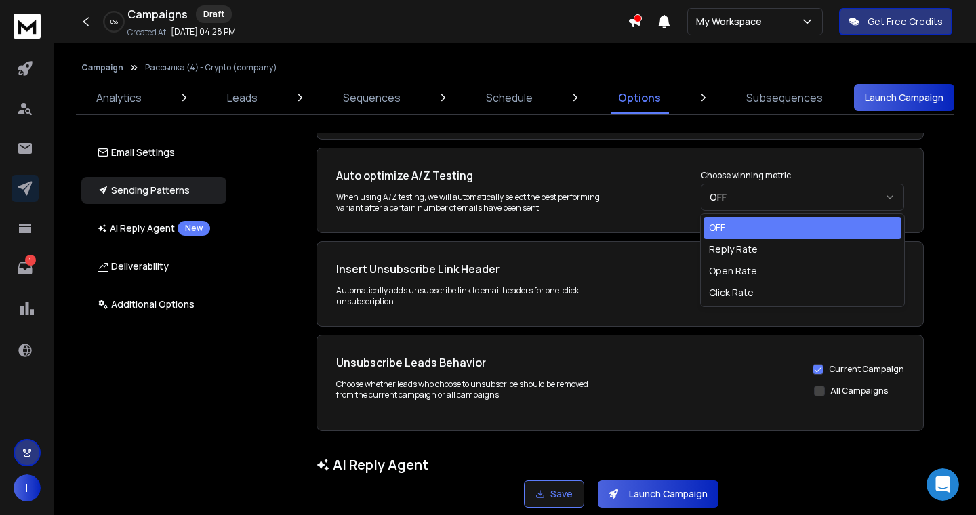
click at [927, 184] on div "Email Accounts Accounts to Use Select one or more accounts to send emails from …" at bounding box center [628, 304] width 760 height 342
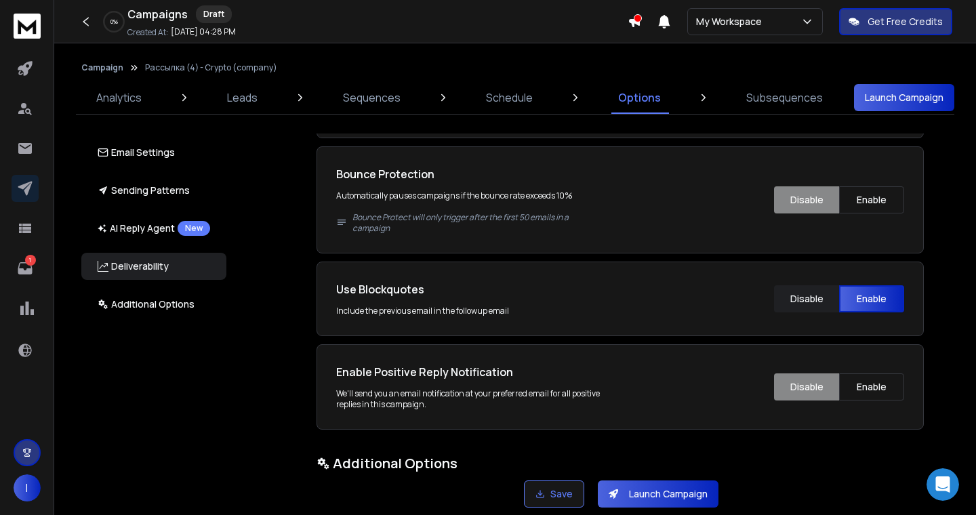
scroll to position [2100, 0]
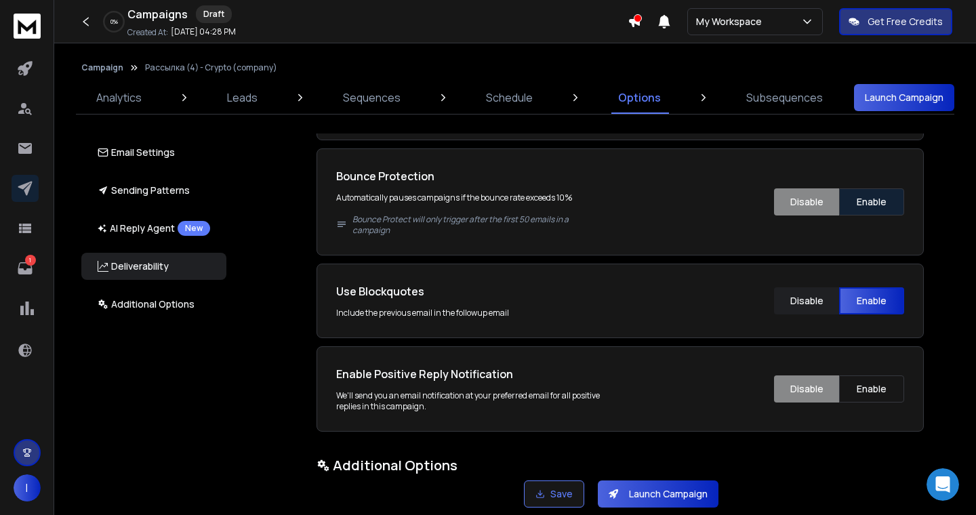
click at [881, 211] on button "Enable" at bounding box center [871, 201] width 65 height 27
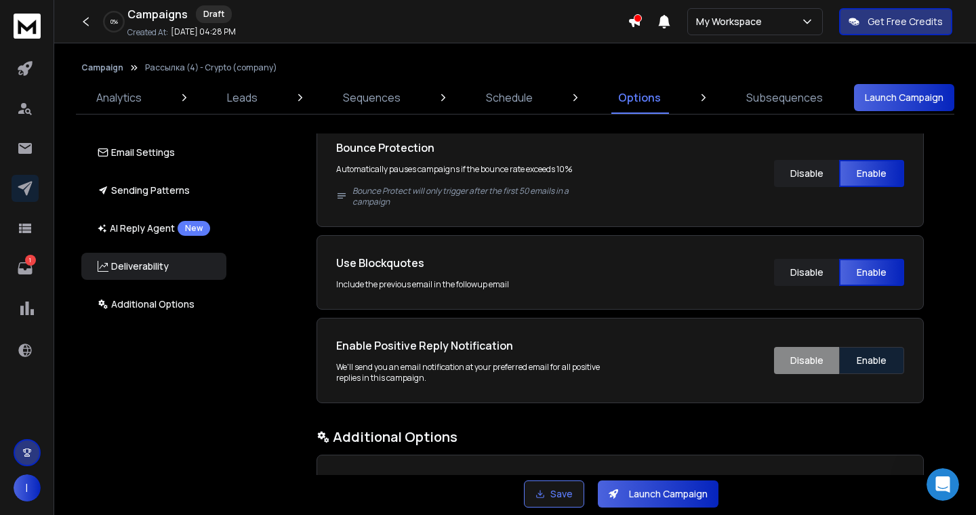
click at [869, 365] on button "Enable" at bounding box center [871, 360] width 65 height 27
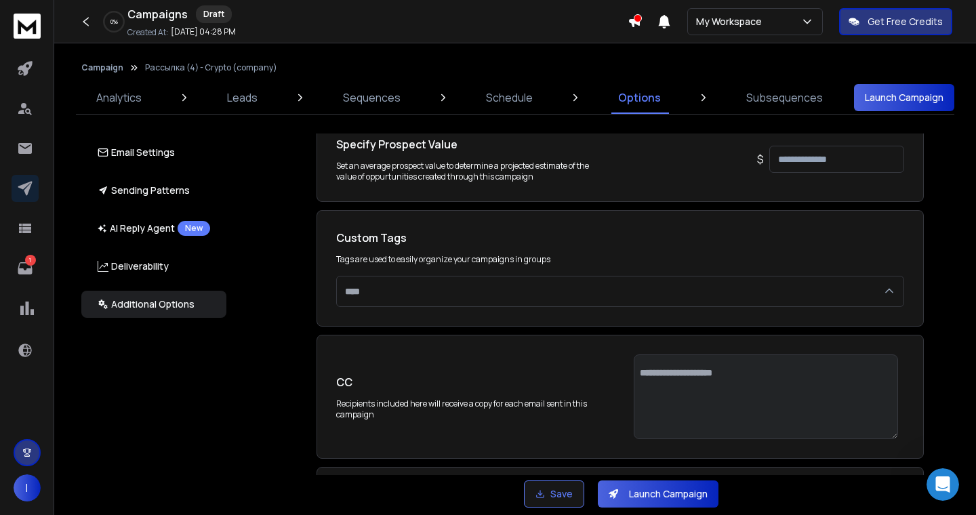
scroll to position [2582, 0]
click at [885, 293] on icon at bounding box center [889, 290] width 14 height 14
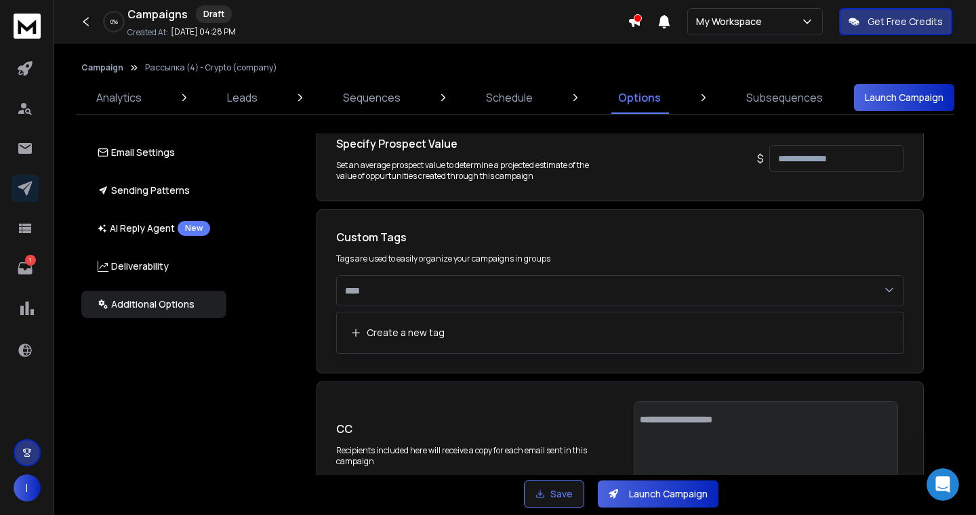
click at [885, 293] on icon at bounding box center [889, 290] width 14 height 14
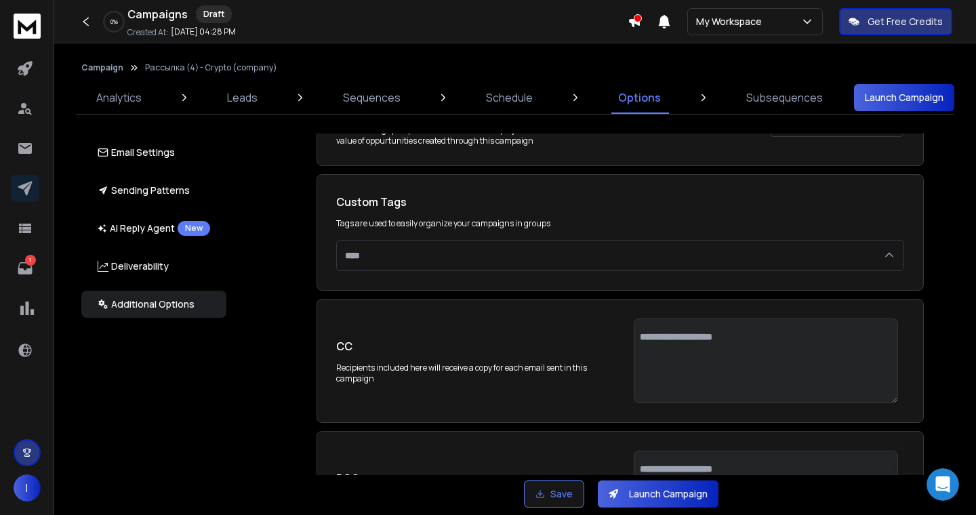
scroll to position [2615, 0]
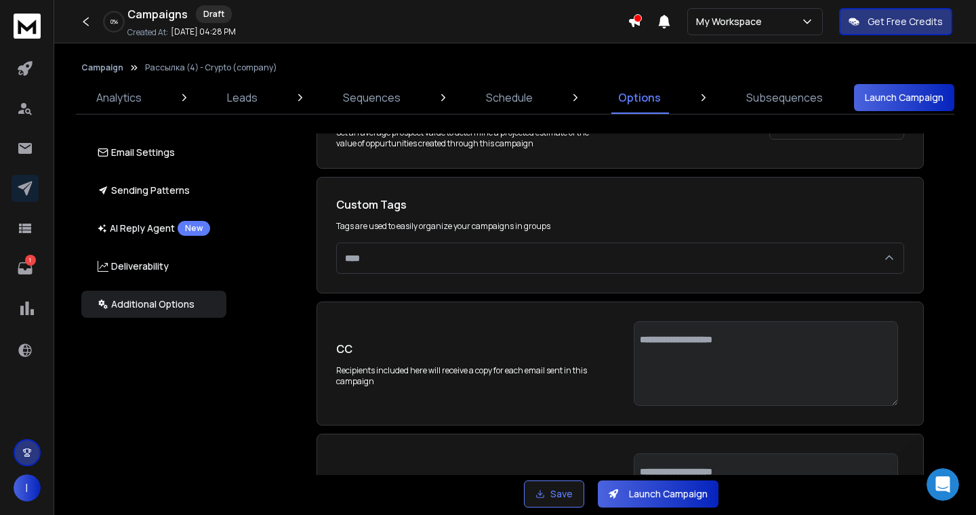
click at [558, 264] on div at bounding box center [620, 258] width 568 height 31
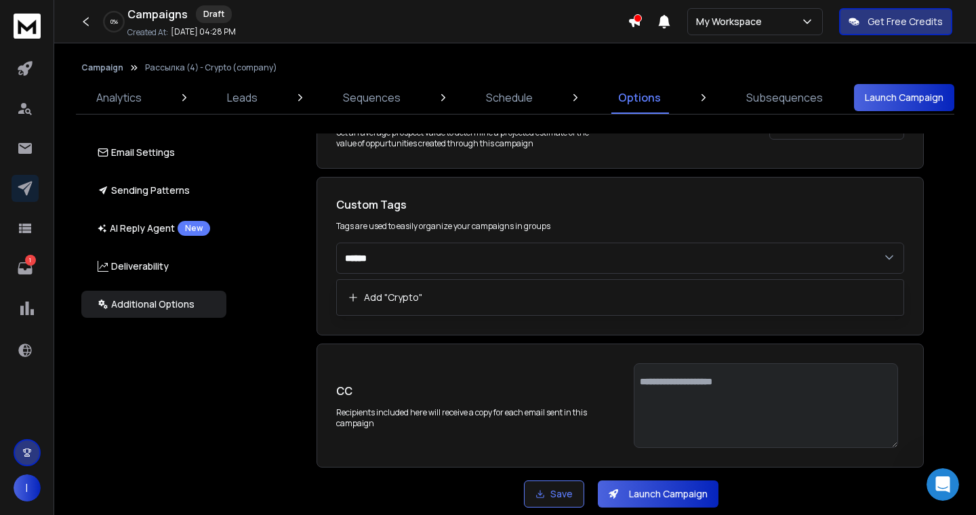
type input "******"
click at [682, 495] on button "Launch Campaign" at bounding box center [658, 493] width 121 height 27
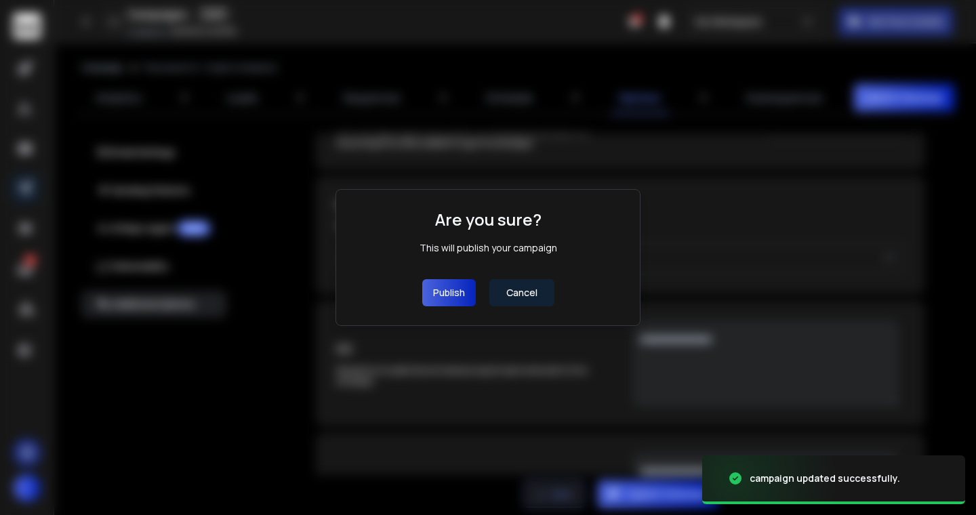
click at [434, 291] on button "Publish" at bounding box center [449, 292] width 54 height 27
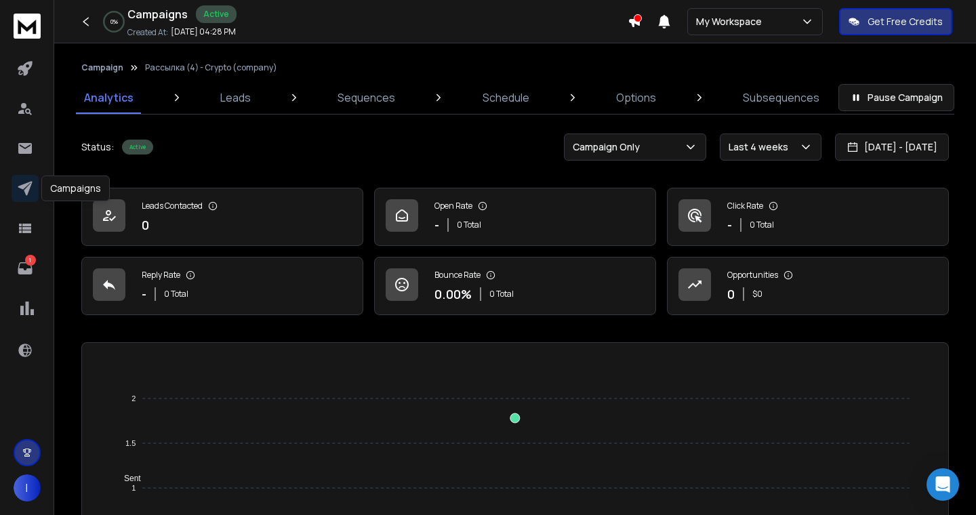
click at [24, 186] on icon at bounding box center [25, 188] width 14 height 14
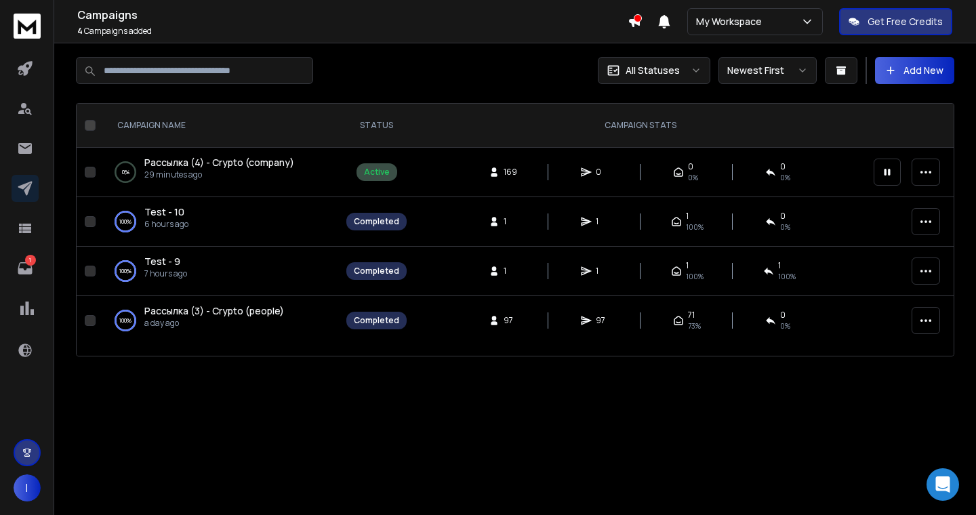
click at [890, 169] on icon at bounding box center [887, 172] width 12 height 12
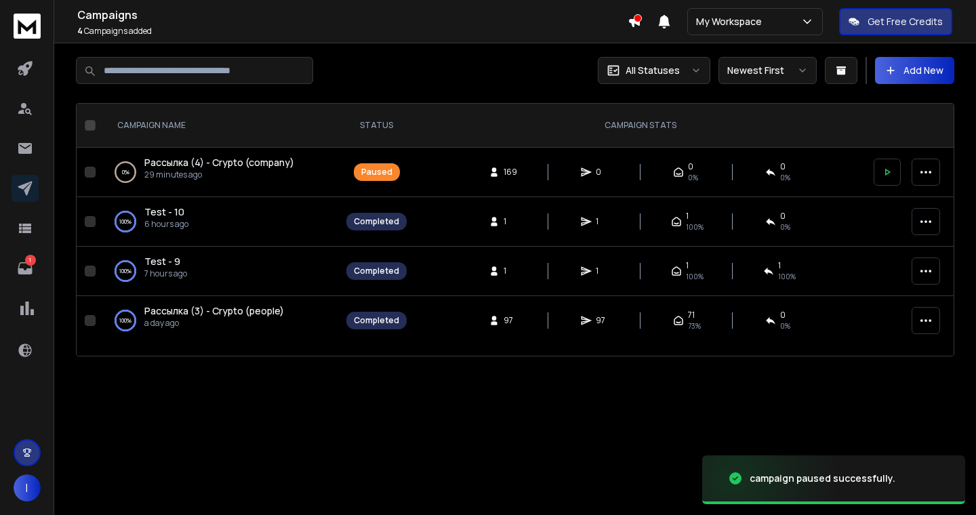
click at [217, 170] on p "29 minutes ago" at bounding box center [219, 174] width 150 height 11
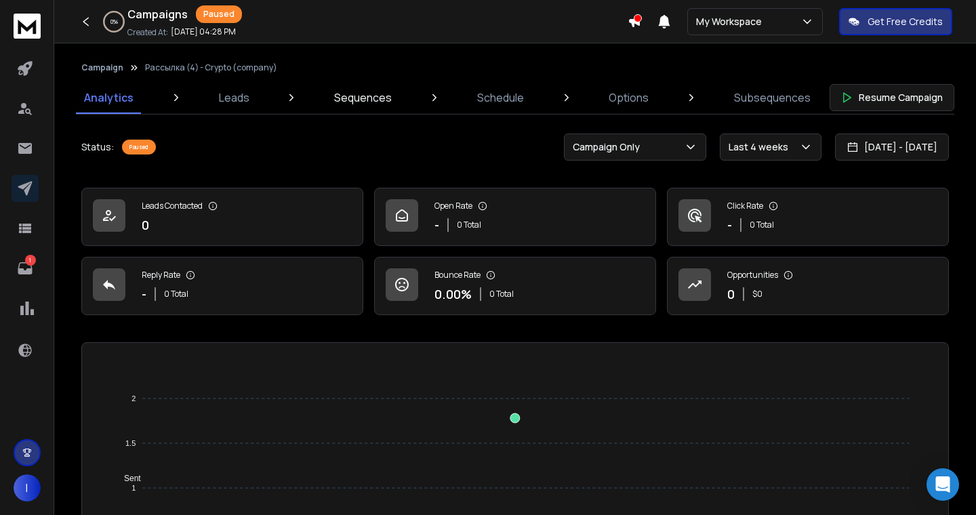
click at [351, 100] on p "Sequences" at bounding box center [363, 97] width 58 height 16
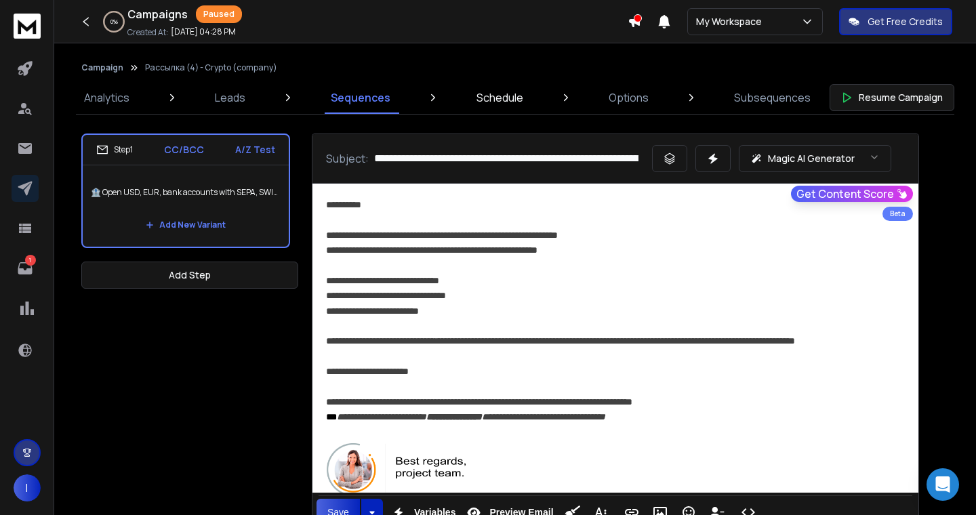
click at [503, 96] on p "Schedule" at bounding box center [499, 97] width 47 height 16
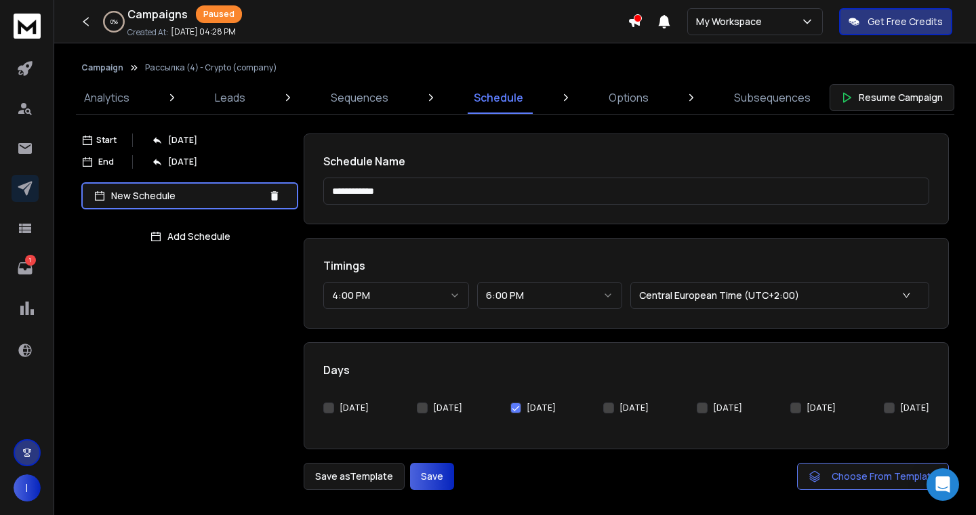
click at [454, 294] on icon "button" at bounding box center [454, 295] width 11 height 11
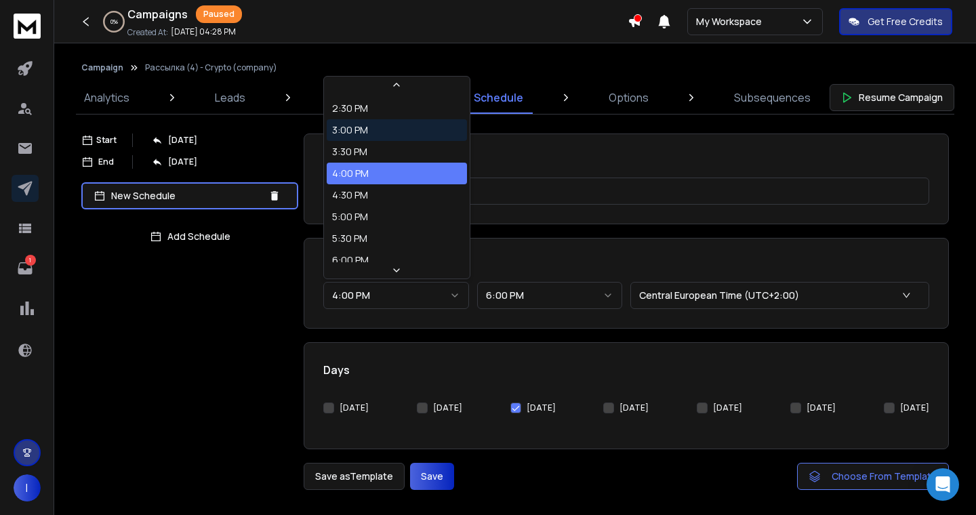
scroll to position [626, 0]
select select "********"
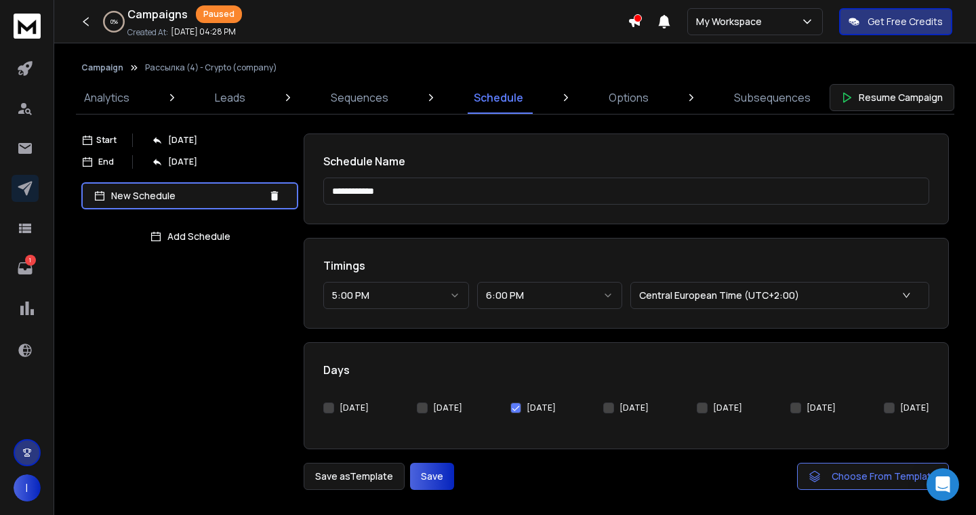
click at [611, 291] on icon "button" at bounding box center [607, 295] width 11 height 11
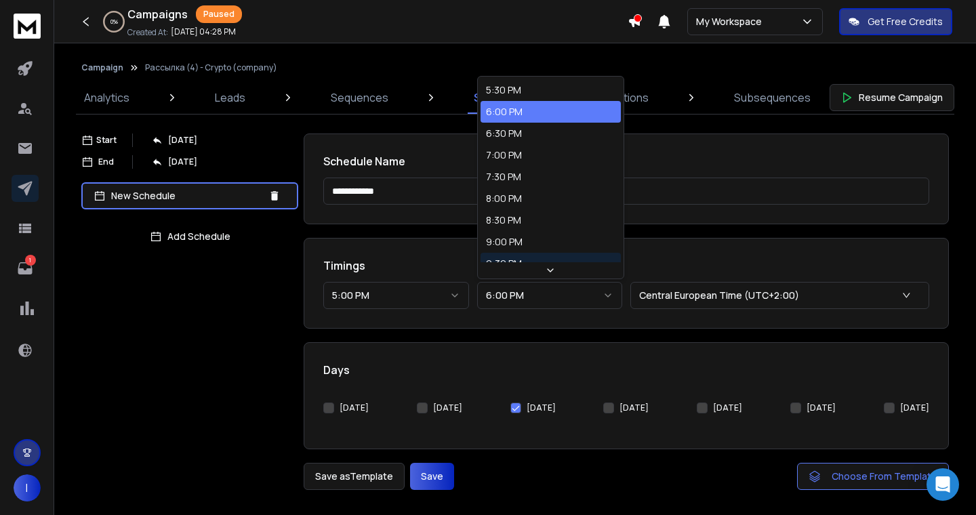
scroll to position [22, 0]
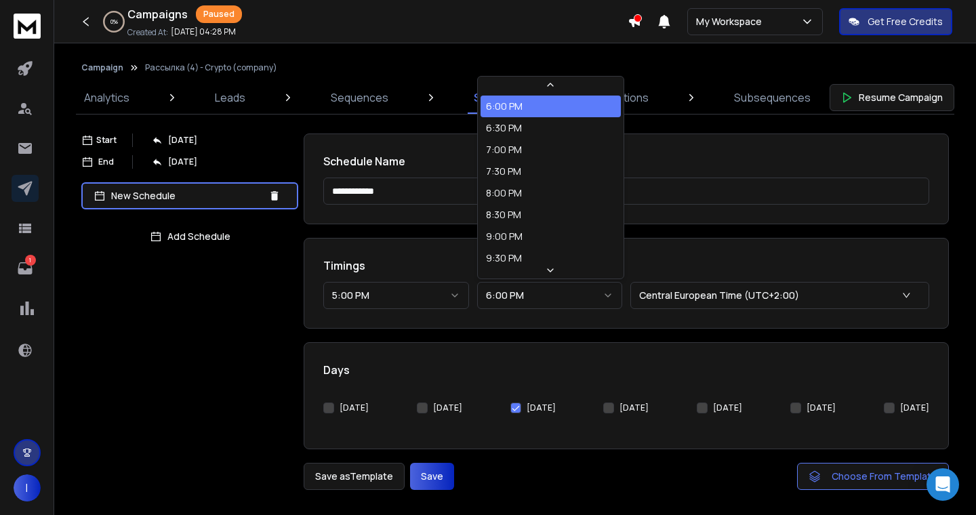
select select "********"
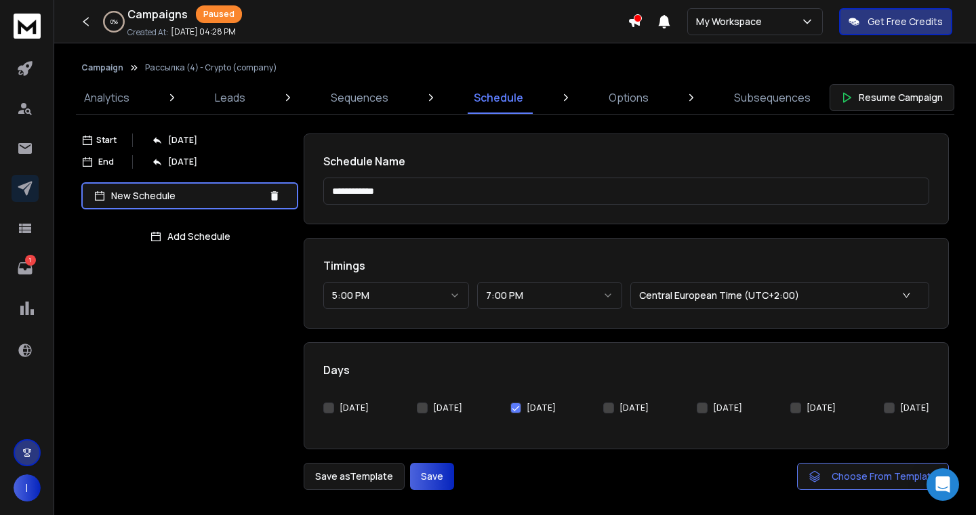
click at [431, 474] on button "Save" at bounding box center [432, 476] width 44 height 27
click at [423, 477] on button "Save" at bounding box center [432, 476] width 44 height 27
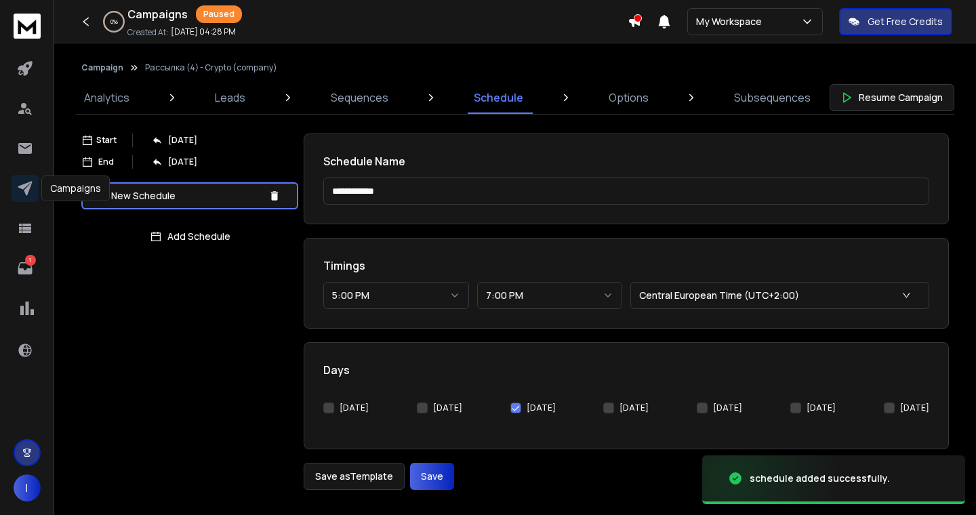
click at [25, 182] on icon at bounding box center [25, 188] width 16 height 16
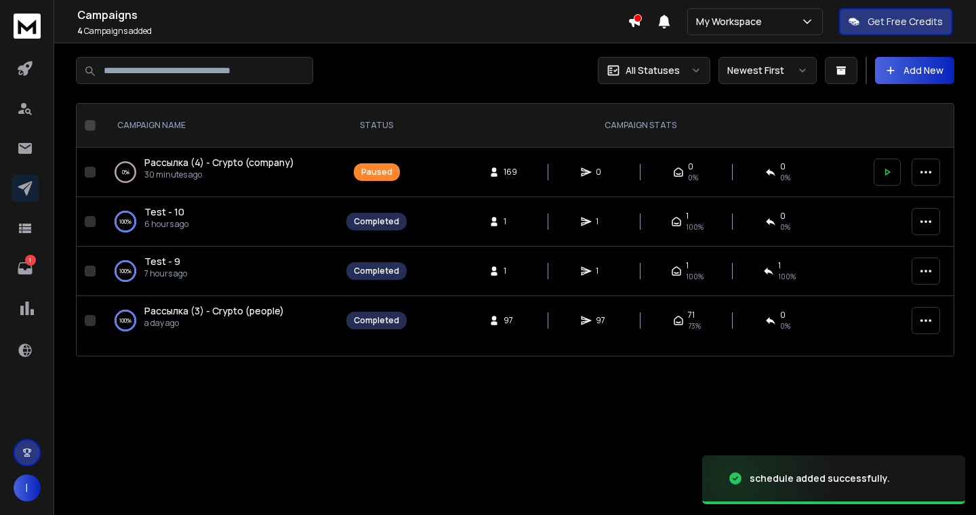
click at [892, 170] on icon at bounding box center [887, 172] width 12 height 12
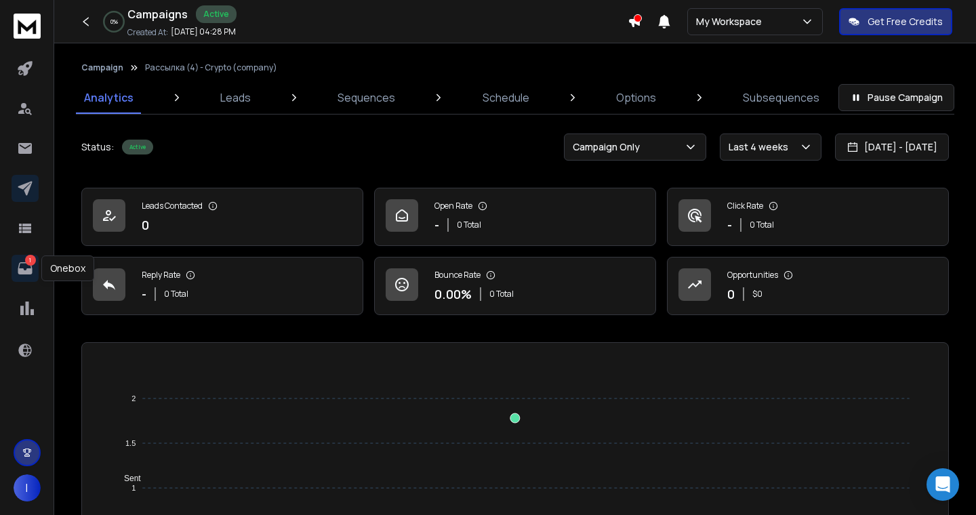
click at [27, 269] on icon at bounding box center [25, 268] width 14 height 12
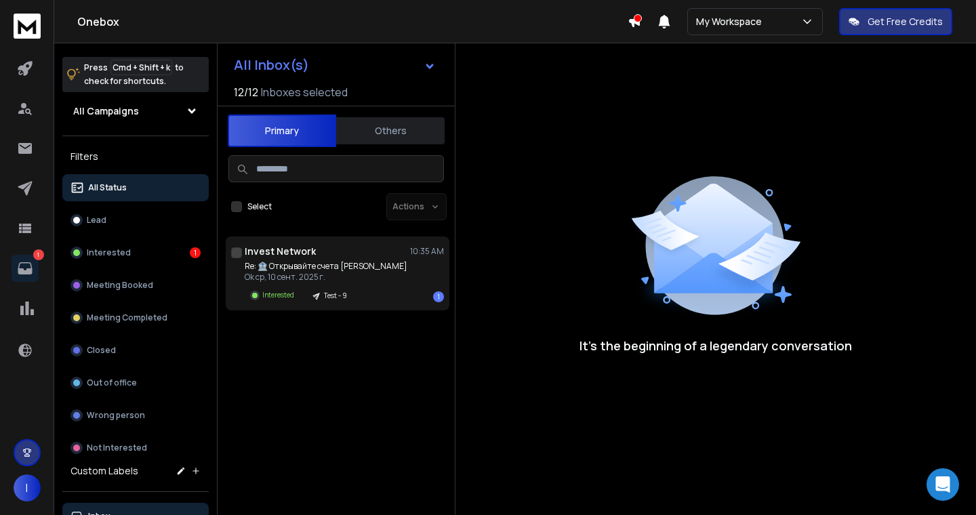
click at [310, 266] on p "Re: 🏦 Открывайте счета в" at bounding box center [326, 266] width 163 height 11
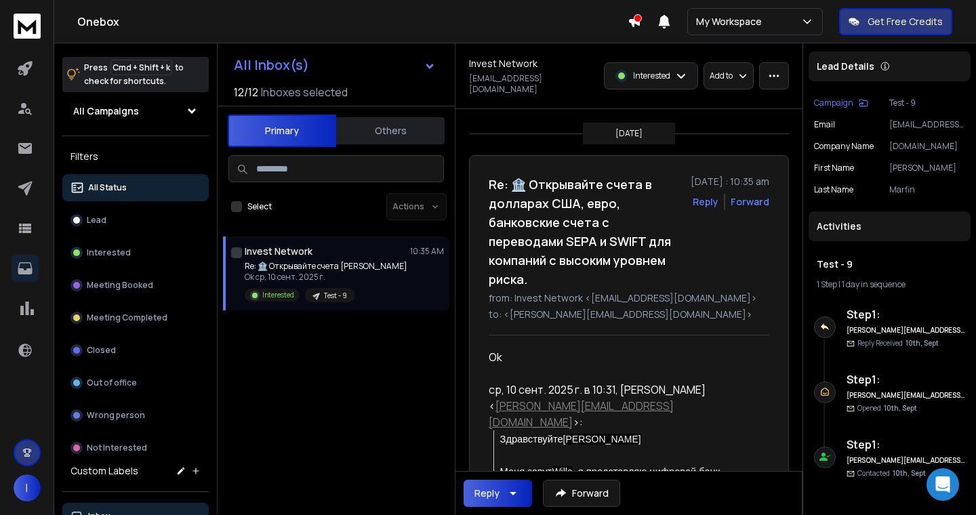
scroll to position [474, 0]
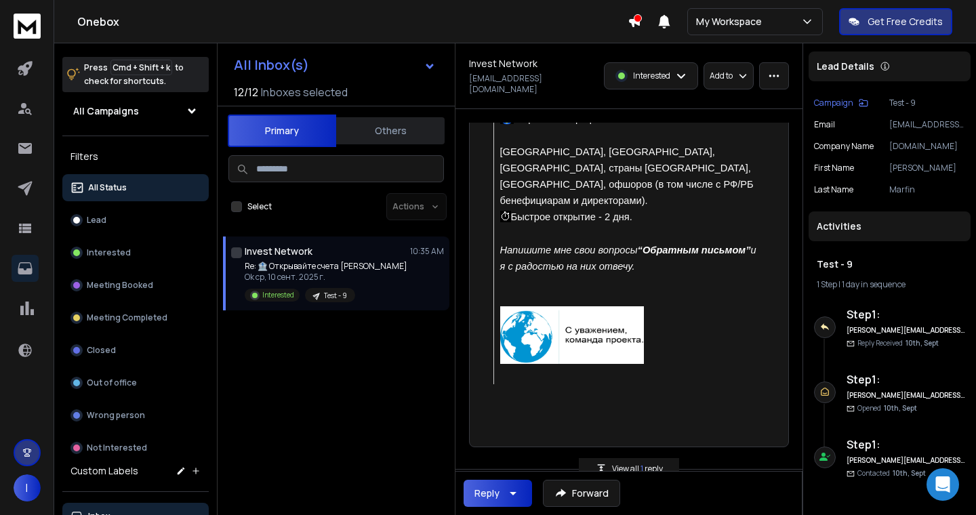
click at [524, 491] on button "Reply" at bounding box center [497, 493] width 68 height 27
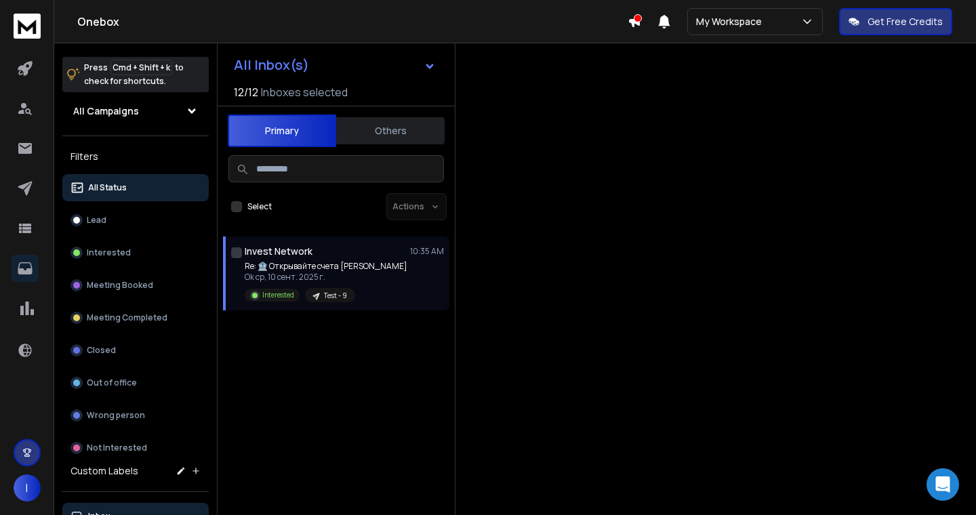
scroll to position [0, 0]
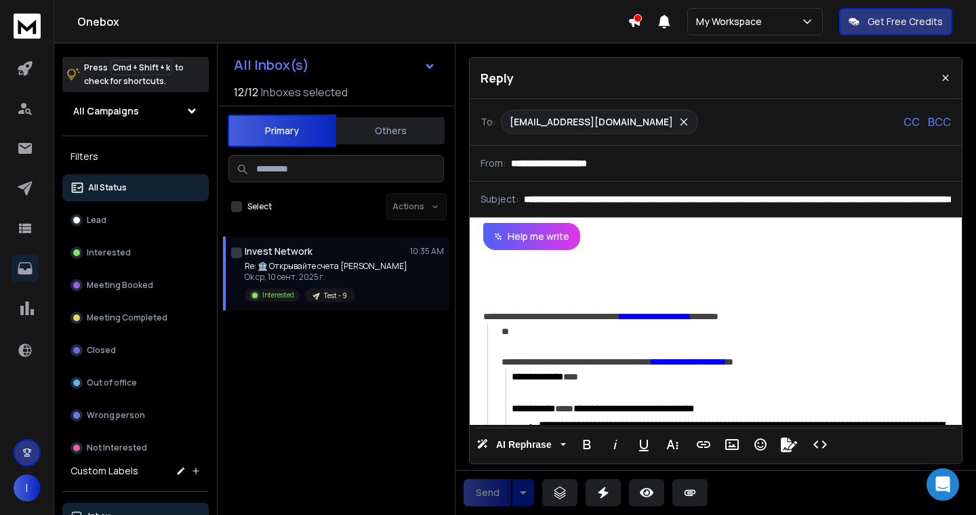
click at [945, 75] on icon at bounding box center [945, 78] width 11 height 11
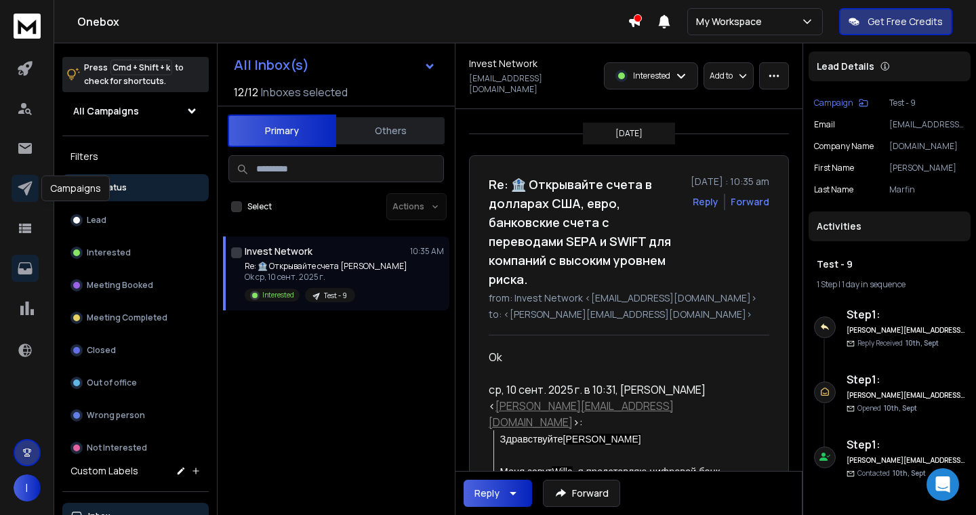
click at [24, 187] on icon at bounding box center [25, 188] width 14 height 14
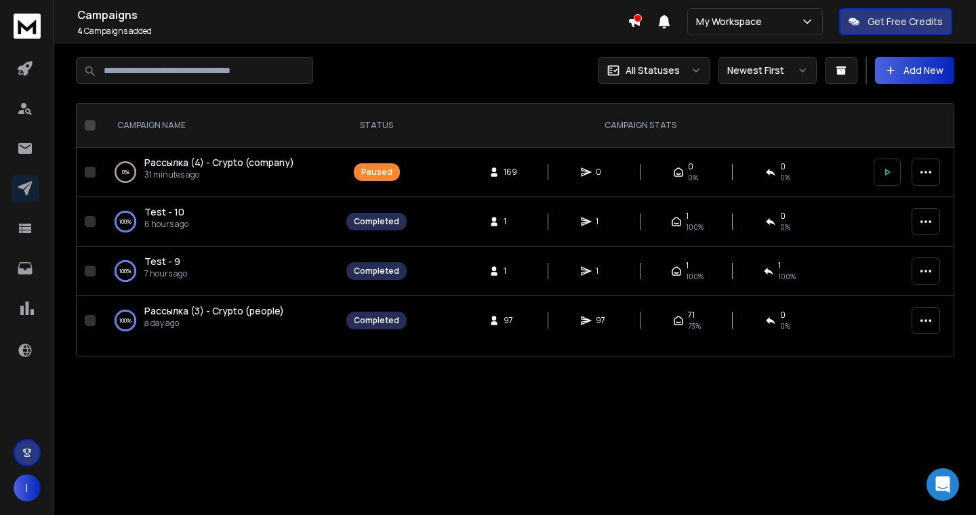
click at [257, 173] on p "31 minutes ago" at bounding box center [219, 174] width 150 height 11
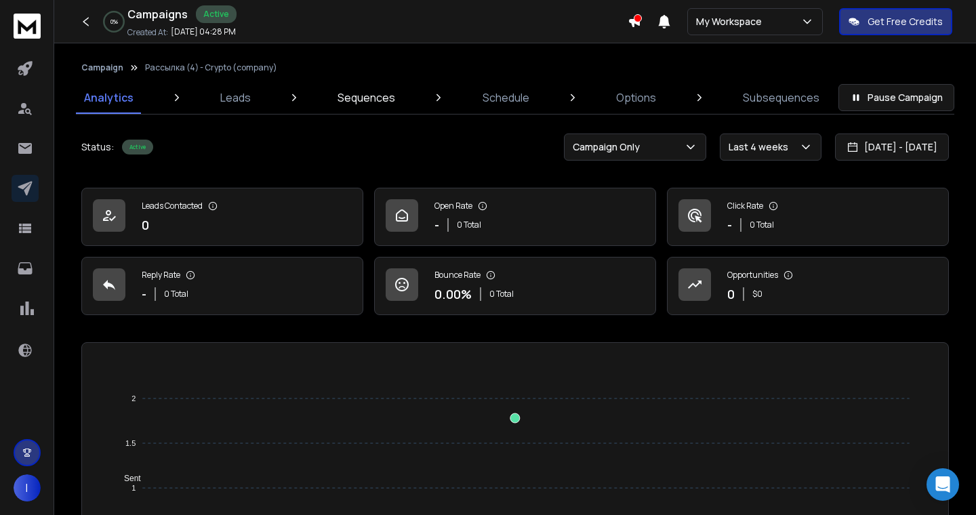
click at [371, 93] on p "Sequences" at bounding box center [366, 97] width 58 height 16
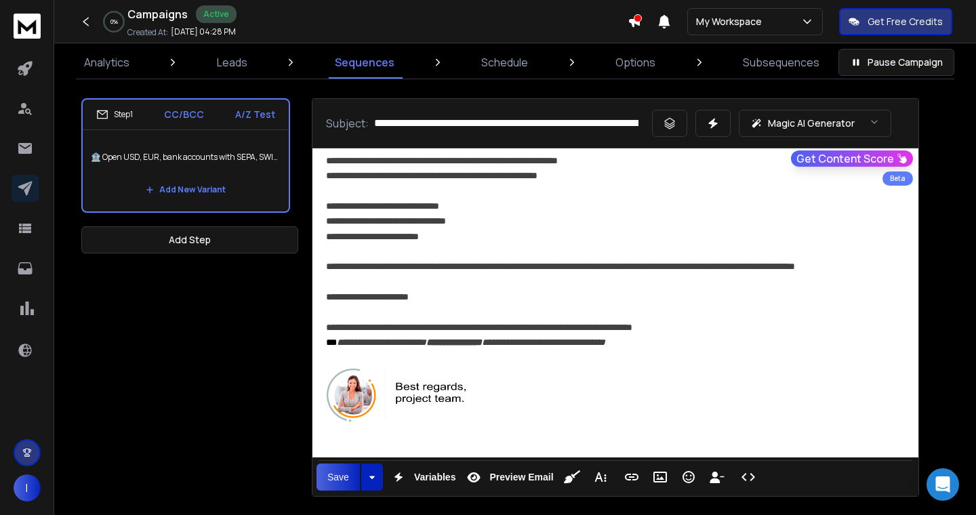
scroll to position [36, 0]
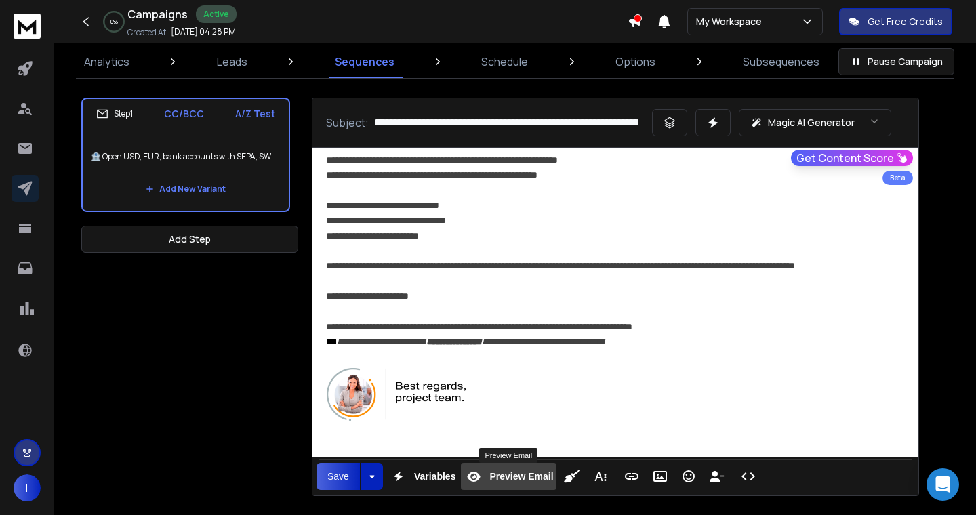
click at [500, 488] on button "Preview Email Preview Email" at bounding box center [508, 476] width 95 height 27
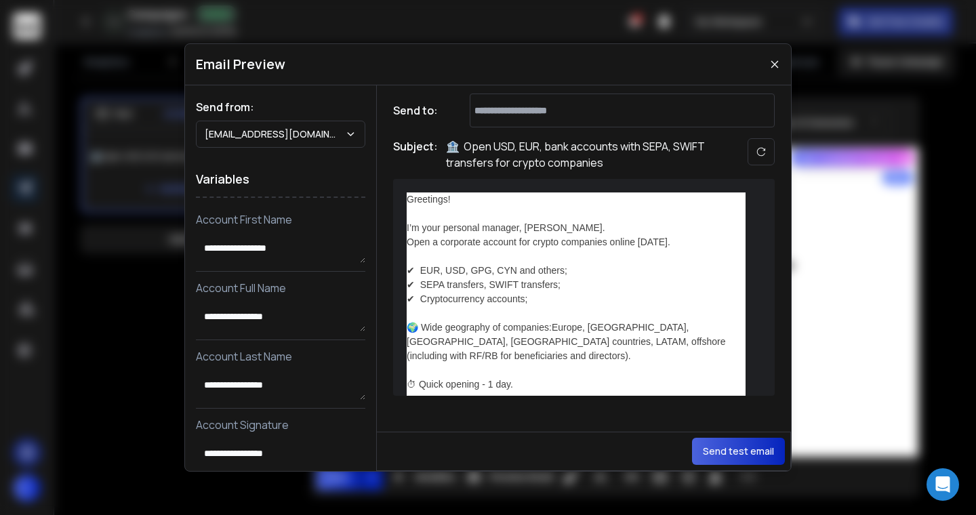
scroll to position [146, 0]
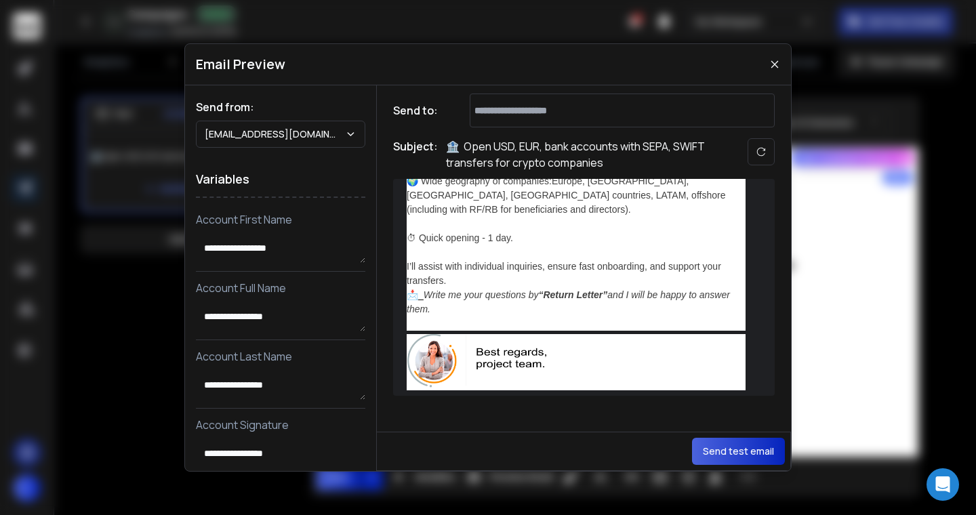
click at [775, 66] on icon at bounding box center [774, 64] width 11 height 11
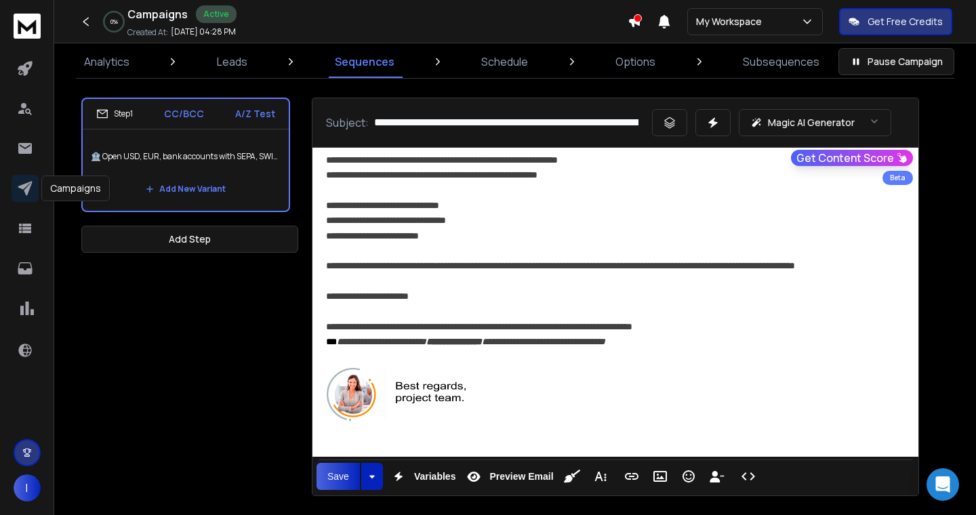
click at [19, 183] on icon at bounding box center [25, 188] width 16 height 16
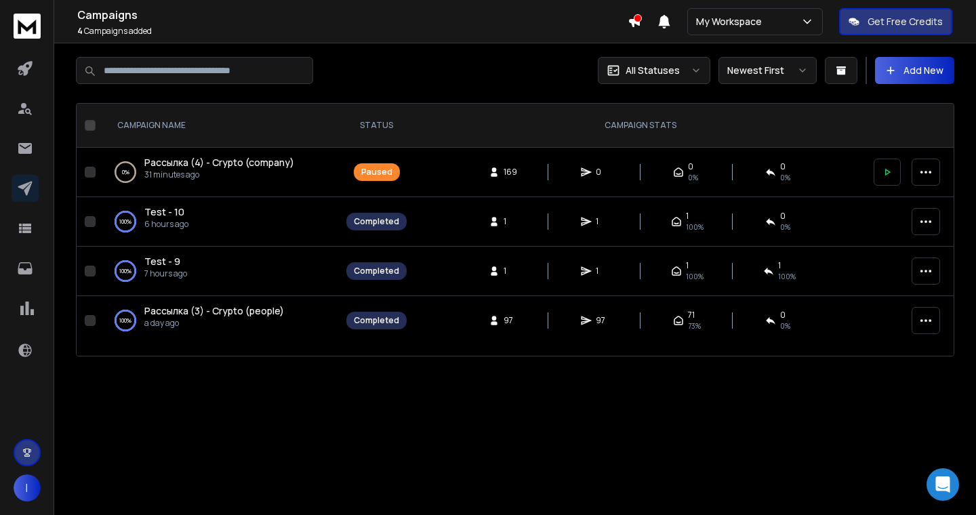
click at [885, 180] on button at bounding box center [886, 172] width 27 height 27
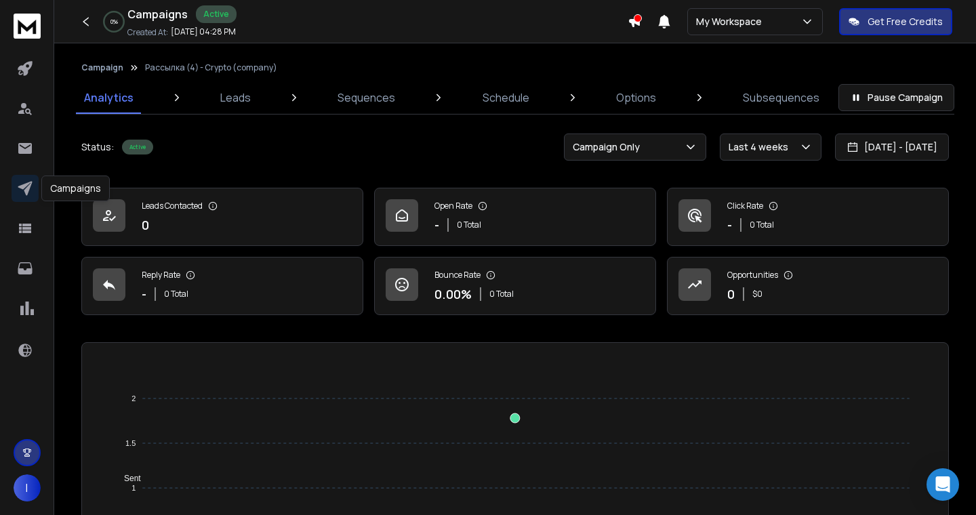
click at [26, 195] on icon at bounding box center [25, 188] width 16 height 16
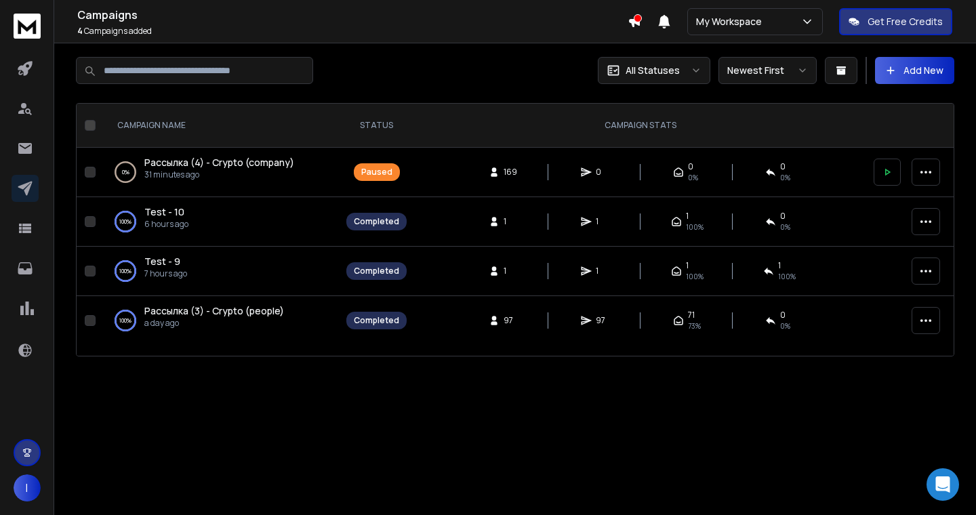
click at [892, 171] on icon at bounding box center [887, 172] width 12 height 12
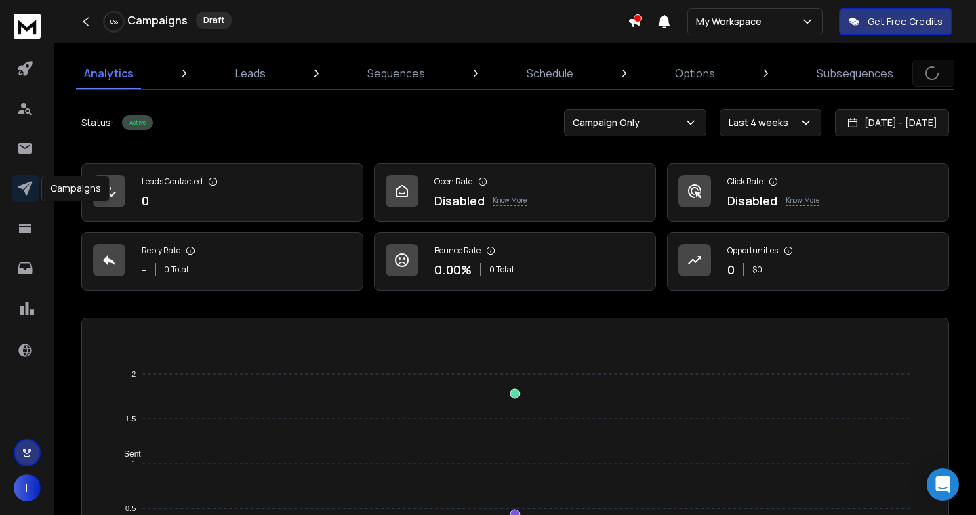
click at [33, 188] on link at bounding box center [25, 188] width 27 height 27
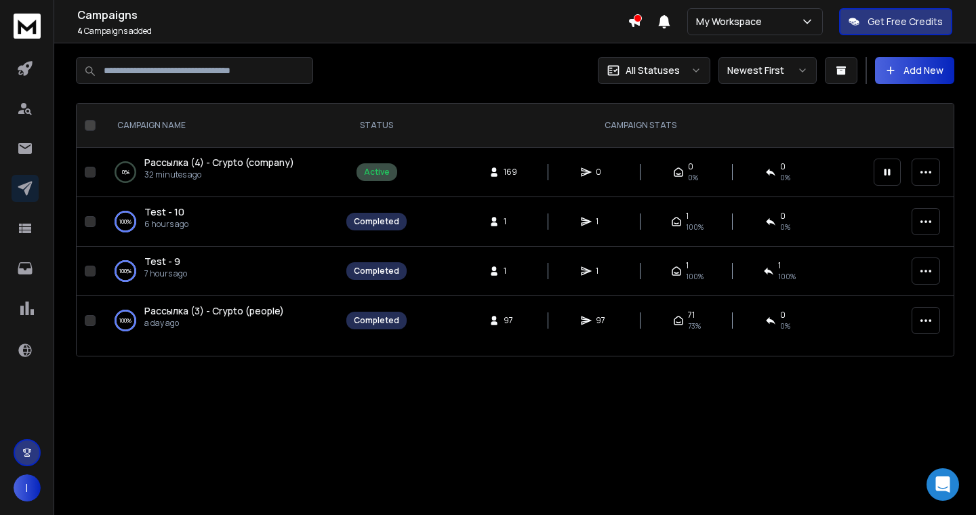
click at [232, 163] on span "Рассылка (4) - Crypto (company)" at bounding box center [219, 162] width 150 height 13
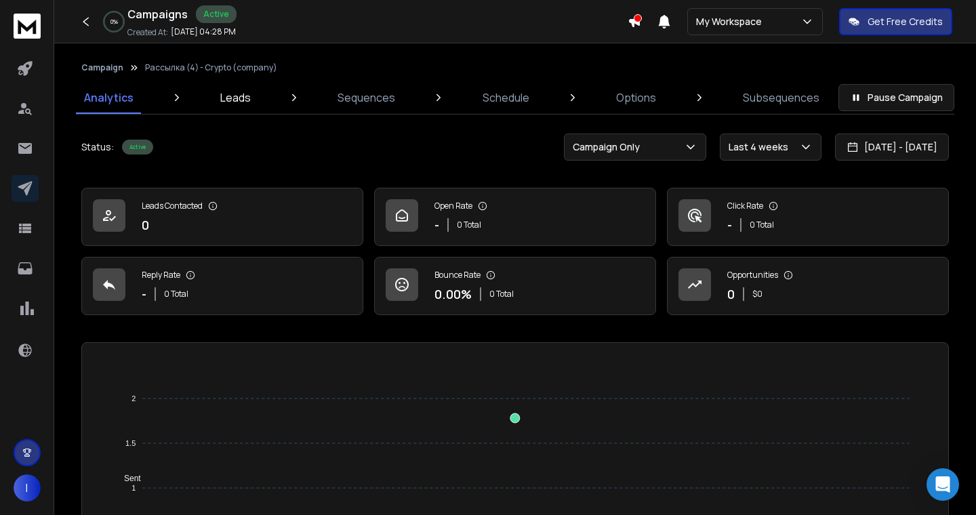
click at [239, 96] on p "Leads" at bounding box center [235, 97] width 30 height 16
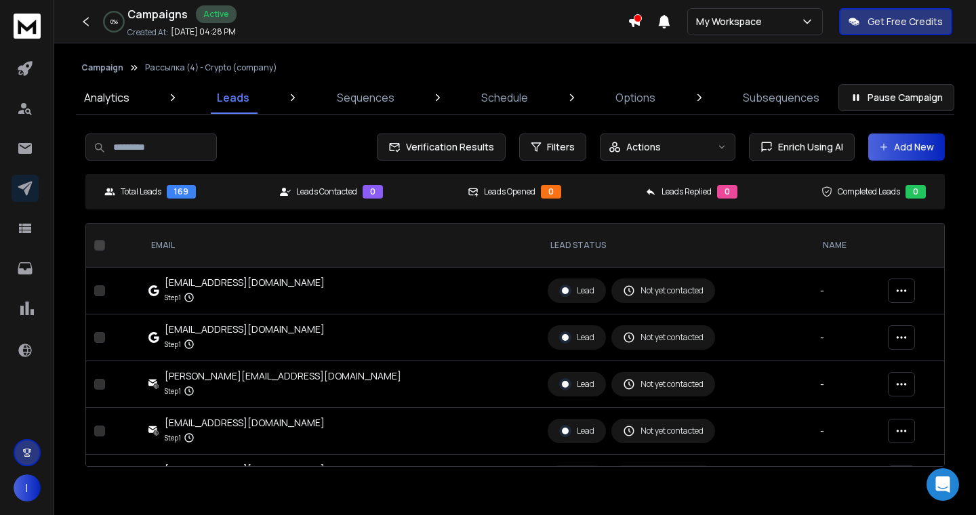
click at [117, 94] on p "Analytics" at bounding box center [106, 97] width 45 height 16
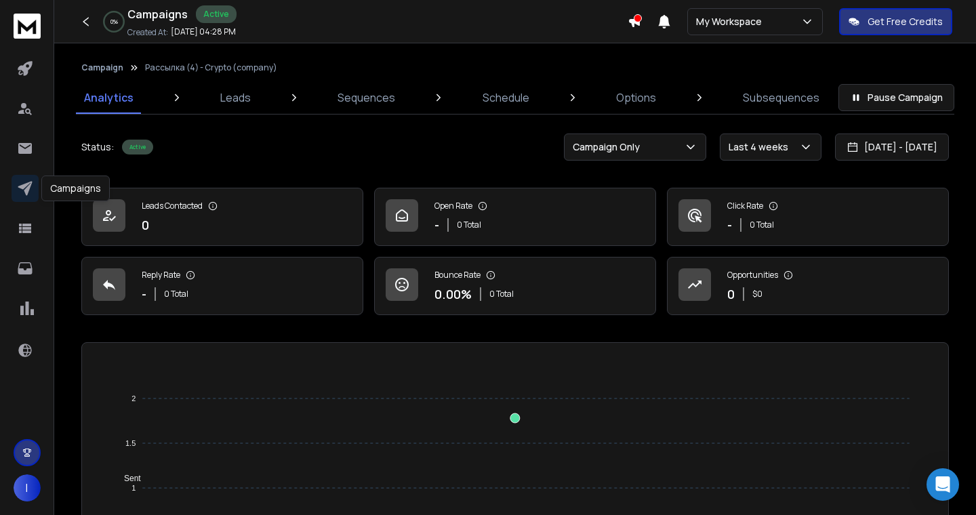
click at [22, 187] on icon at bounding box center [25, 188] width 14 height 14
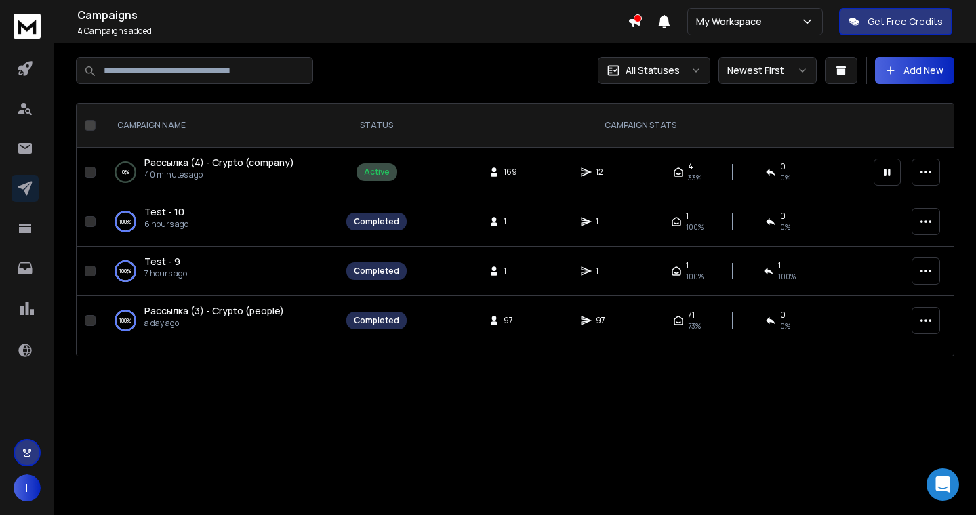
click at [188, 181] on div "Рассылка (4) - Crypto (company) 40 minutes ago" at bounding box center [219, 172] width 150 height 33
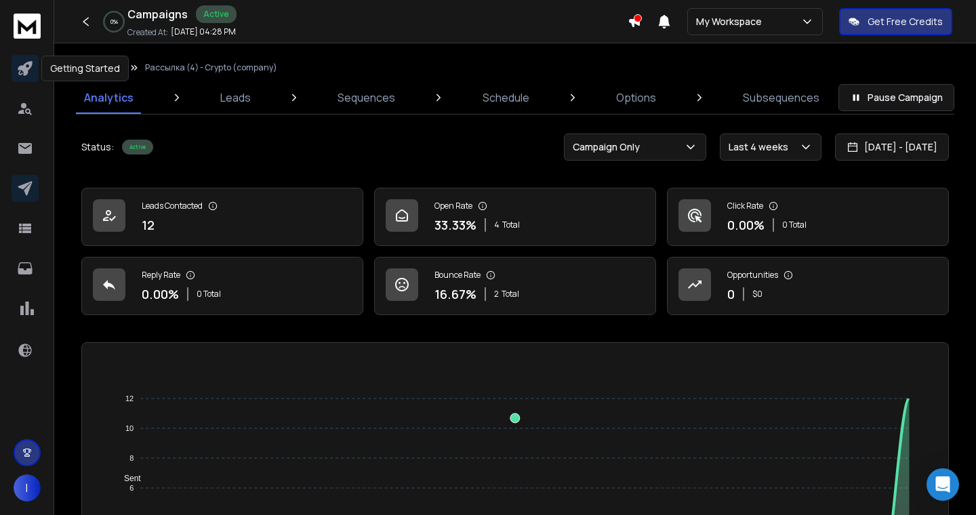
click at [27, 64] on icon at bounding box center [25, 68] width 16 height 16
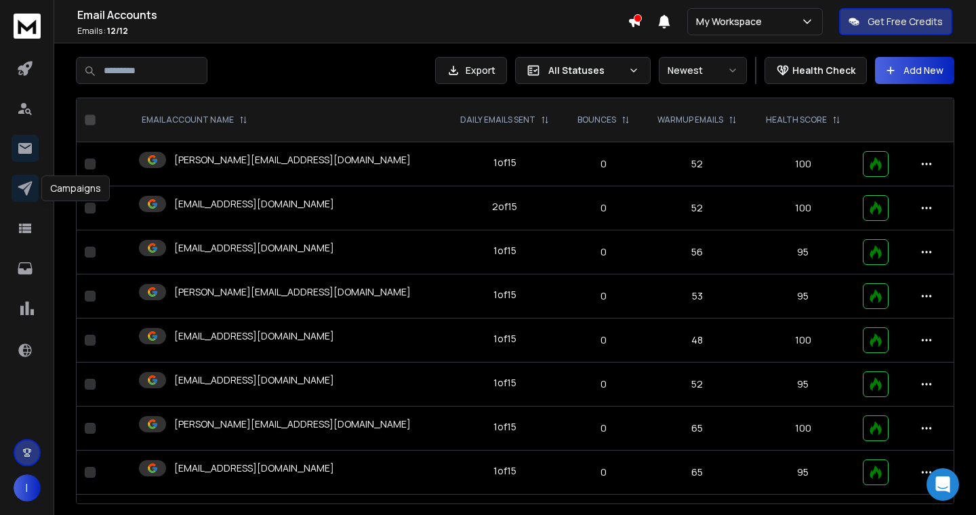
click at [28, 188] on icon at bounding box center [25, 188] width 14 height 14
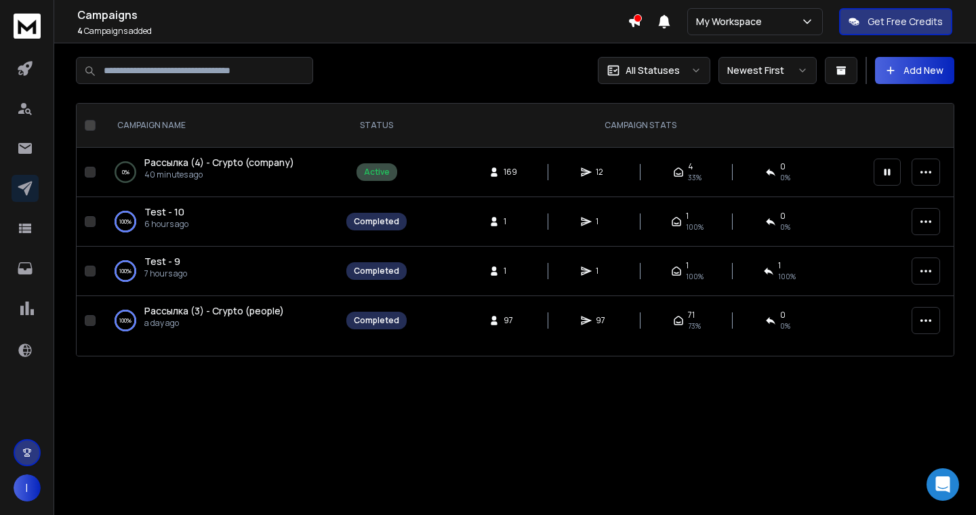
click at [94, 220] on button "button" at bounding box center [90, 221] width 11 height 11
click at [91, 268] on button "button" at bounding box center [90, 271] width 11 height 11
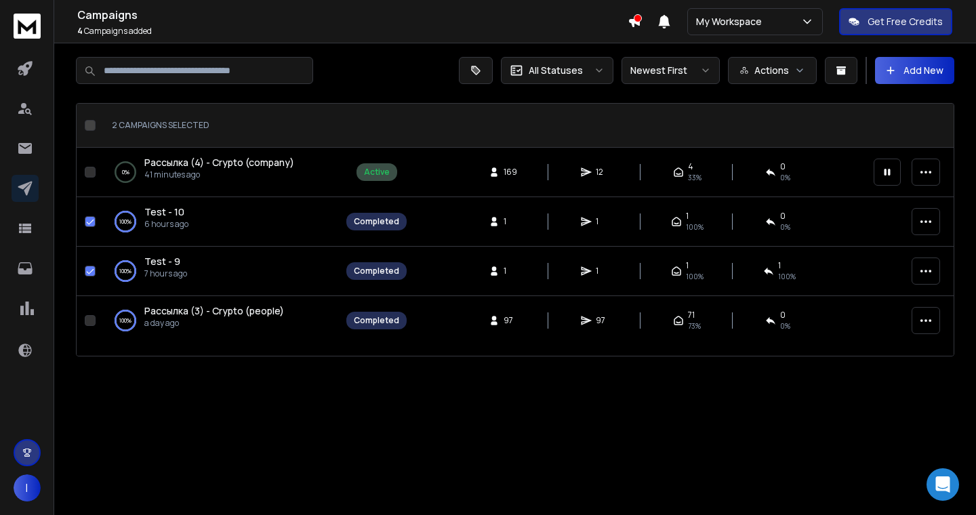
click at [928, 219] on icon "button" at bounding box center [926, 222] width 14 height 14
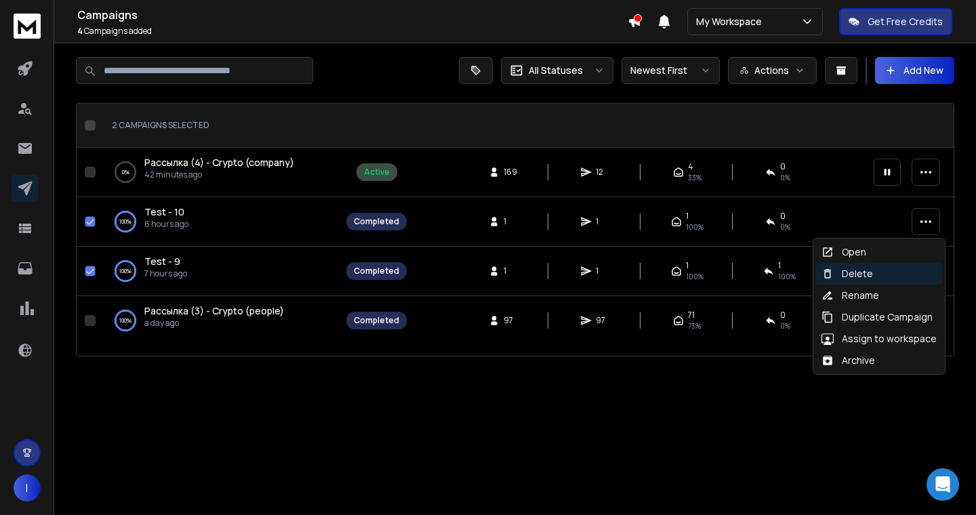
click at [878, 267] on div "Delete" at bounding box center [879, 274] width 126 height 22
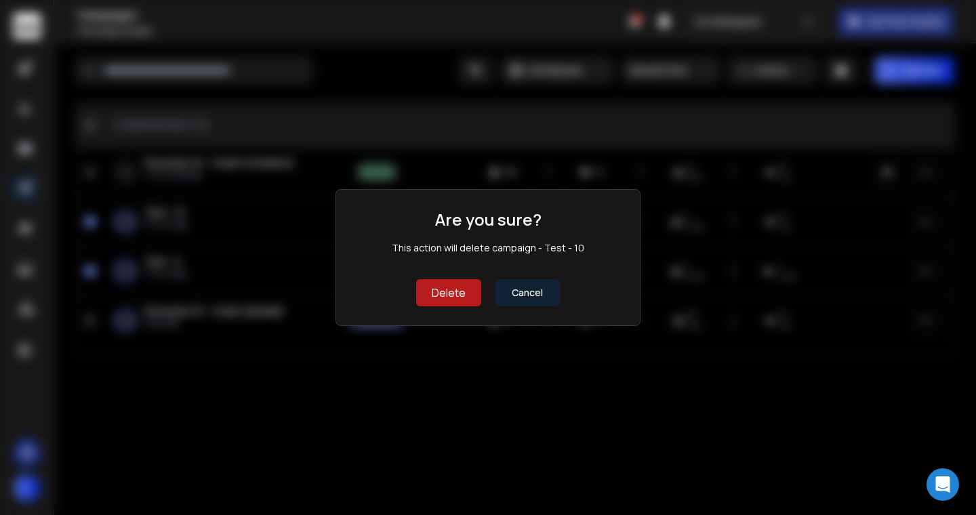
click at [457, 293] on button "Delete" at bounding box center [448, 292] width 65 height 27
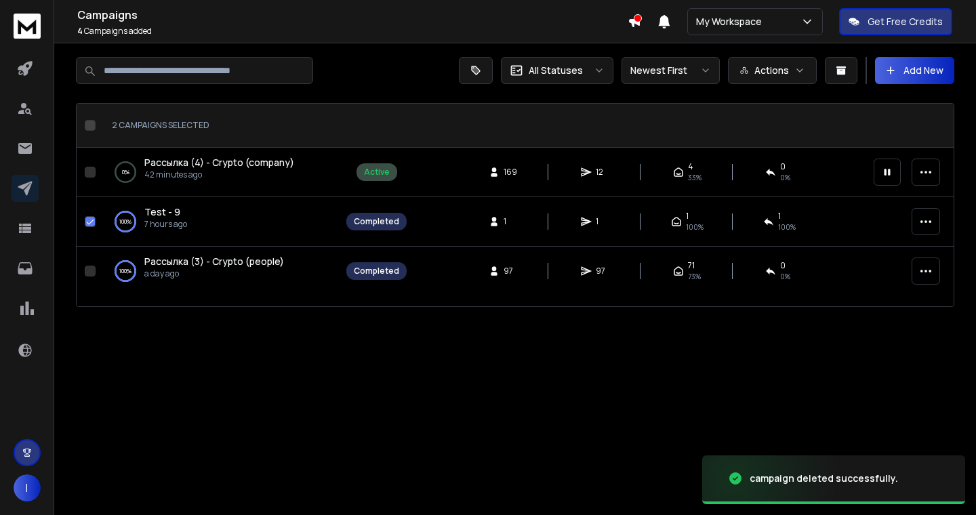
click at [926, 213] on button "button" at bounding box center [925, 221] width 28 height 27
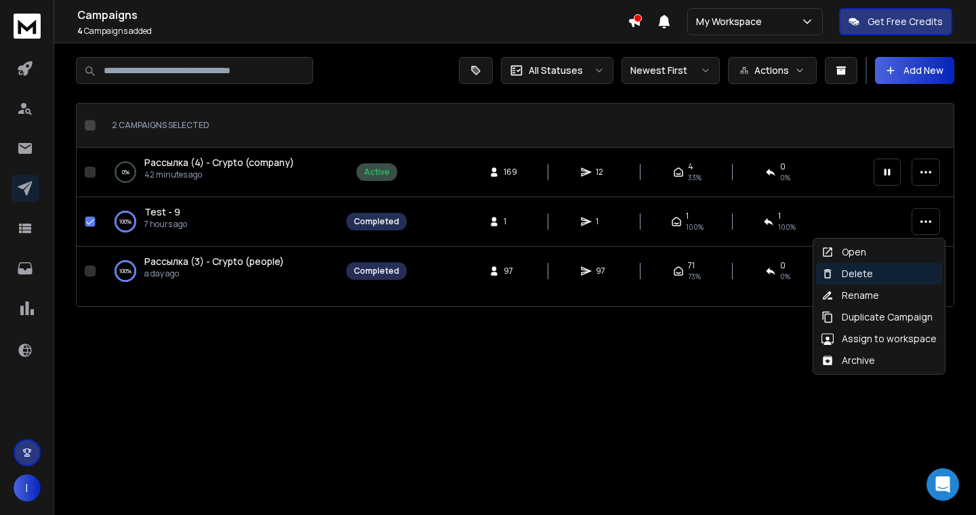
click at [876, 279] on div "Delete" at bounding box center [879, 274] width 126 height 22
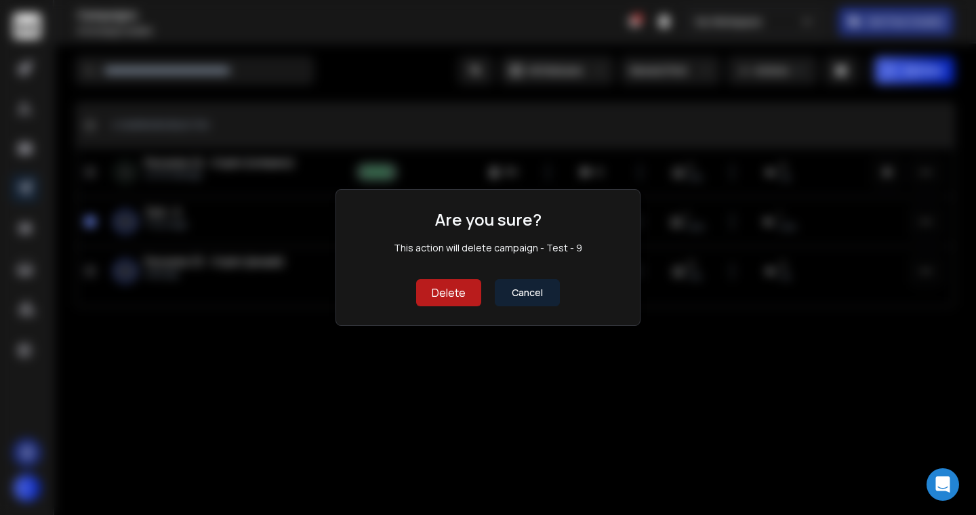
click at [443, 299] on button "Delete" at bounding box center [448, 292] width 65 height 27
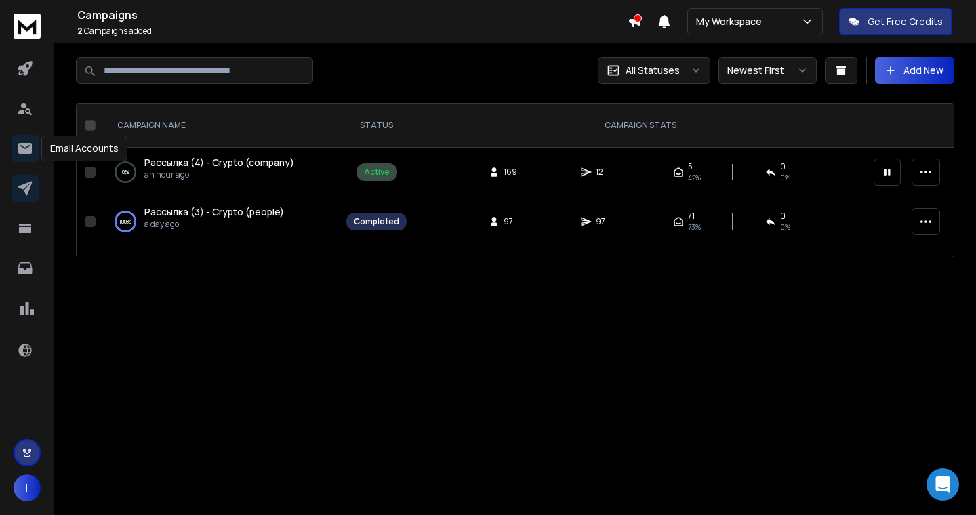
click at [28, 146] on icon at bounding box center [25, 148] width 14 height 11
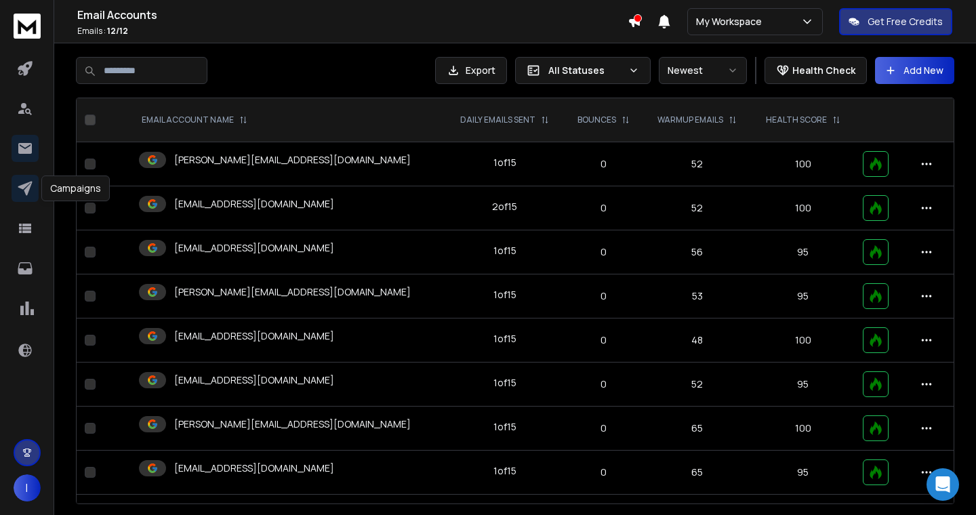
click at [26, 189] on icon at bounding box center [25, 188] width 14 height 14
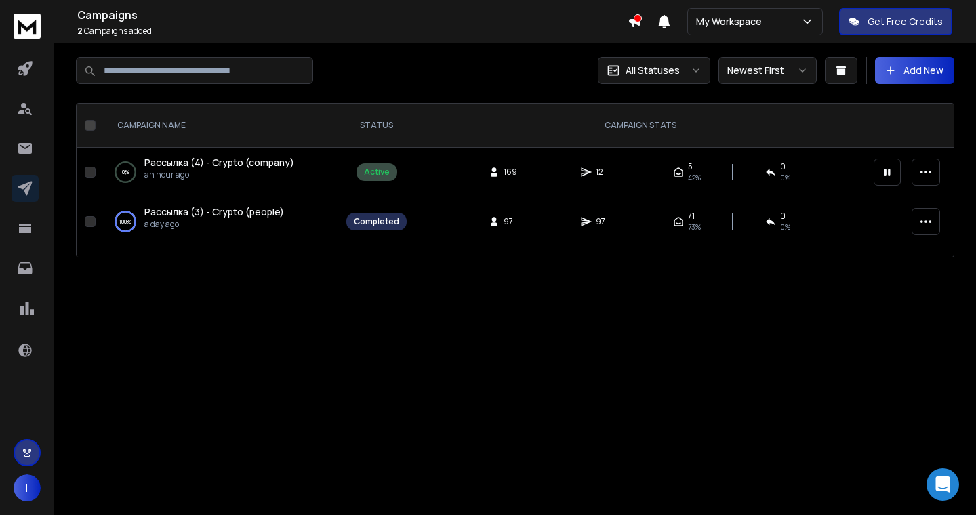
click at [907, 67] on button "Add New" at bounding box center [914, 70] width 79 height 27
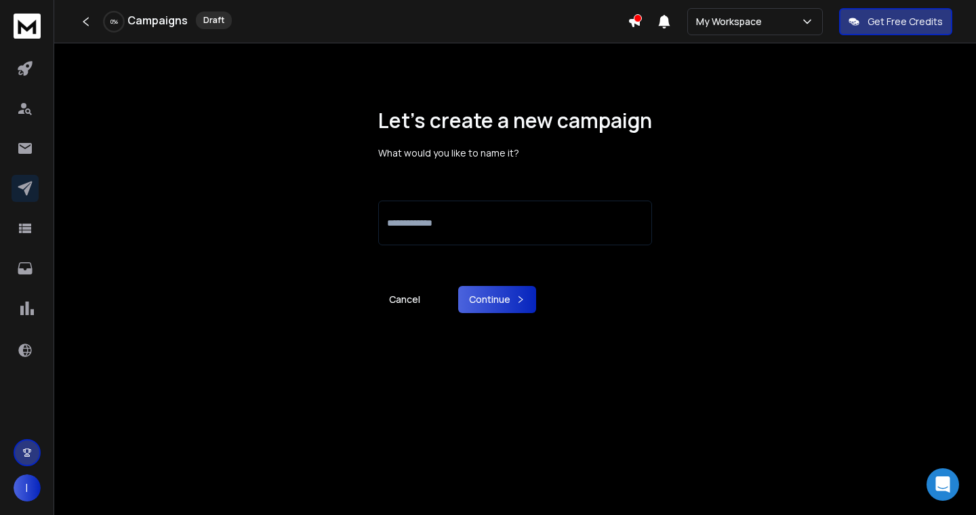
click at [503, 224] on input at bounding box center [515, 223] width 274 height 45
type input "****"
click at [514, 304] on button "Continue" at bounding box center [497, 299] width 78 height 27
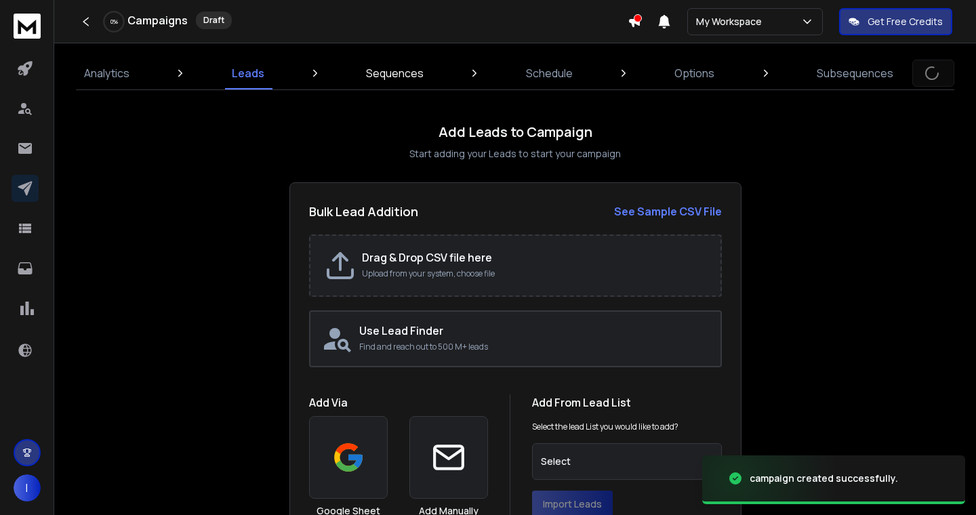
click at [407, 69] on p "Sequences" at bounding box center [395, 73] width 58 height 16
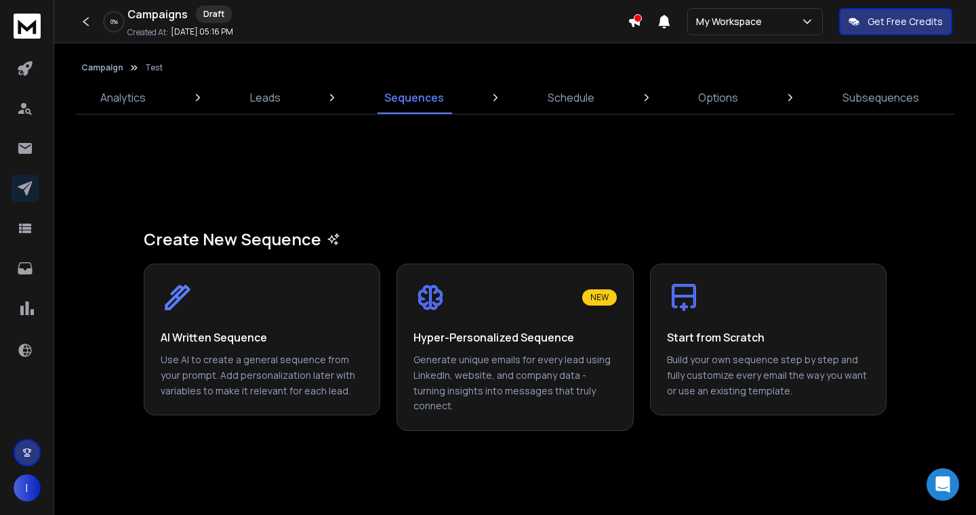
click at [714, 321] on div "Start from Scratch Build your own sequence step by step and fully customize eve…" at bounding box center [768, 339] width 235 height 150
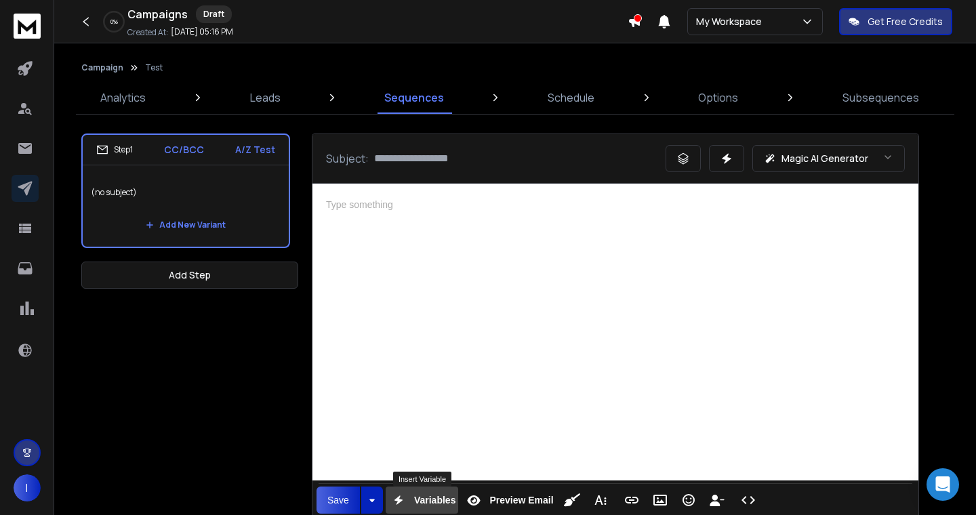
click at [442, 502] on span "Variables" at bounding box center [434, 501] width 47 height 12
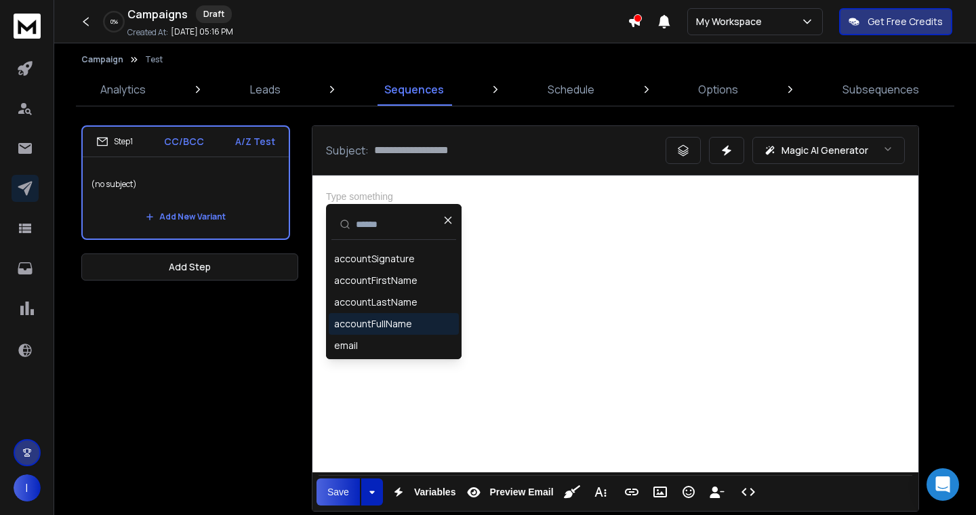
scroll to position [24, 0]
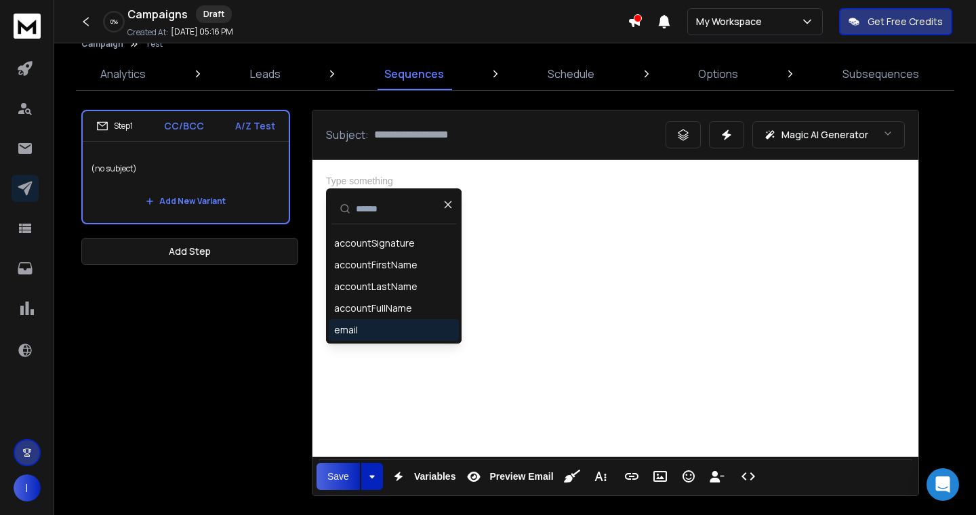
click at [415, 332] on div "email" at bounding box center [394, 330] width 130 height 22
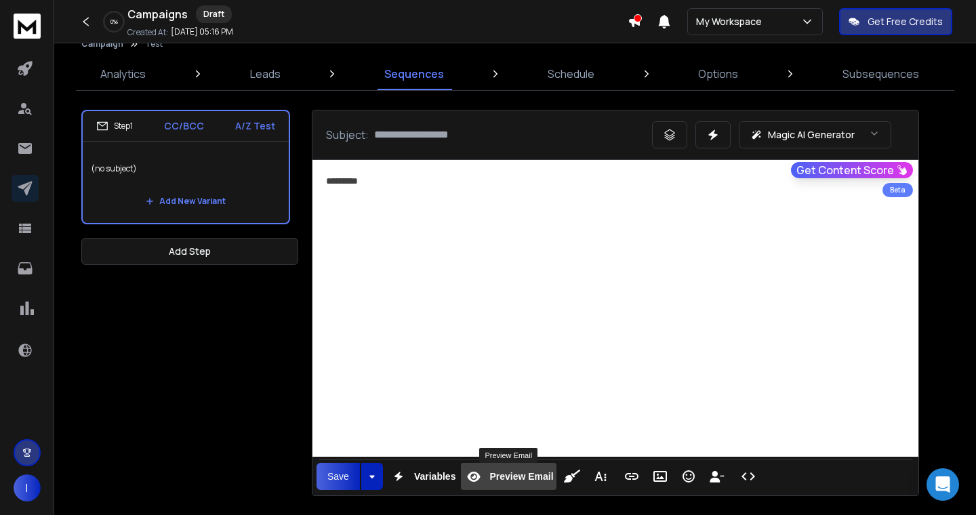
click at [520, 478] on span "Preview Email" at bounding box center [521, 477] width 69 height 12
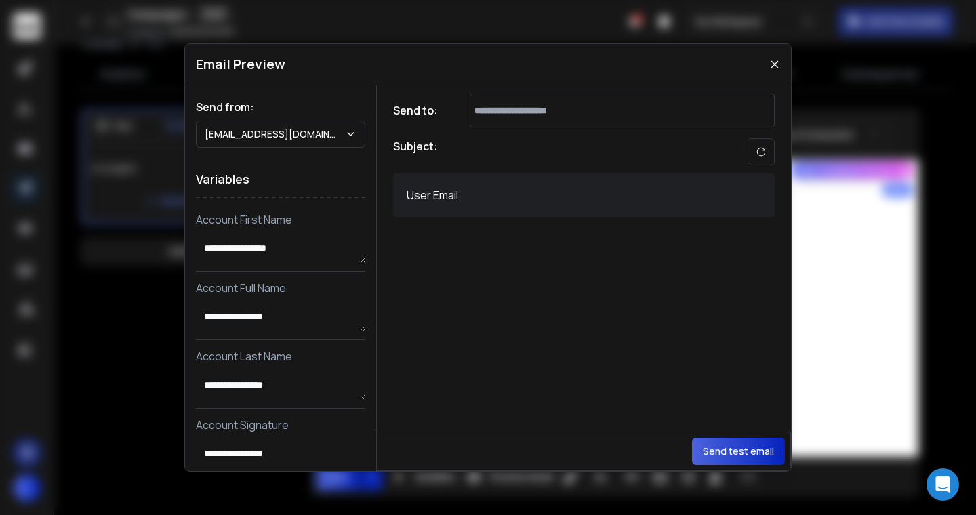
click at [771, 62] on icon at bounding box center [774, 64] width 7 height 7
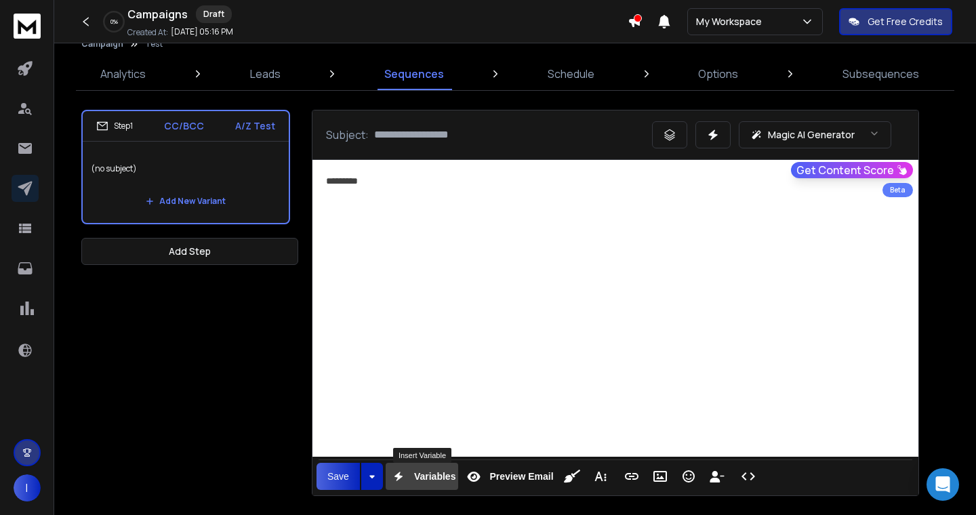
click at [440, 478] on span "Variables" at bounding box center [434, 477] width 47 height 12
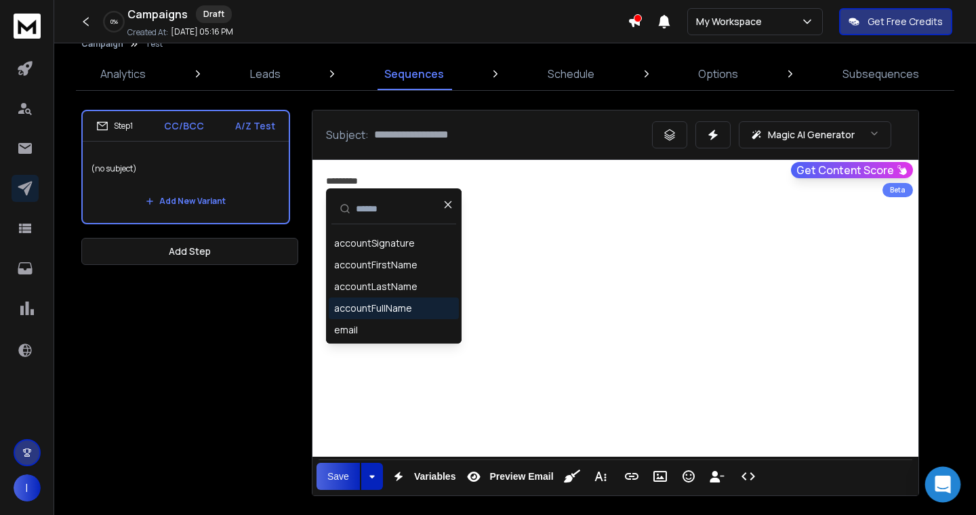
click at [945, 491] on icon "Open Intercom Messenger" at bounding box center [943, 485] width 18 height 18
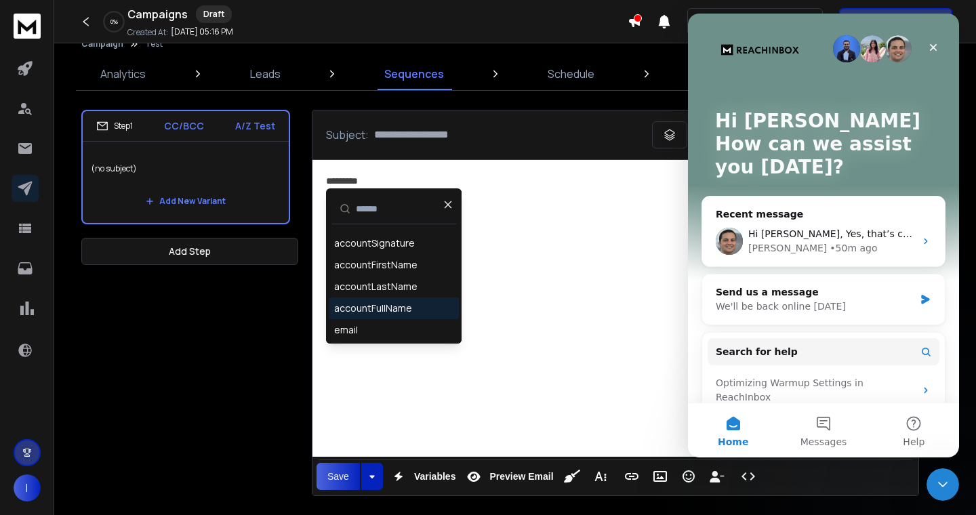
scroll to position [0, 0]
click at [823, 422] on button "Messages" at bounding box center [823, 430] width 90 height 54
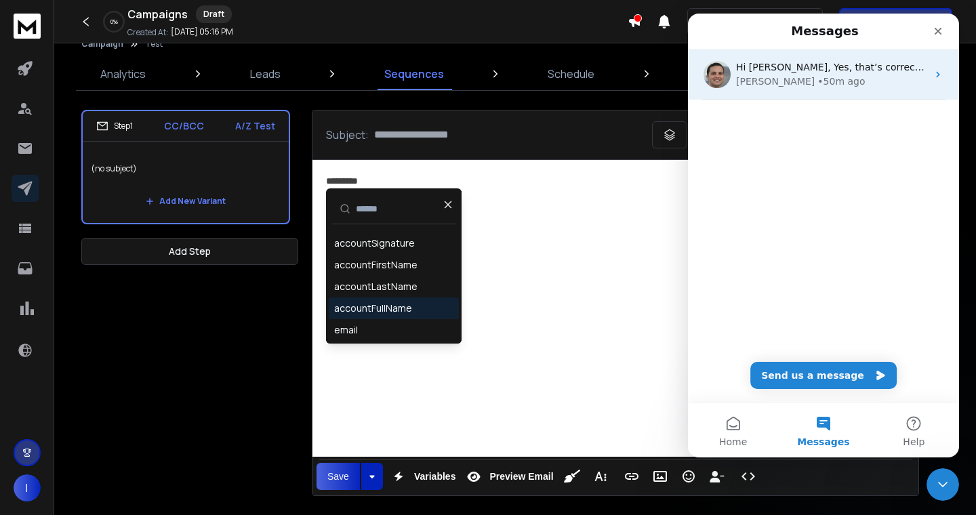
click at [817, 75] on div "• 50m ago" at bounding box center [840, 82] width 47 height 14
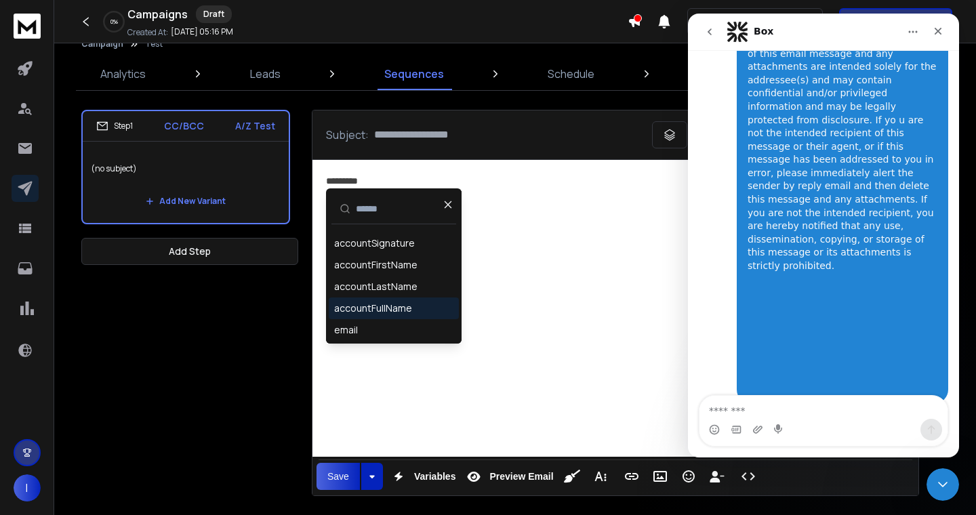
scroll to position [13195, 0]
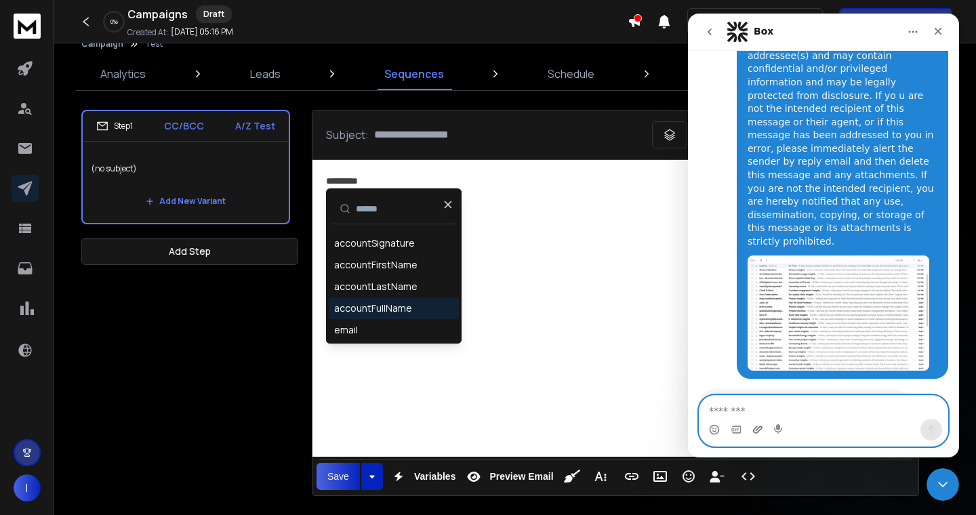
click at [759, 429] on icon "Upload attachment" at bounding box center [757, 429] width 11 height 11
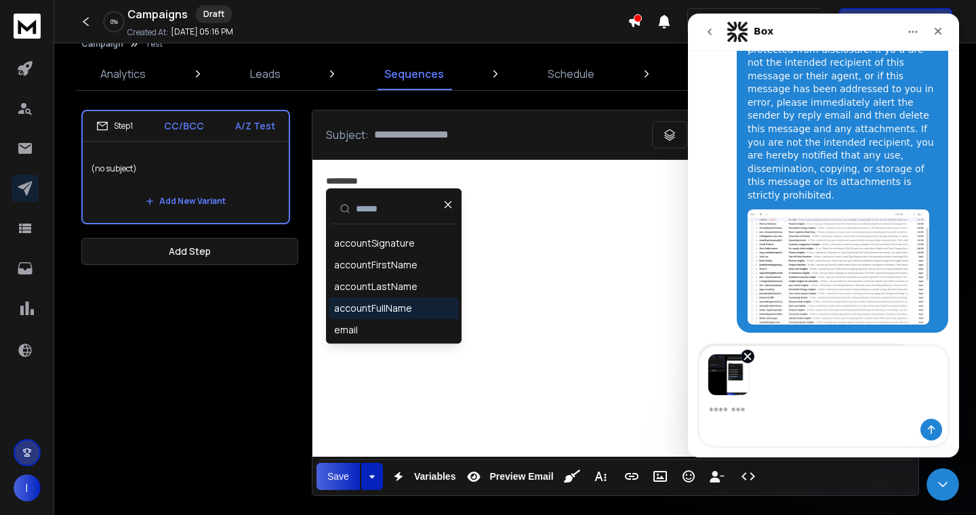
scroll to position [13244, 0]
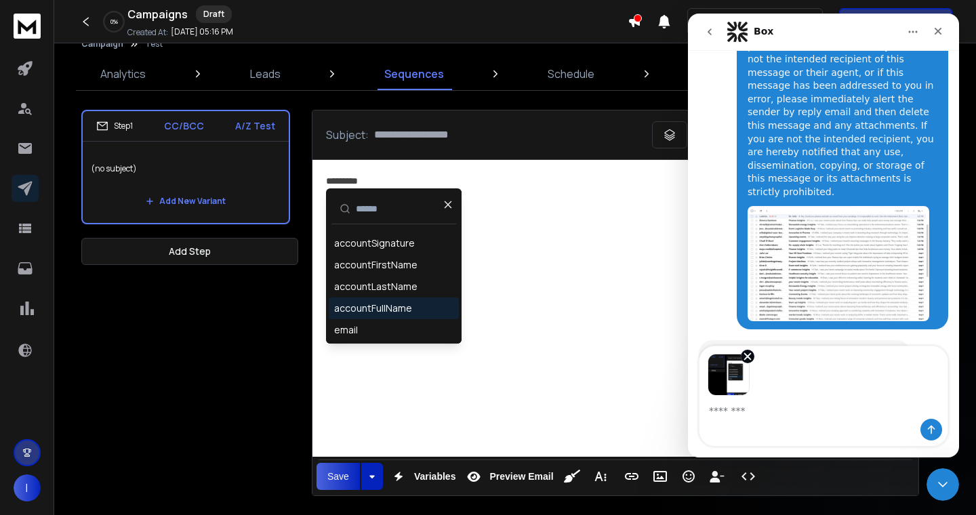
type textarea "**********"
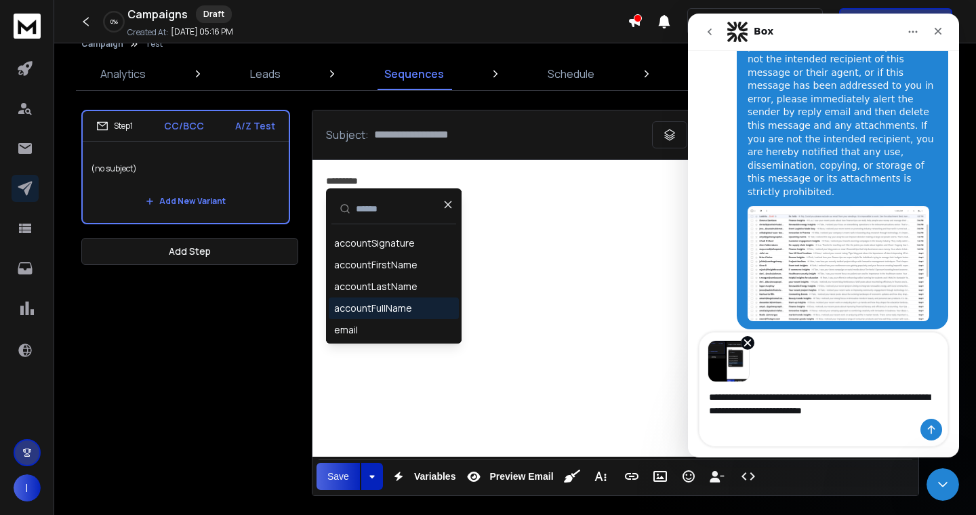
scroll to position [13258, 0]
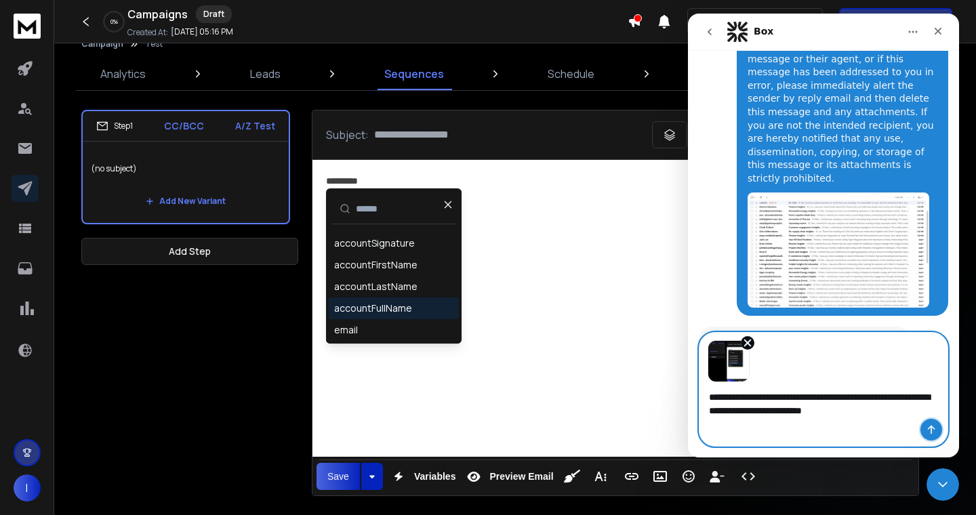
click at [932, 427] on icon "Send a message…" at bounding box center [931, 430] width 7 height 9
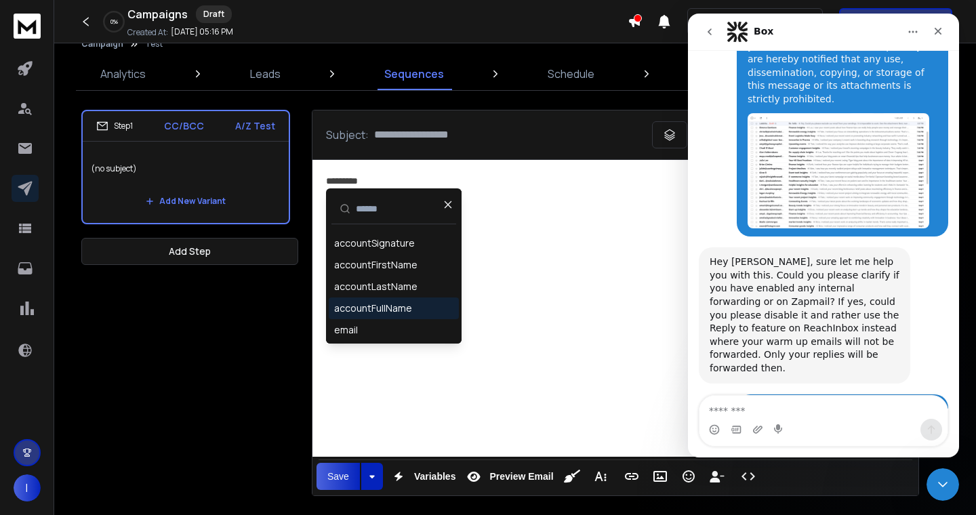
scroll to position [13373, 0]
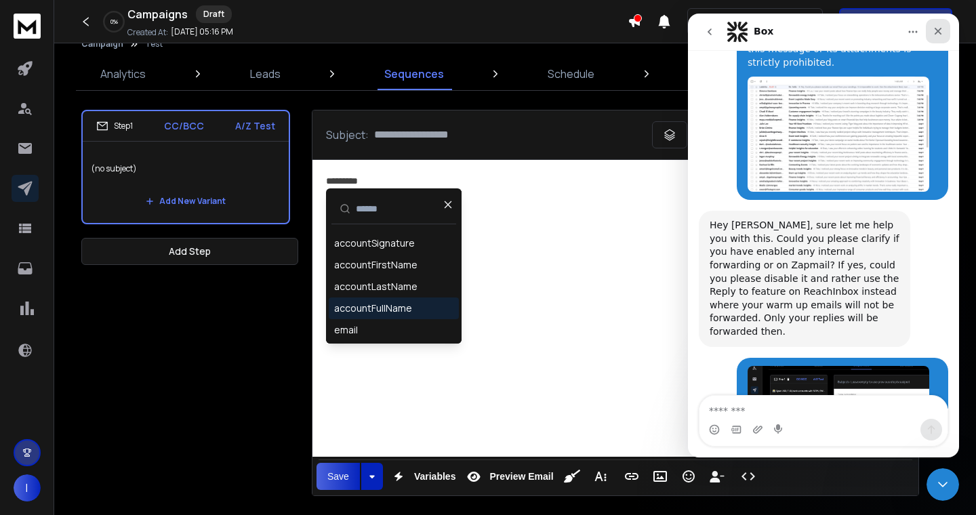
click at [943, 28] on icon "Close" at bounding box center [937, 31] width 11 height 11
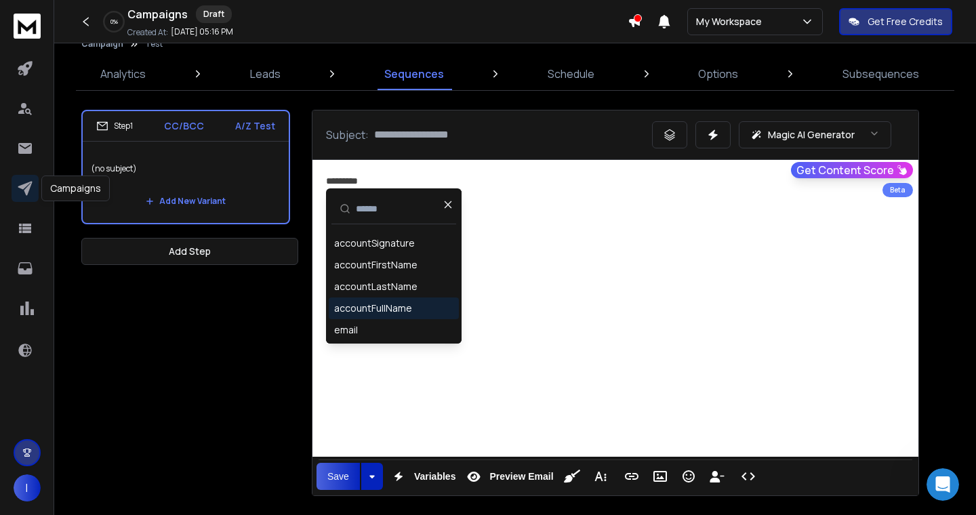
click at [24, 181] on icon at bounding box center [25, 188] width 16 height 16
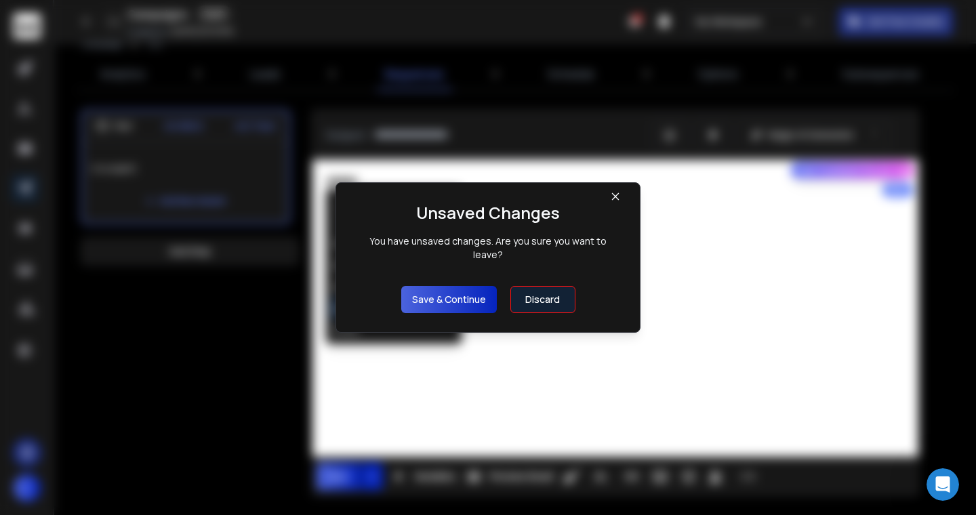
click at [531, 289] on button "Discard" at bounding box center [542, 299] width 65 height 27
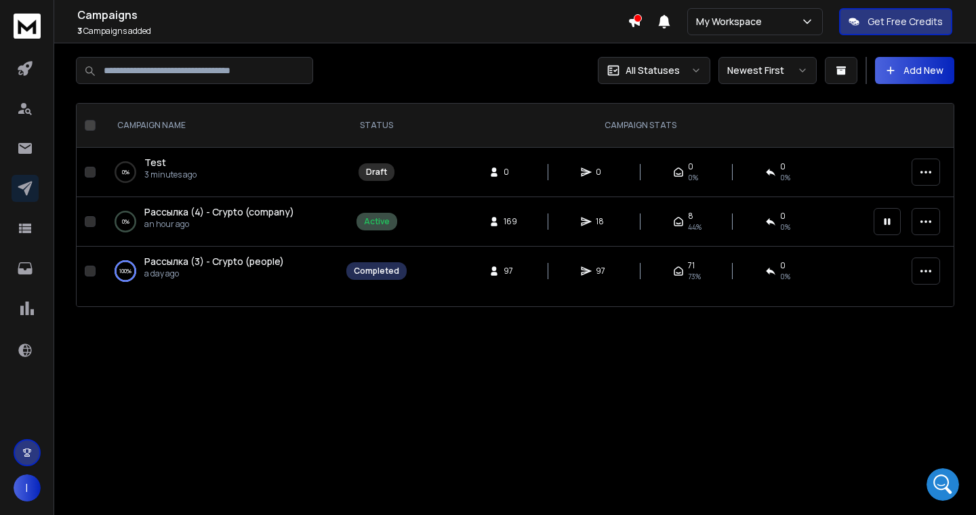
click at [923, 171] on icon "button" at bounding box center [926, 172] width 14 height 14
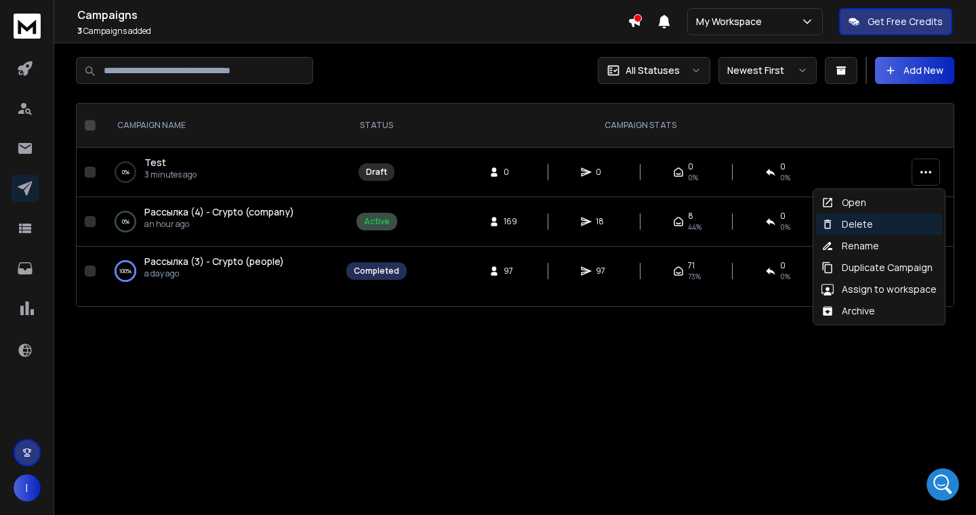
click at [869, 222] on div "Delete" at bounding box center [846, 225] width 51 height 14
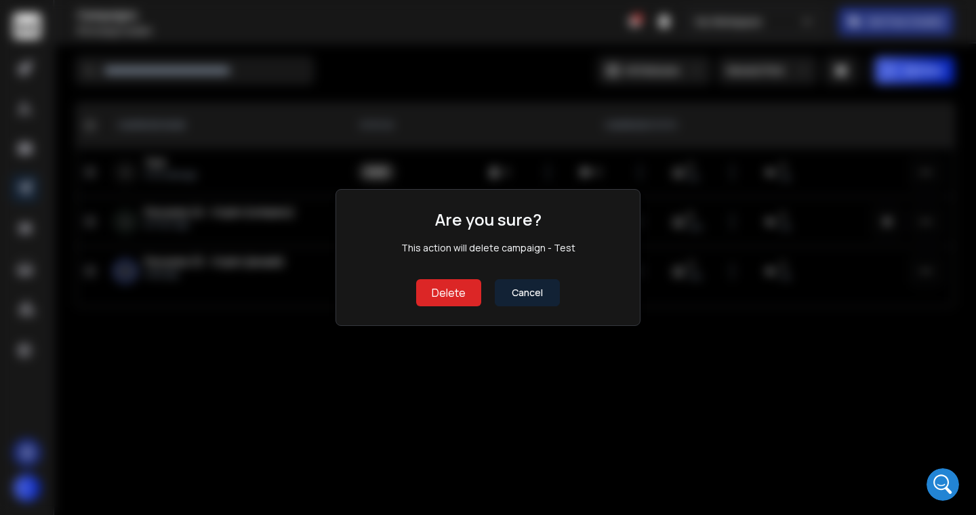
click at [523, 295] on button "Cancel" at bounding box center [527, 292] width 65 height 27
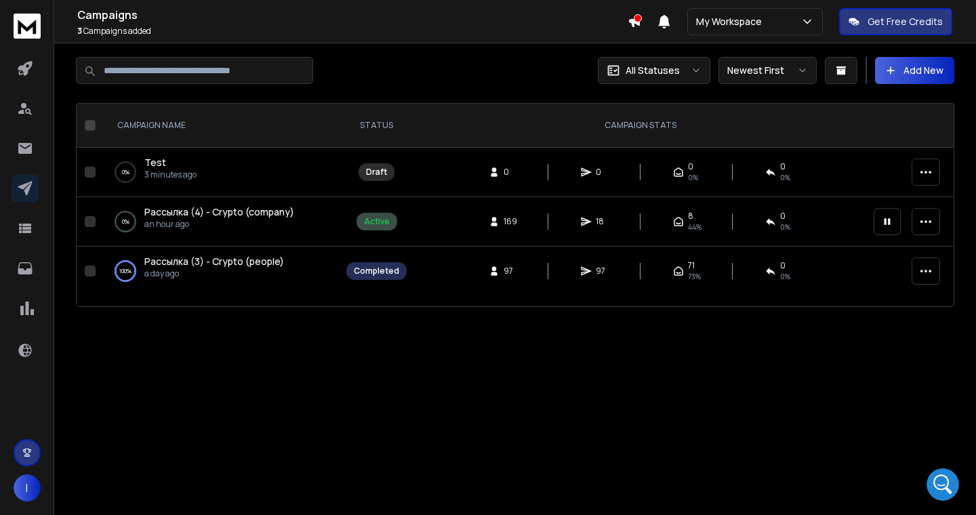
click at [926, 170] on icon "button" at bounding box center [926, 172] width 14 height 14
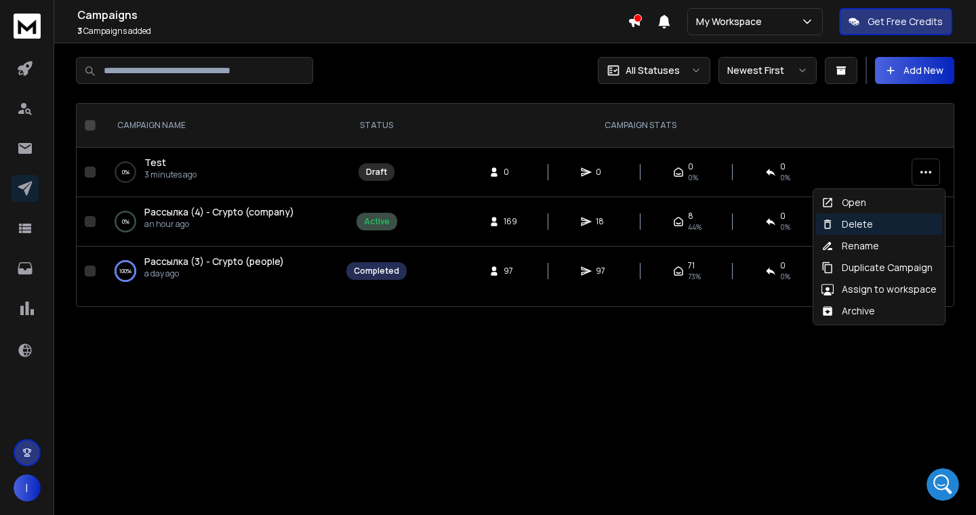
click at [875, 223] on div "Delete" at bounding box center [879, 224] width 126 height 22
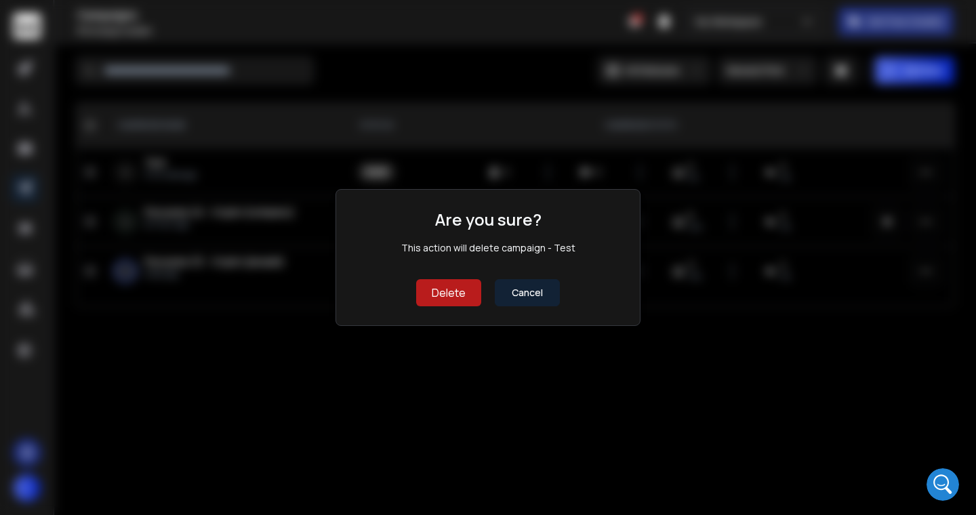
click at [428, 295] on button "Delete" at bounding box center [448, 292] width 65 height 27
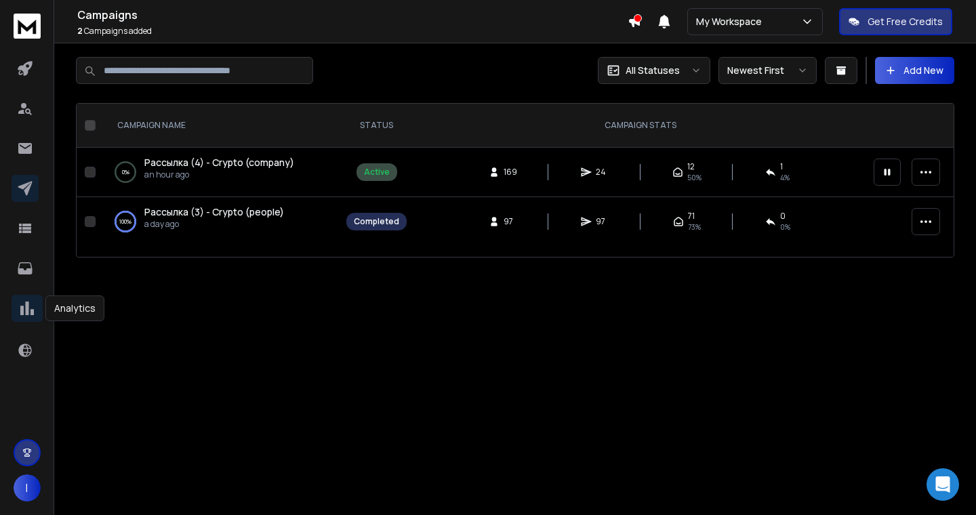
click at [20, 312] on icon at bounding box center [27, 309] width 14 height 14
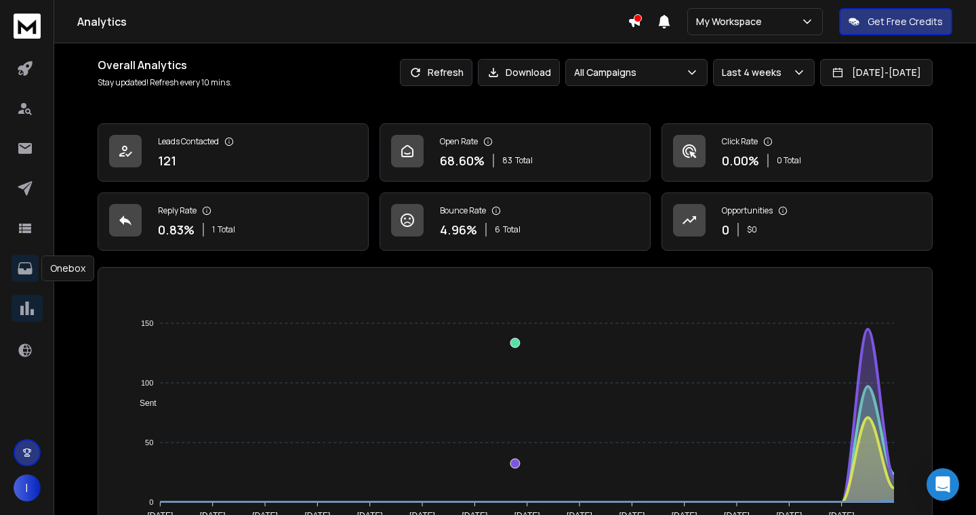
click at [26, 266] on icon at bounding box center [25, 268] width 16 height 16
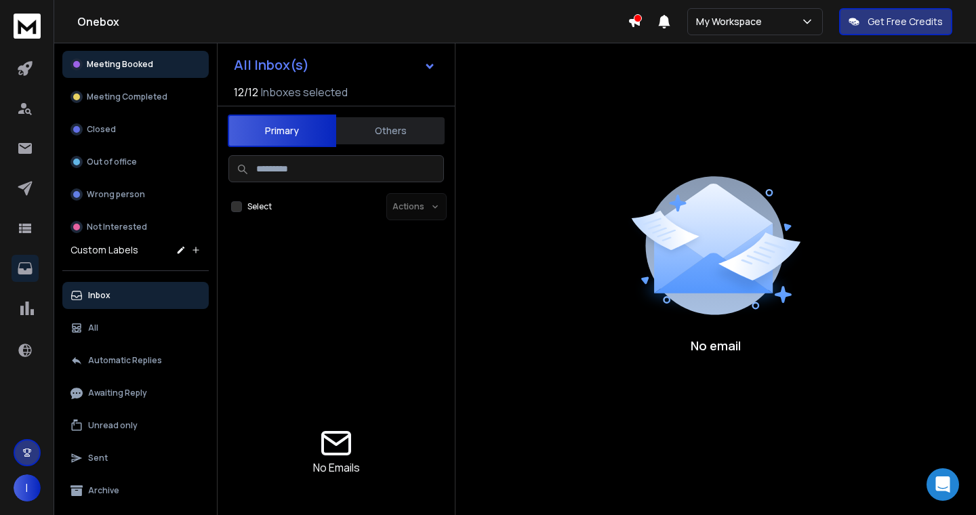
scroll to position [232, 0]
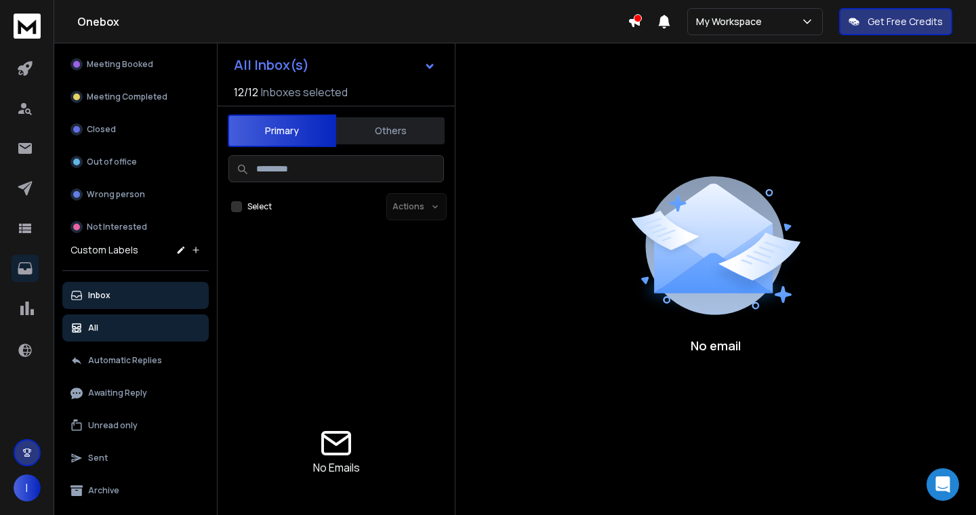
click at [94, 323] on p "All" at bounding box center [93, 328] width 10 height 11
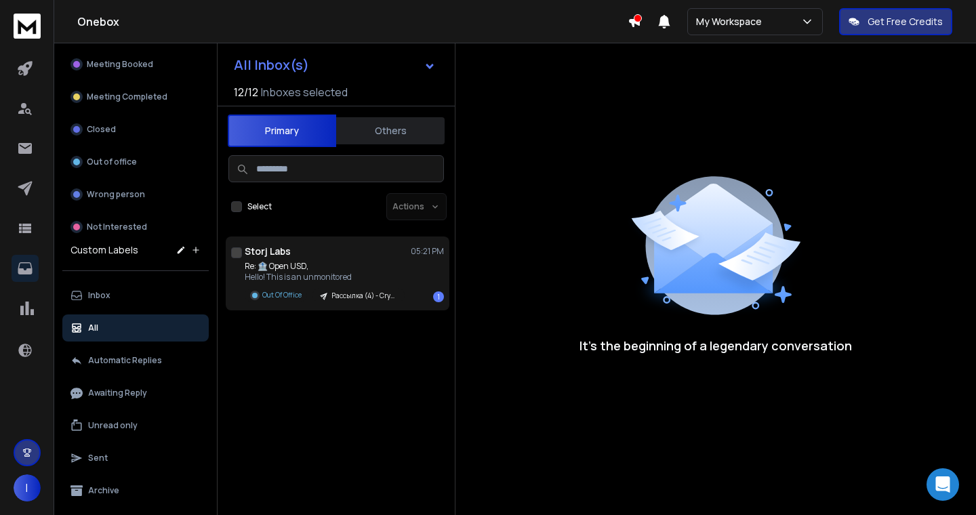
click at [368, 274] on p "Hello! This is an unmonitored" at bounding box center [325, 277] width 160 height 11
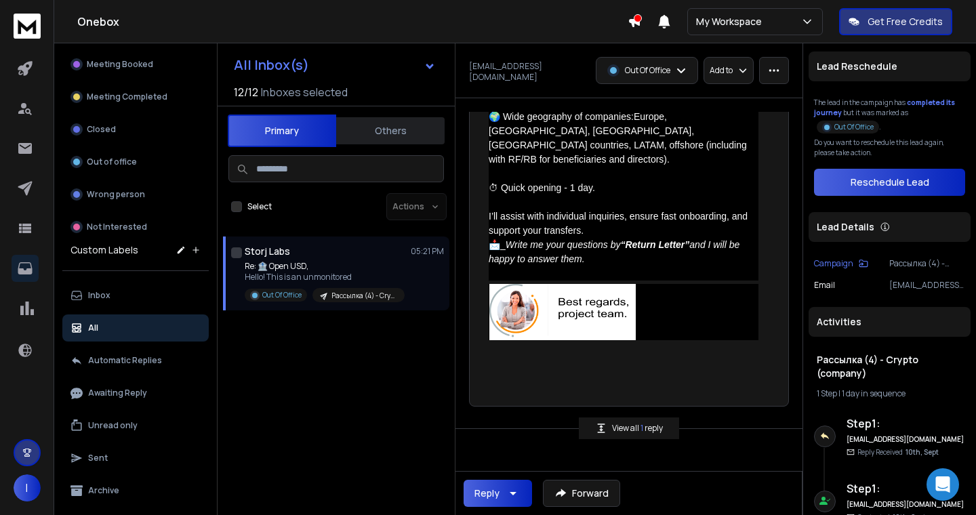
scroll to position [22, 0]
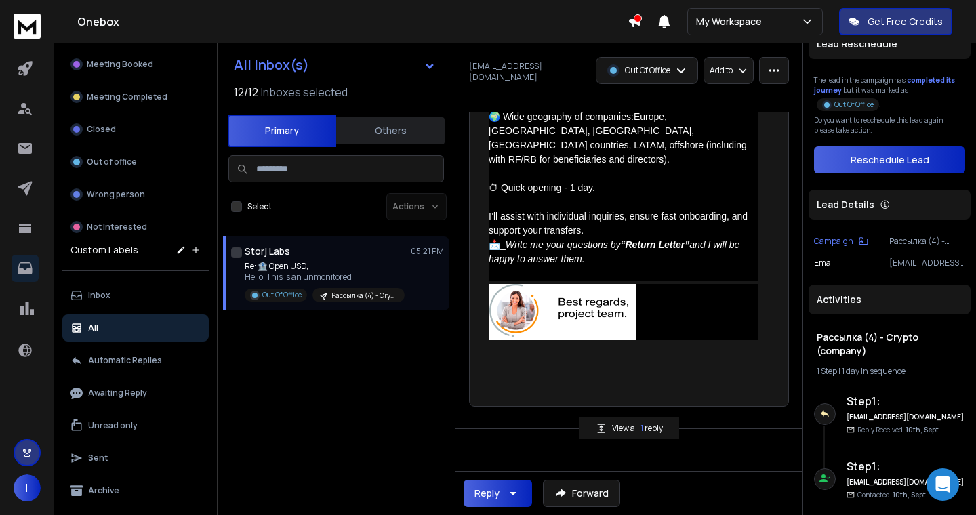
click at [240, 251] on button "button" at bounding box center [236, 252] width 11 height 11
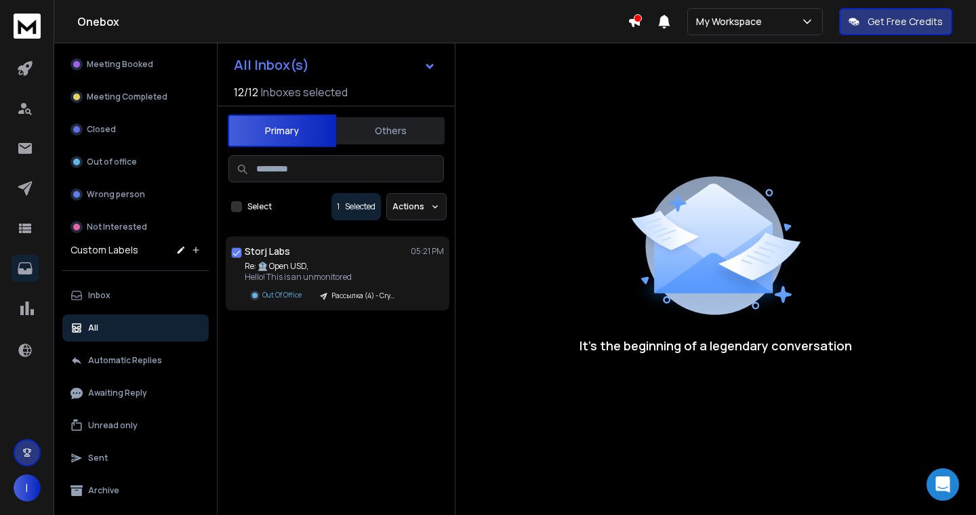
click at [240, 251] on button "button" at bounding box center [236, 252] width 11 height 11
click at [284, 257] on h1 "Storj Labs" at bounding box center [267, 252] width 45 height 14
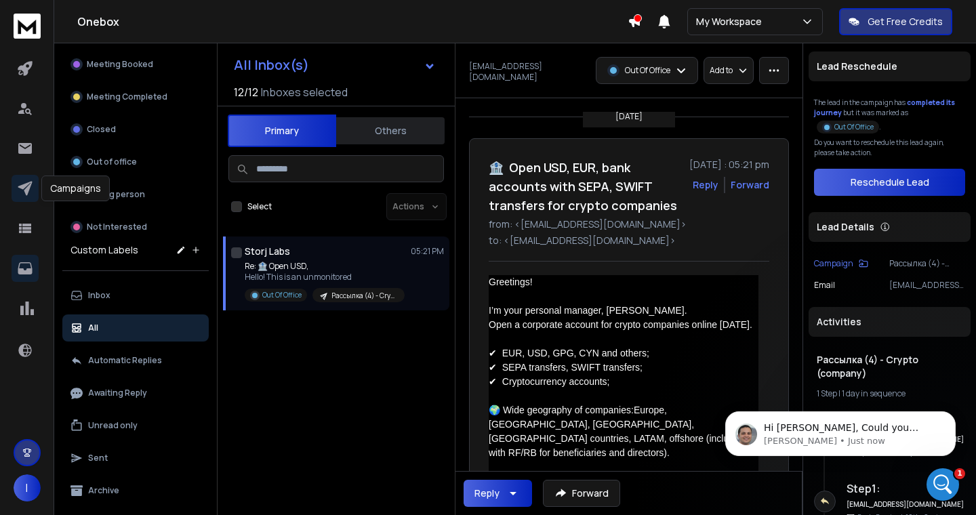
click at [27, 182] on icon at bounding box center [25, 188] width 16 height 16
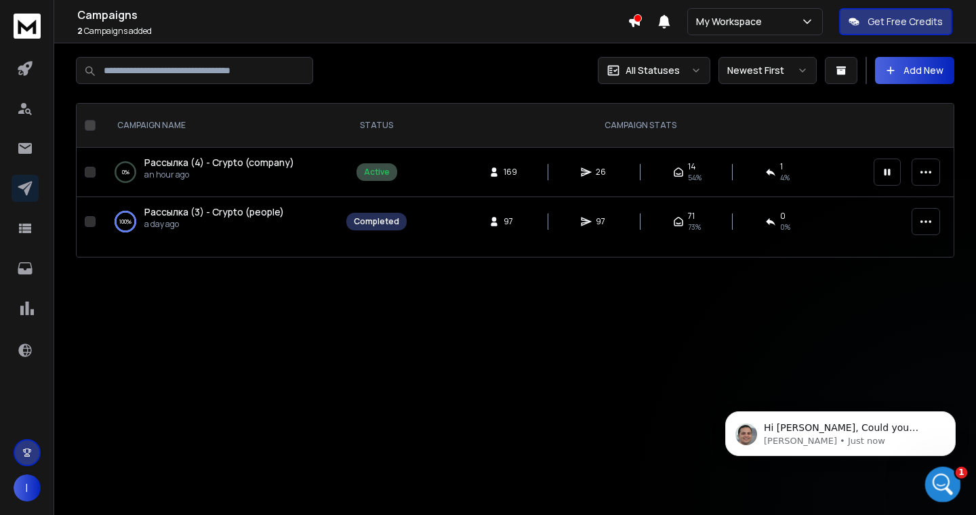
click at [938, 480] on icon "Open Intercom Messenger" at bounding box center [941, 483] width 22 height 22
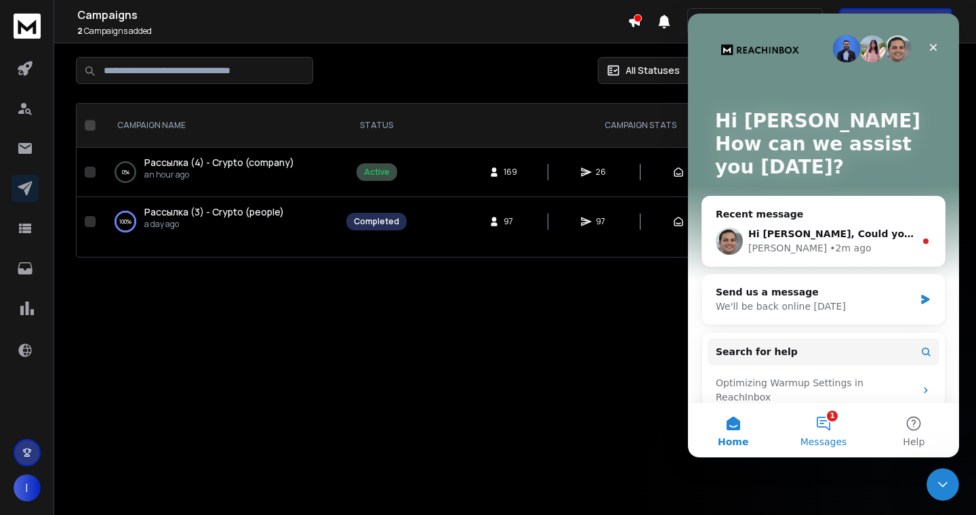
click at [825, 423] on button "1 Messages" at bounding box center [823, 430] width 90 height 54
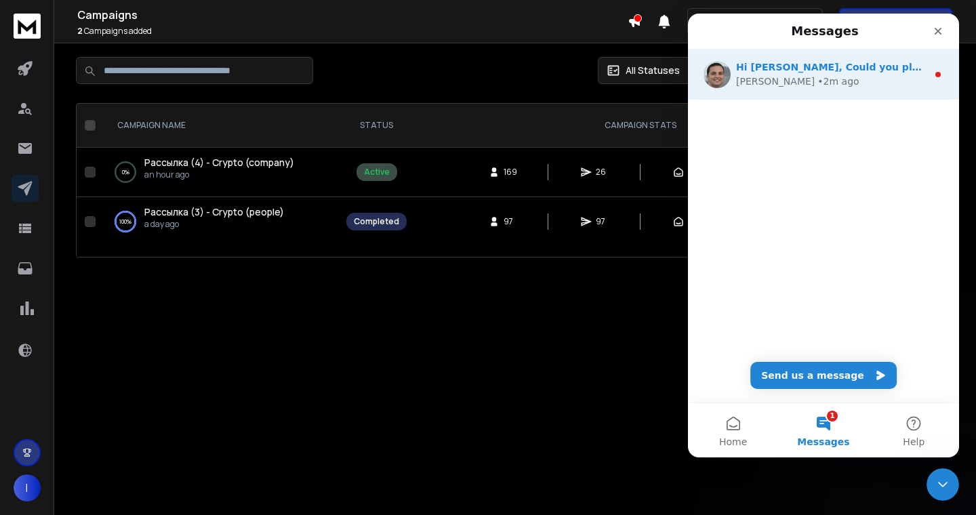
click at [817, 75] on div "• 2m ago" at bounding box center [837, 82] width 41 height 14
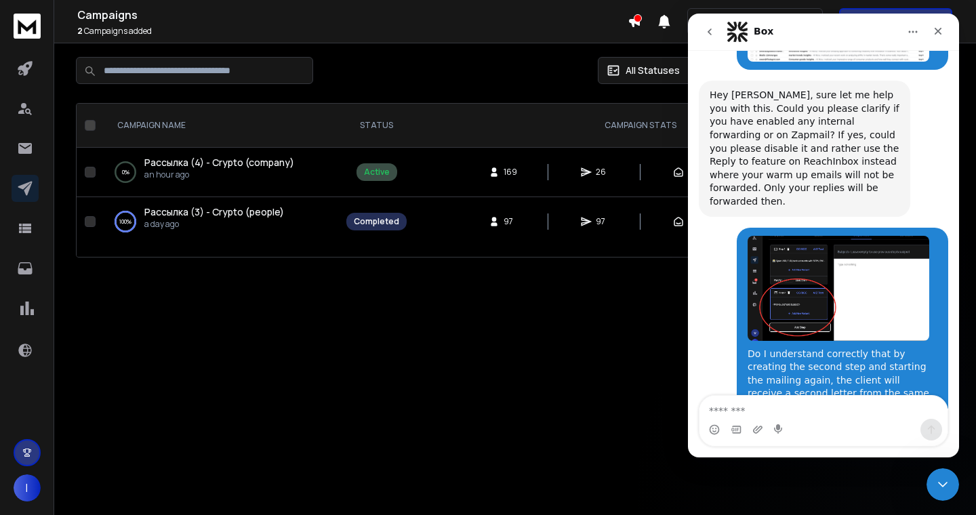
scroll to position [13509, 0]
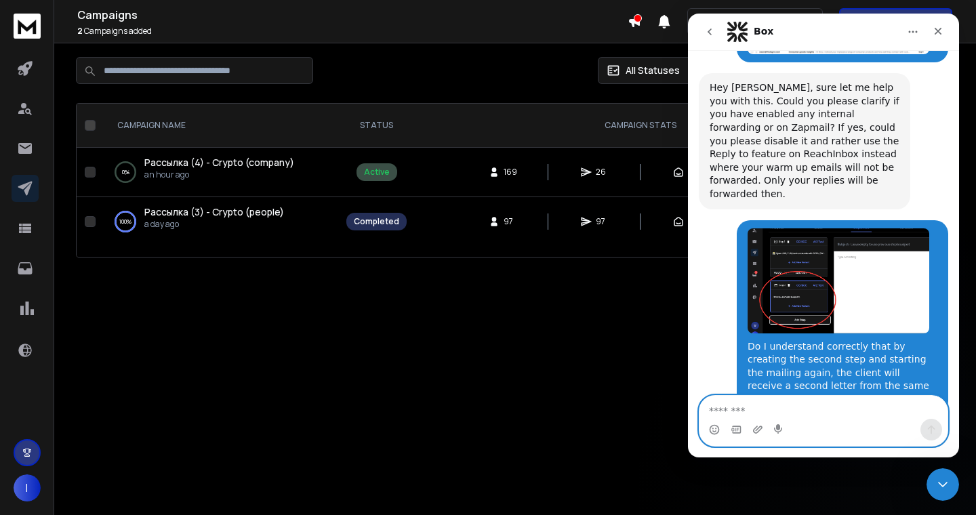
paste textarea "**********"
type textarea "**********"
click at [932, 428] on icon "Send a message…" at bounding box center [931, 429] width 11 height 11
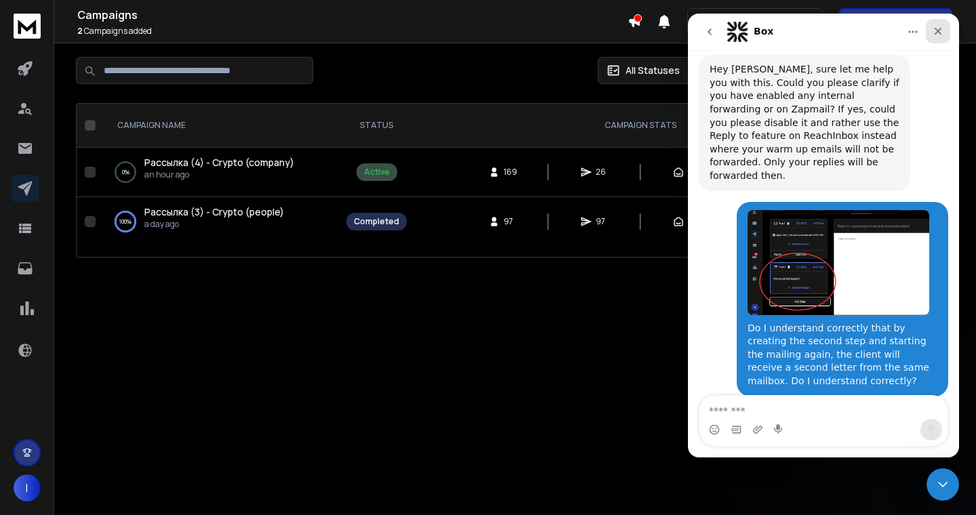
click at [943, 28] on icon "Close" at bounding box center [937, 31] width 11 height 11
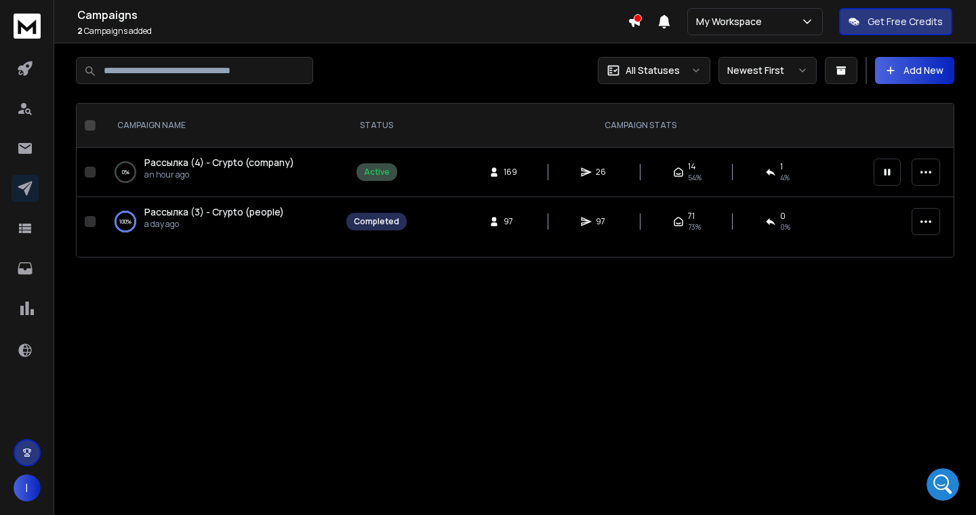
scroll to position [0, 0]
click at [28, 274] on icon at bounding box center [25, 268] width 14 height 12
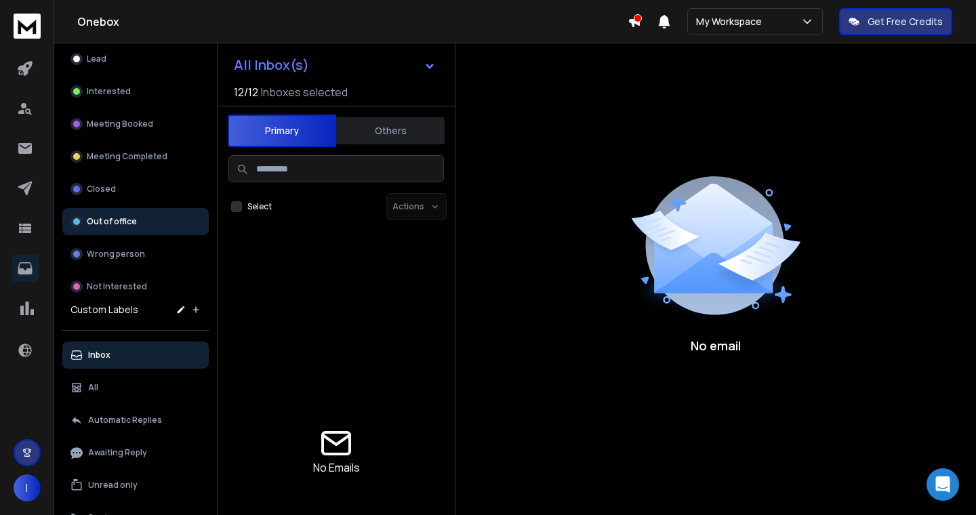
scroll to position [232, 0]
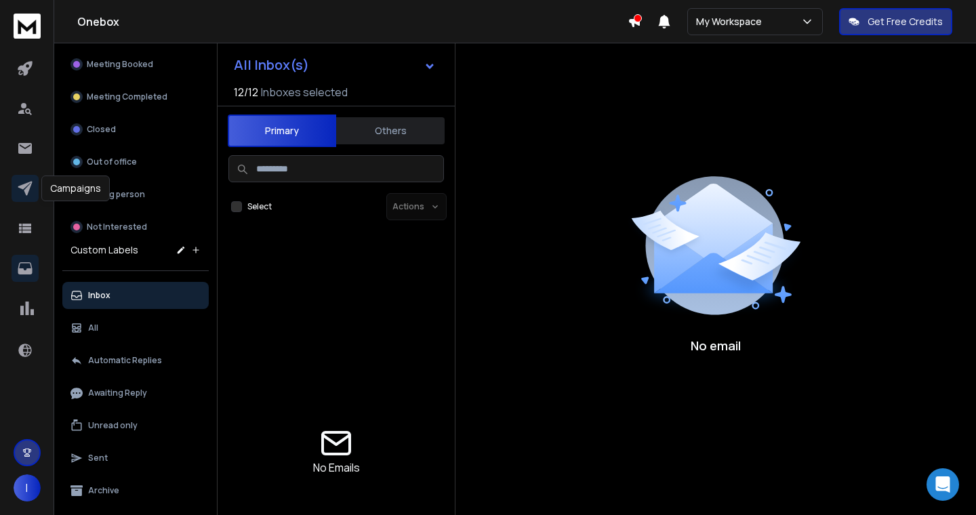
click at [22, 192] on icon at bounding box center [25, 188] width 16 height 16
